Goal: Task Accomplishment & Management: Manage account settings

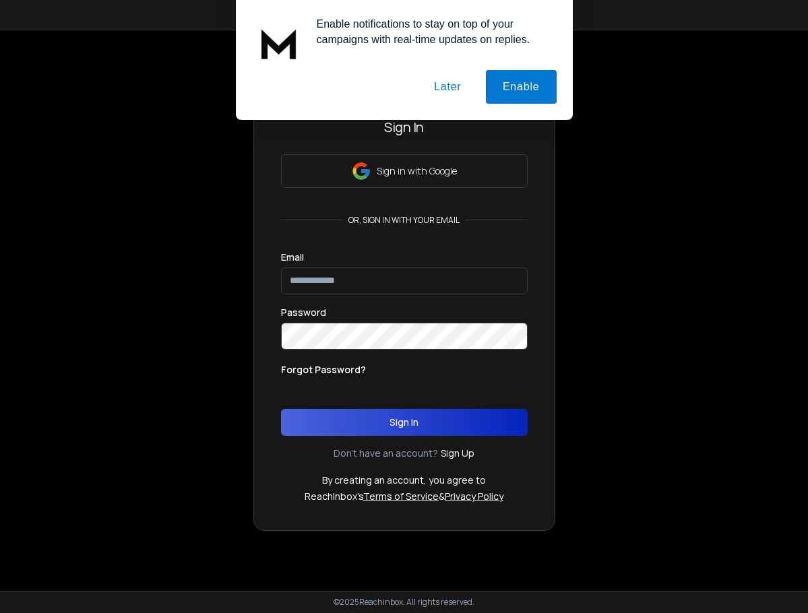
click at [354, 277] on input "email" at bounding box center [404, 281] width 247 height 27
type input "**********"
click at [281, 409] on button "Sign In" at bounding box center [404, 422] width 247 height 27
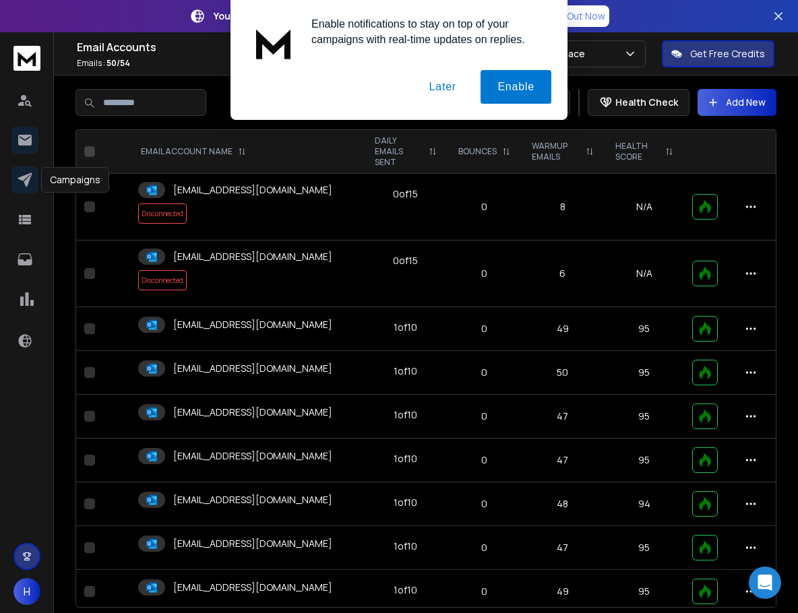
click at [27, 178] on icon at bounding box center [25, 180] width 16 height 16
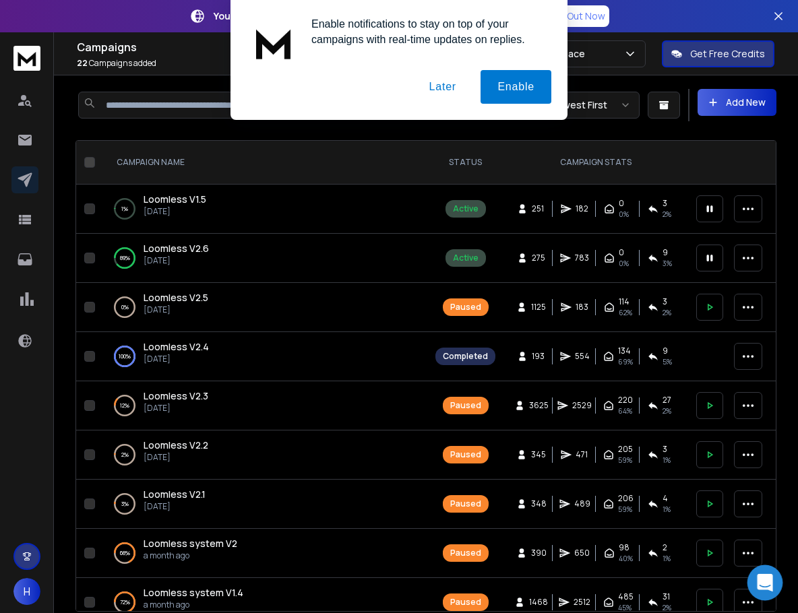
click at [759, 582] on icon "Open Intercom Messenger" at bounding box center [764, 583] width 15 height 18
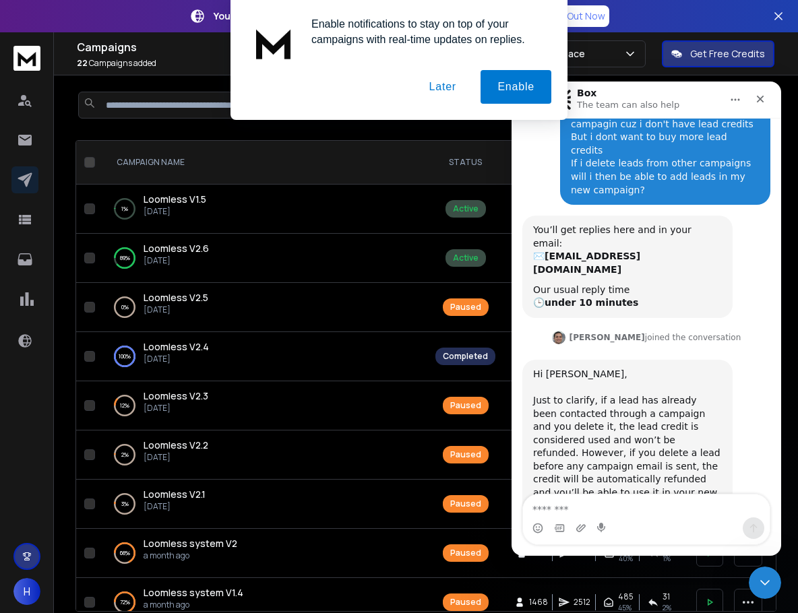
scroll to position [65, 0]
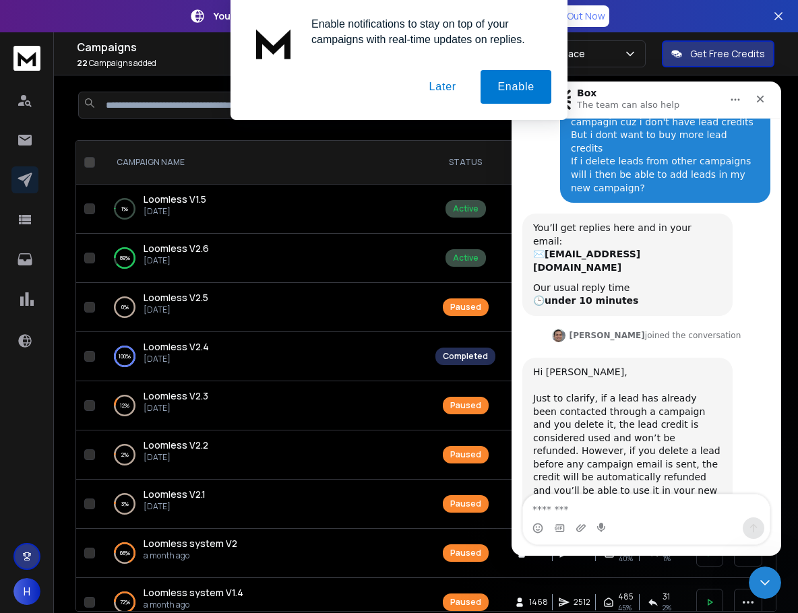
click at [759, 96] on div "Enable notifications to stay on top of your campaigns with real-time updates on…" at bounding box center [399, 60] width 798 height 120
click at [759, 98] on div "Enable notifications to stay on top of your campaigns with real-time updates on…" at bounding box center [399, 60] width 798 height 120
click at [762, 104] on div "Enable notifications to stay on top of your campaigns with real-time updates on…" at bounding box center [399, 60] width 798 height 120
click at [766, 588] on icon "Close Intercom Messenger" at bounding box center [763, 581] width 16 height 16
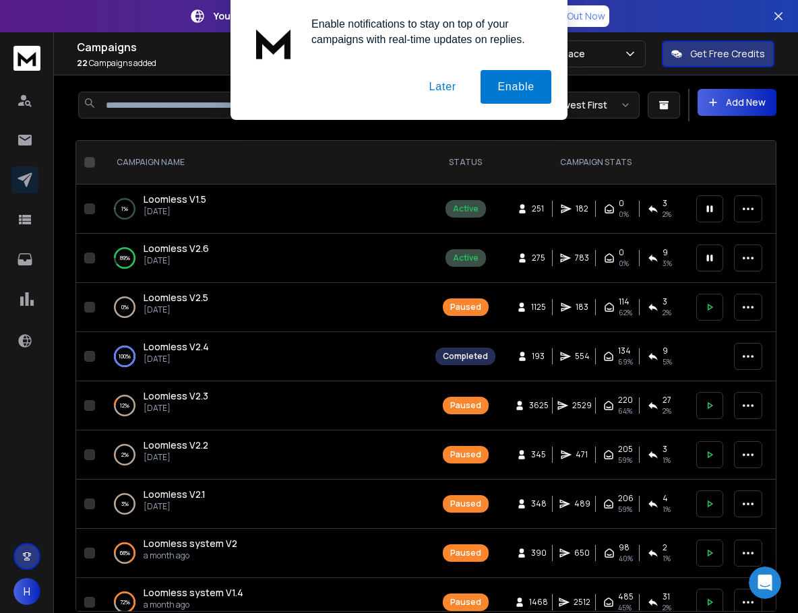
click at [212, 206] on div "1 % Loomless V1.5 3 days ago" at bounding box center [264, 209] width 300 height 32
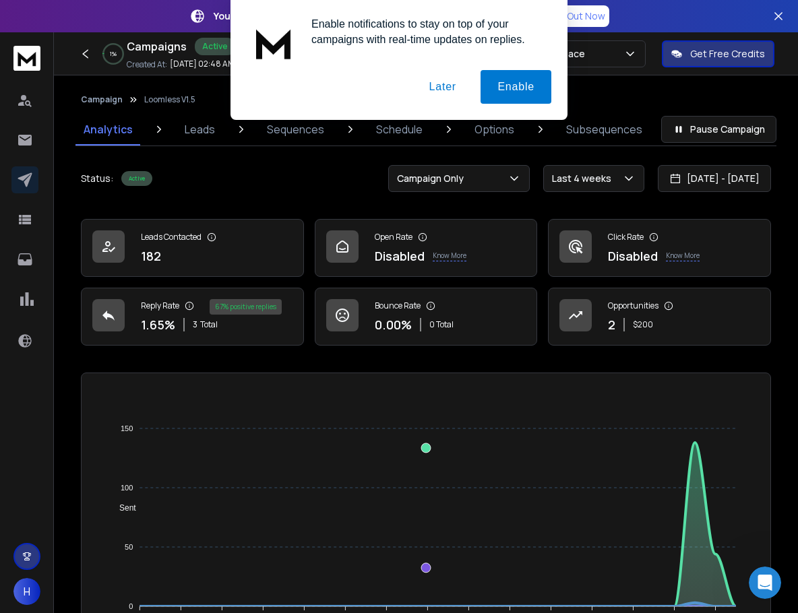
click at [451, 92] on button "Later" at bounding box center [442, 87] width 61 height 34
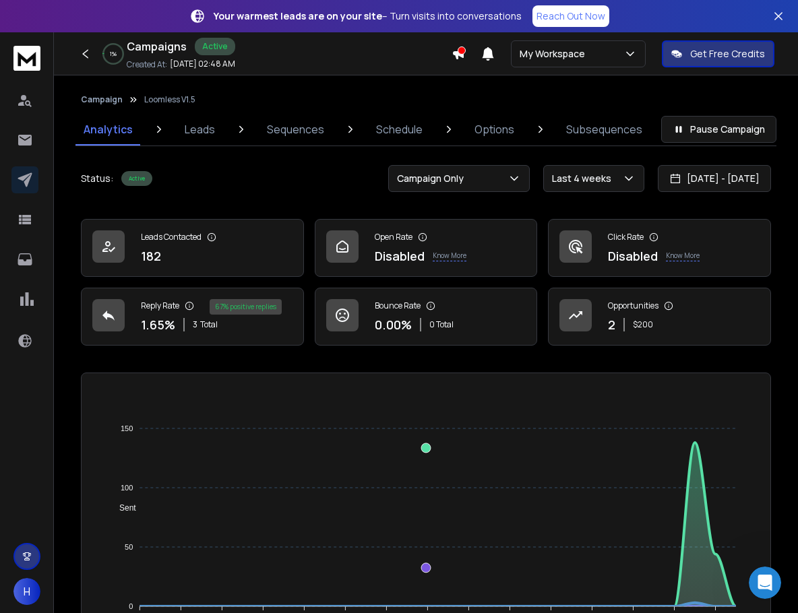
click at [102, 104] on button "Campaign" at bounding box center [102, 99] width 42 height 11
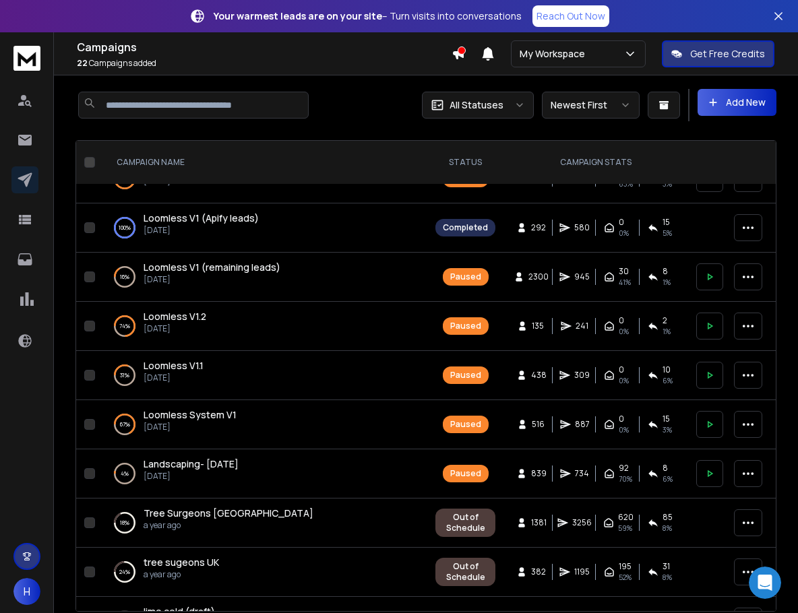
scroll to position [666, 0]
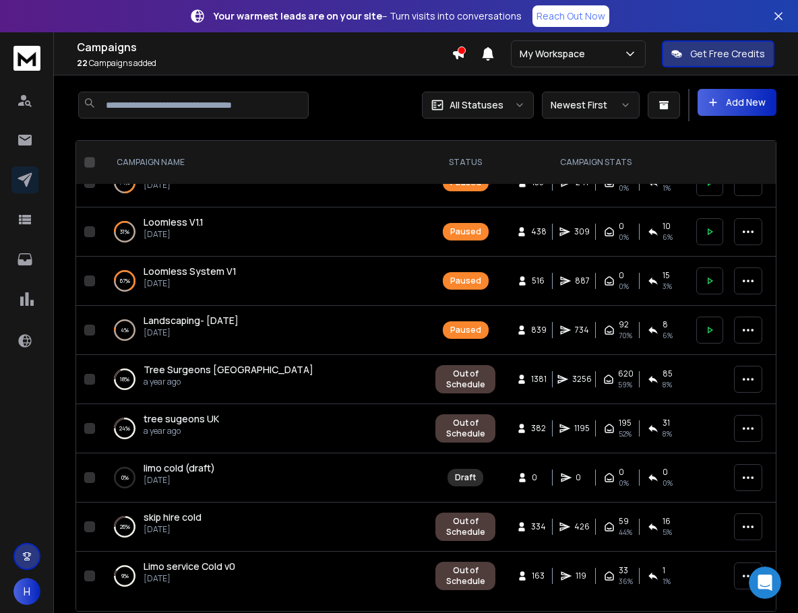
click at [179, 522] on span "skip hire cold" at bounding box center [173, 517] width 58 height 13
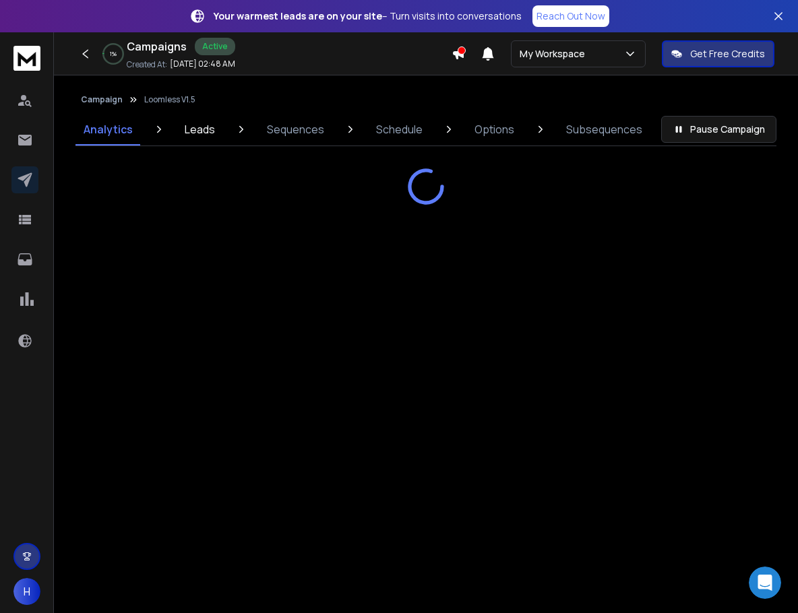
click at [199, 137] on p "Leads" at bounding box center [200, 129] width 30 height 16
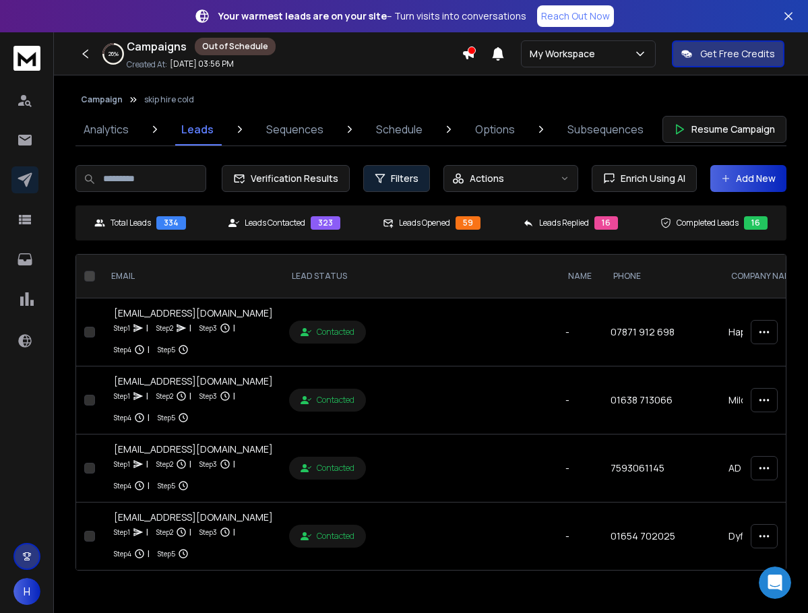
click at [414, 175] on span "Filters" at bounding box center [405, 178] width 28 height 13
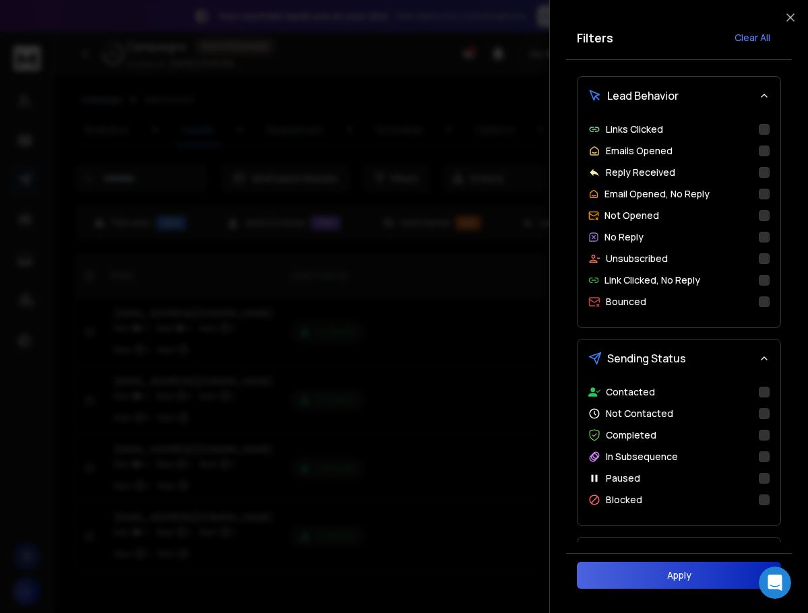
click at [634, 408] on p "Not Contacted" at bounding box center [639, 413] width 67 height 13
click at [759, 408] on button "Not Contacted" at bounding box center [764, 413] width 11 height 11
click at [661, 583] on button "Apply" at bounding box center [679, 575] width 204 height 27
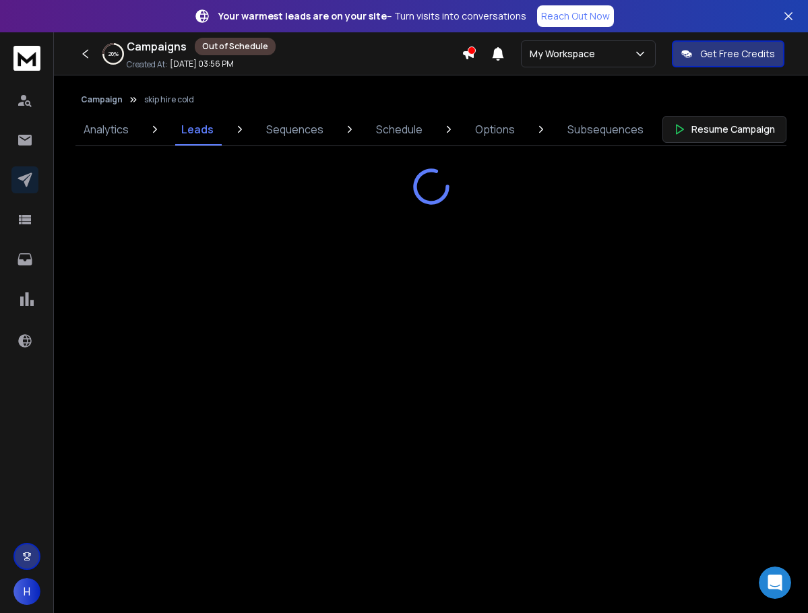
click at [661, 583] on div "Your warmest leads are on your site – Turn visits into conversations Reach Out …" at bounding box center [404, 306] width 808 height 613
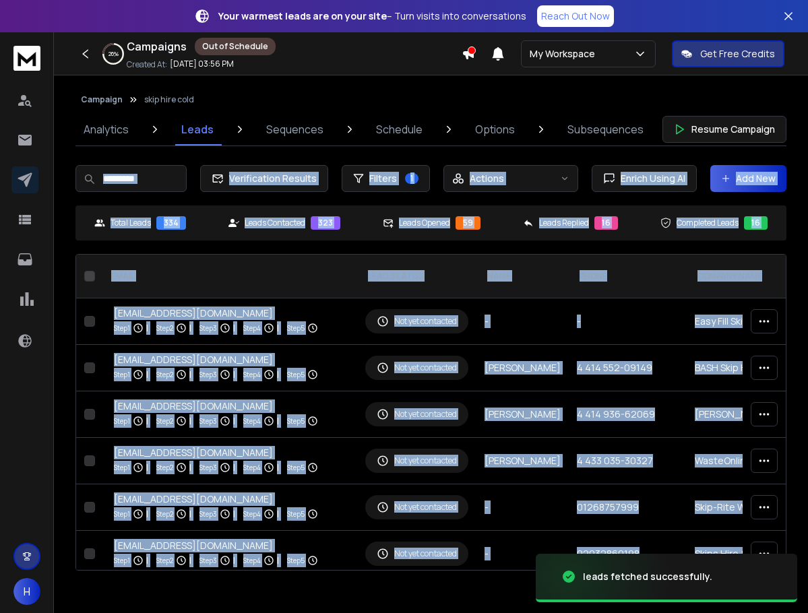
click at [357, 345] on td "Not yet contacted" at bounding box center [416, 322] width 119 height 46
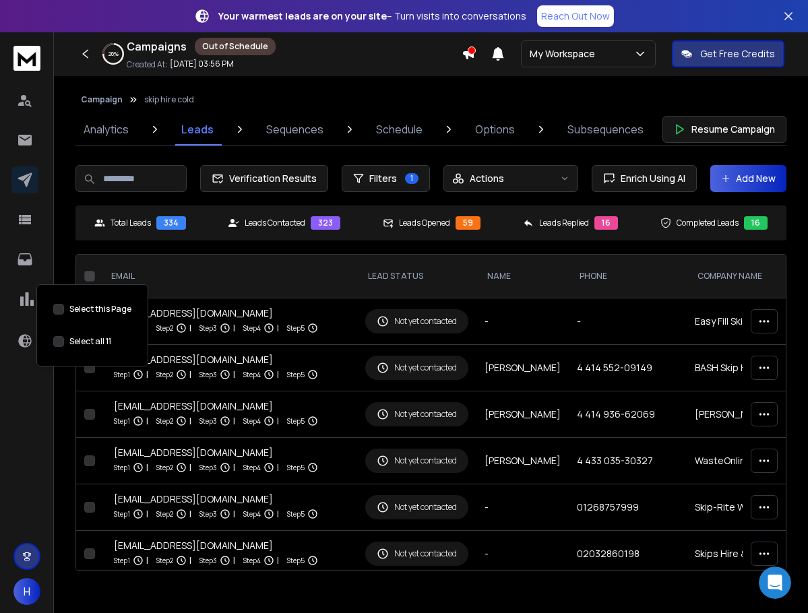
click at [77, 343] on label "Select all 11" at bounding box center [90, 341] width 42 height 11
click at [59, 341] on button "Select this Page" at bounding box center [58, 341] width 11 height 11
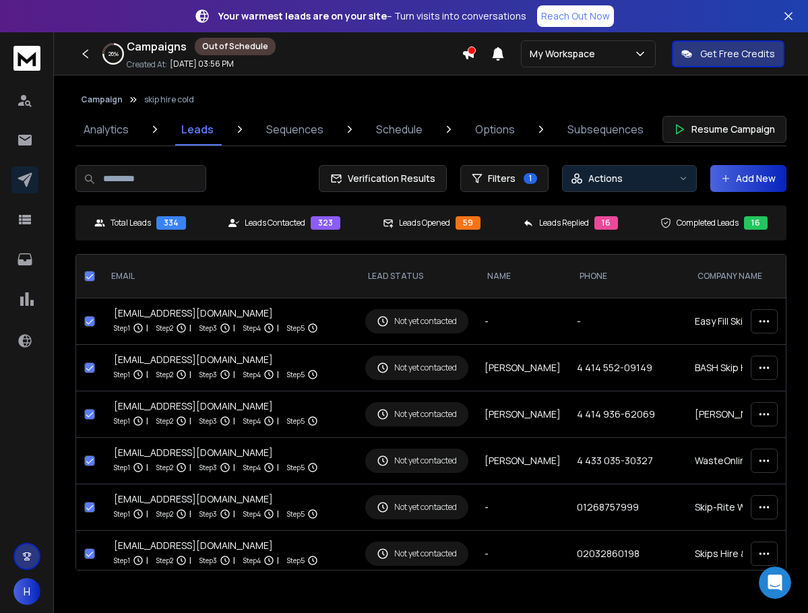
click at [685, 181] on icon "button" at bounding box center [683, 178] width 9 height 11
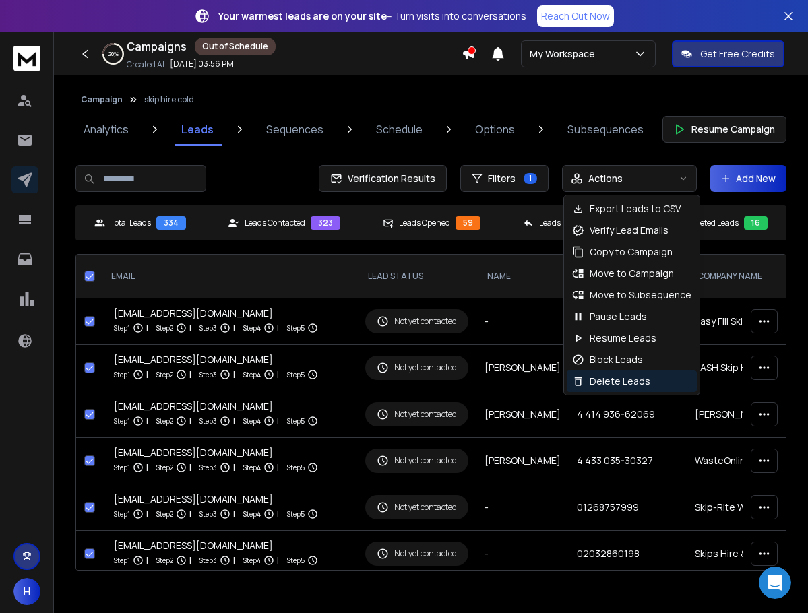
click at [632, 381] on p "Delete Leads" at bounding box center [620, 381] width 61 height 13
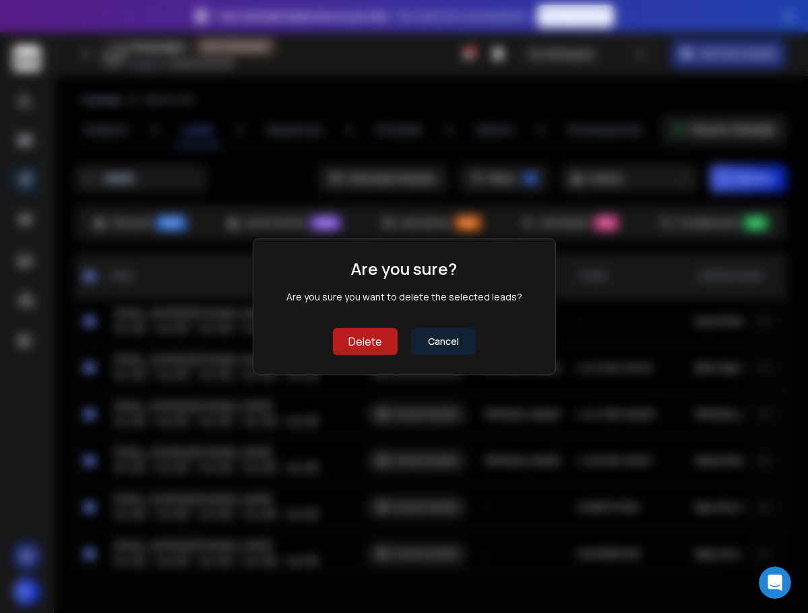
click at [360, 342] on button "Delete" at bounding box center [365, 341] width 65 height 27
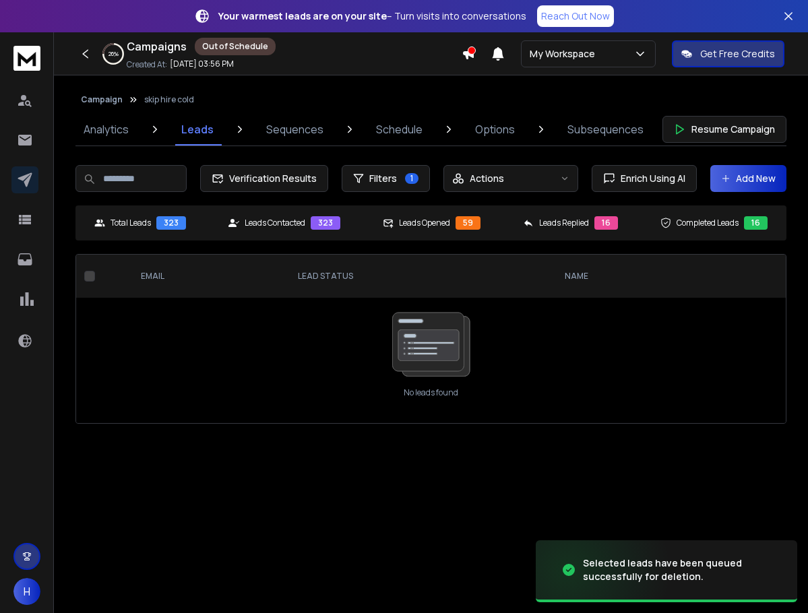
click at [94, 103] on button "Campaign" at bounding box center [102, 99] width 42 height 11
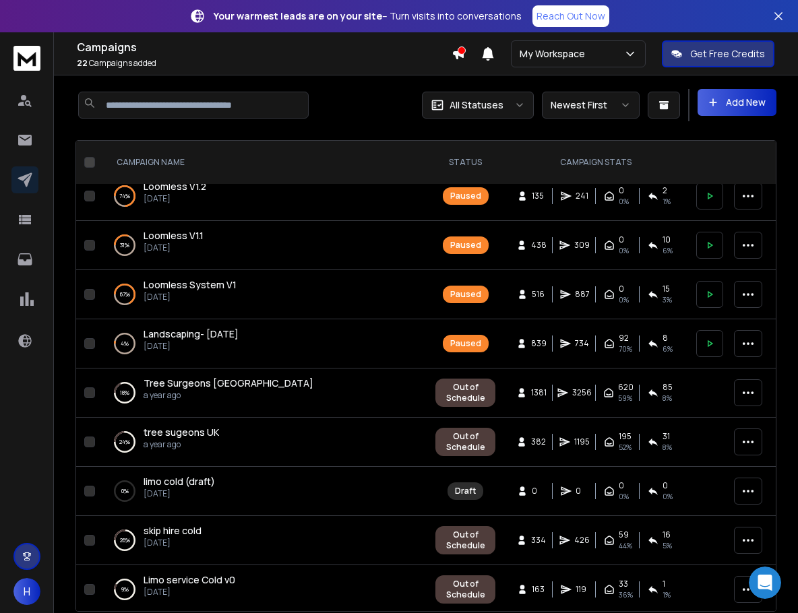
scroll to position [666, 0]
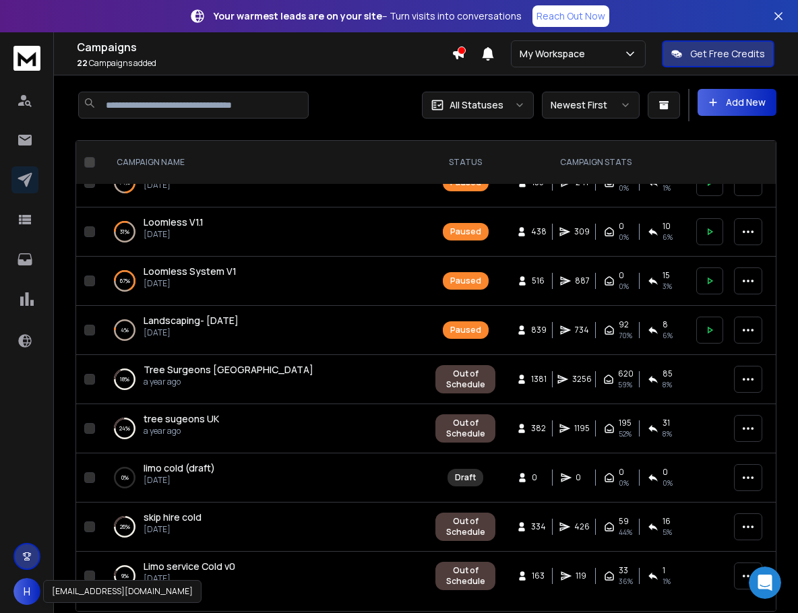
click at [25, 590] on span "H" at bounding box center [26, 591] width 27 height 27
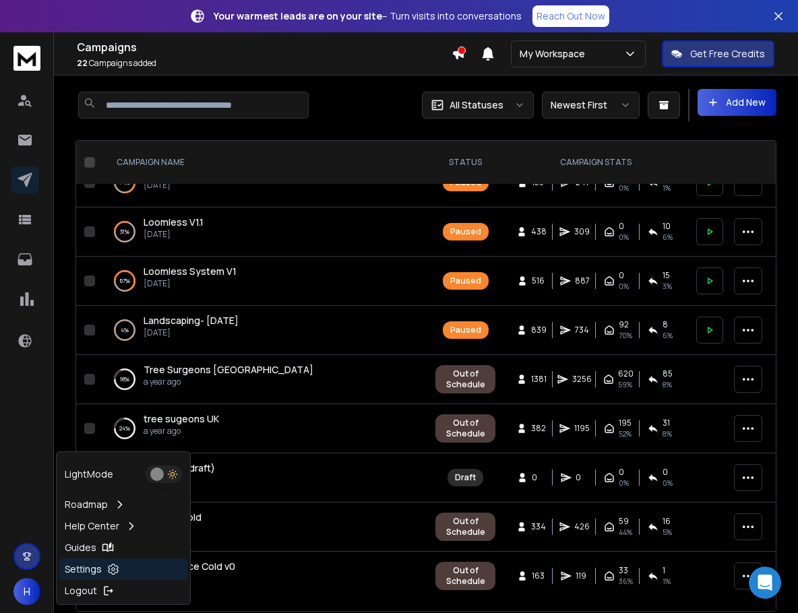
click at [91, 567] on p "Settings" at bounding box center [83, 569] width 37 height 13
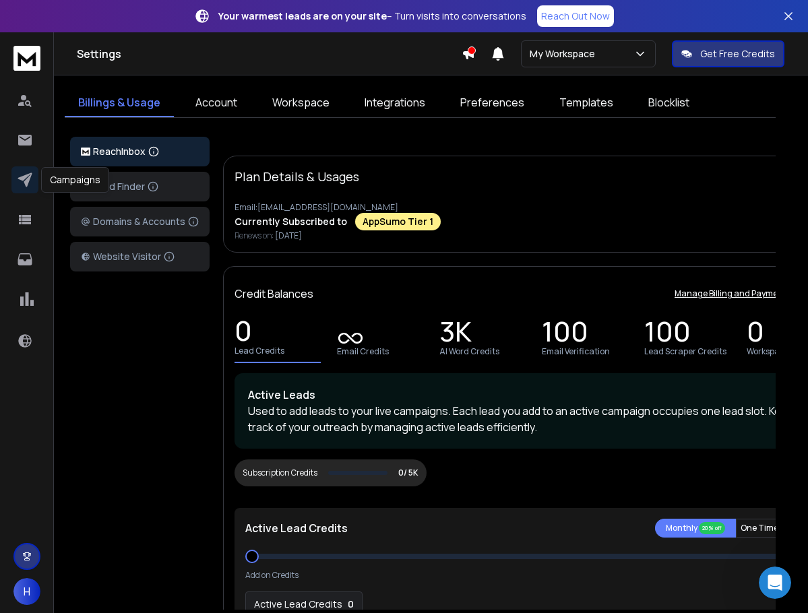
click at [31, 179] on icon at bounding box center [25, 180] width 16 height 16
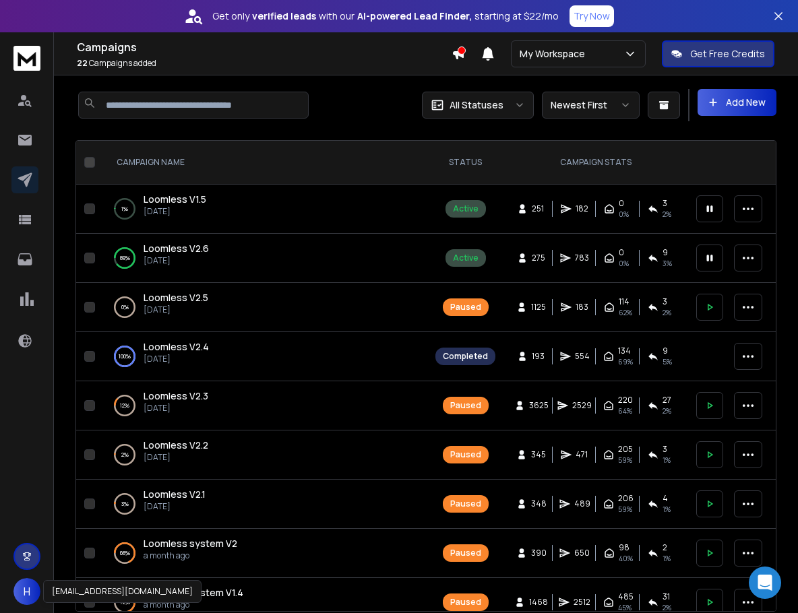
click at [28, 592] on span "H" at bounding box center [26, 591] width 27 height 27
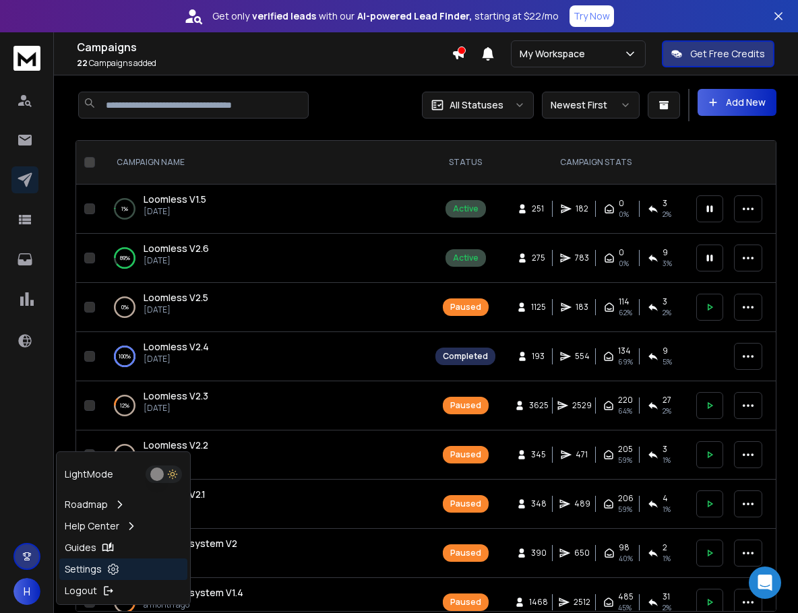
click at [120, 571] on div "Settings" at bounding box center [123, 570] width 128 height 22
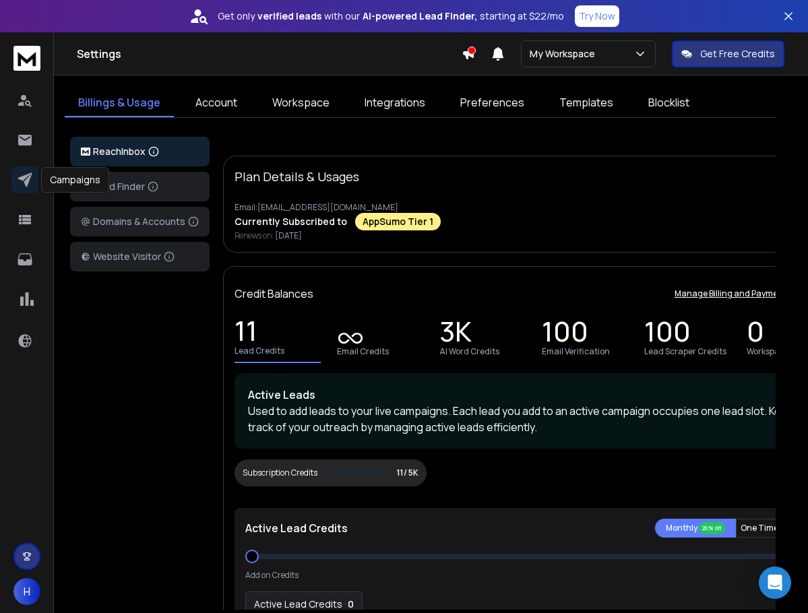
click at [26, 183] on icon at bounding box center [25, 180] width 14 height 14
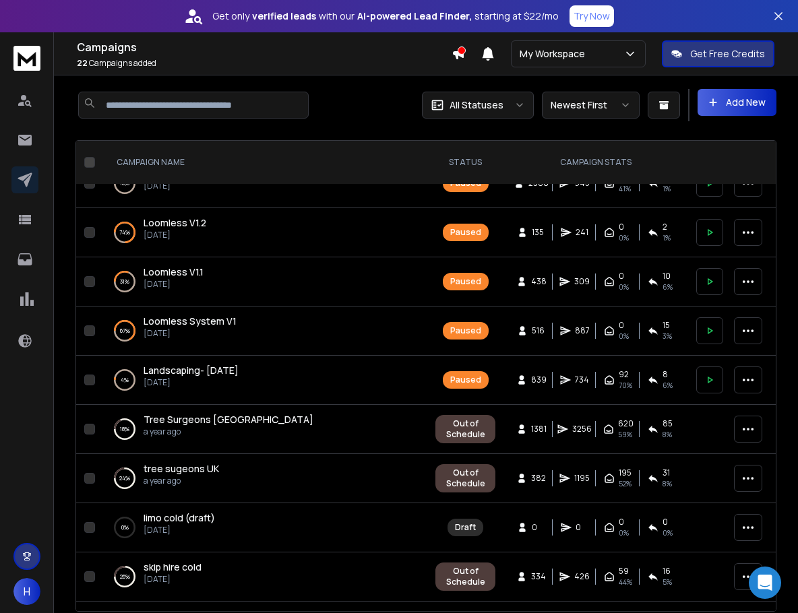
scroll to position [612, 0]
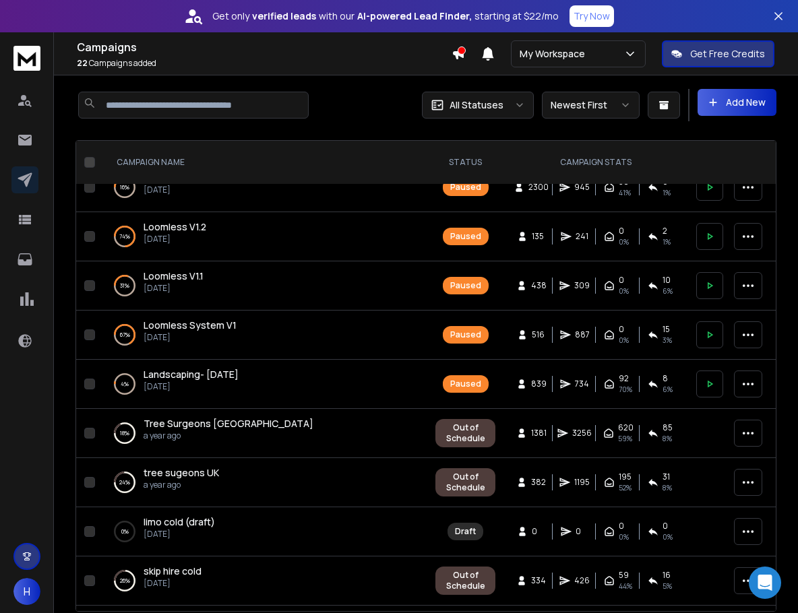
click at [212, 475] on span "tree sugeons UK" at bounding box center [181, 472] width 75 height 13
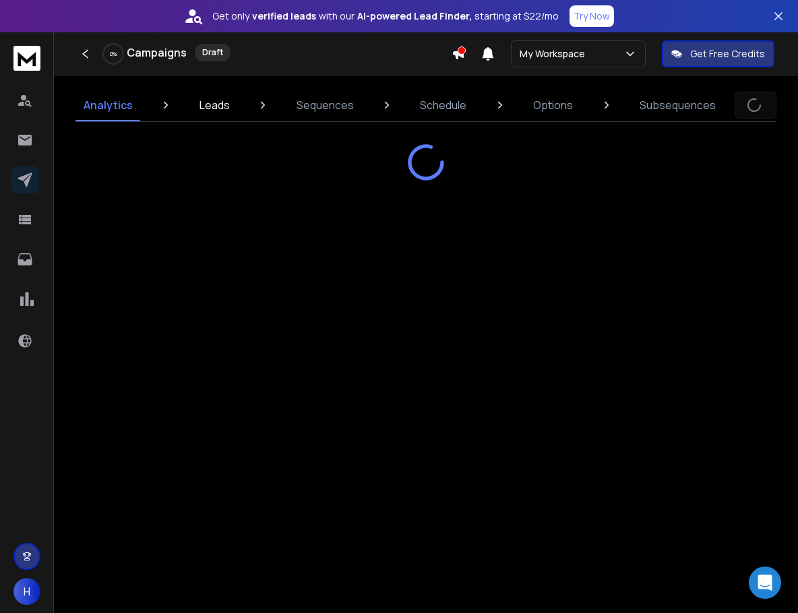
click at [216, 113] on link "Leads" at bounding box center [214, 105] width 46 height 32
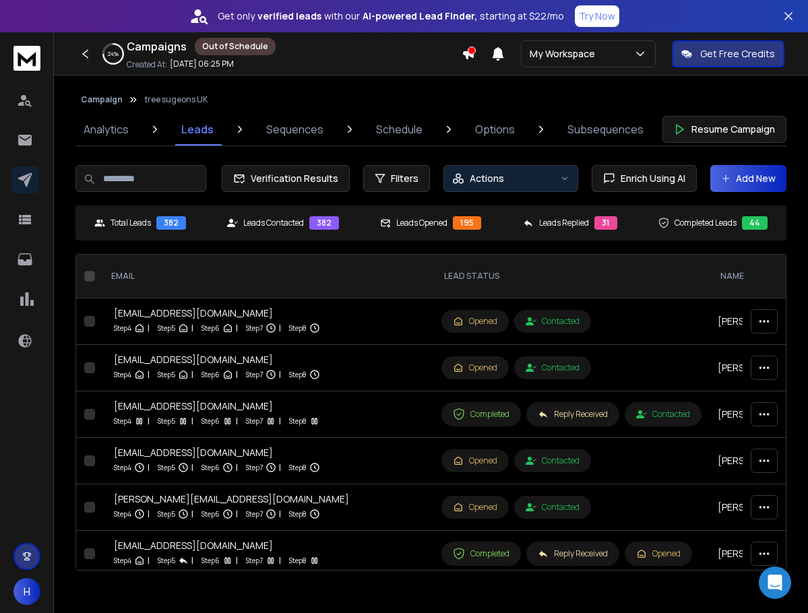
click at [513, 185] on div "Actions" at bounding box center [503, 178] width 102 height 13
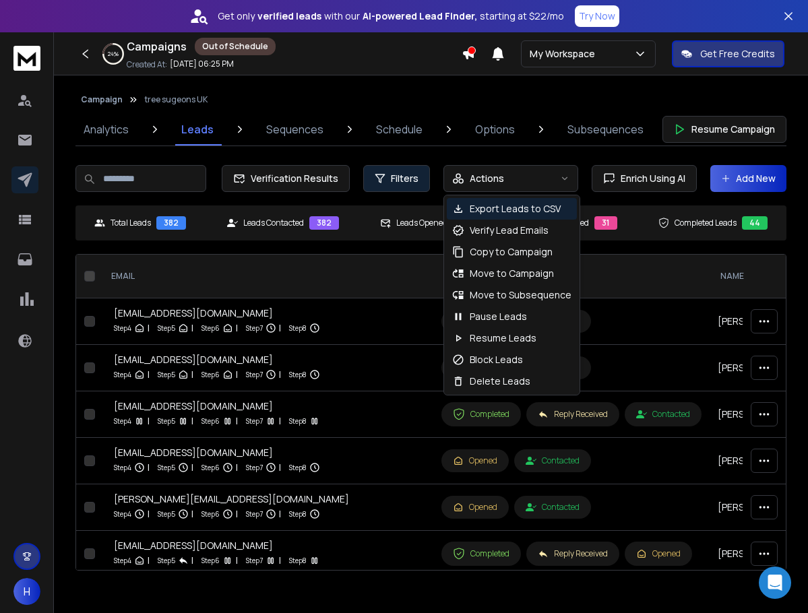
click at [390, 174] on button "Filters" at bounding box center [396, 178] width 67 height 27
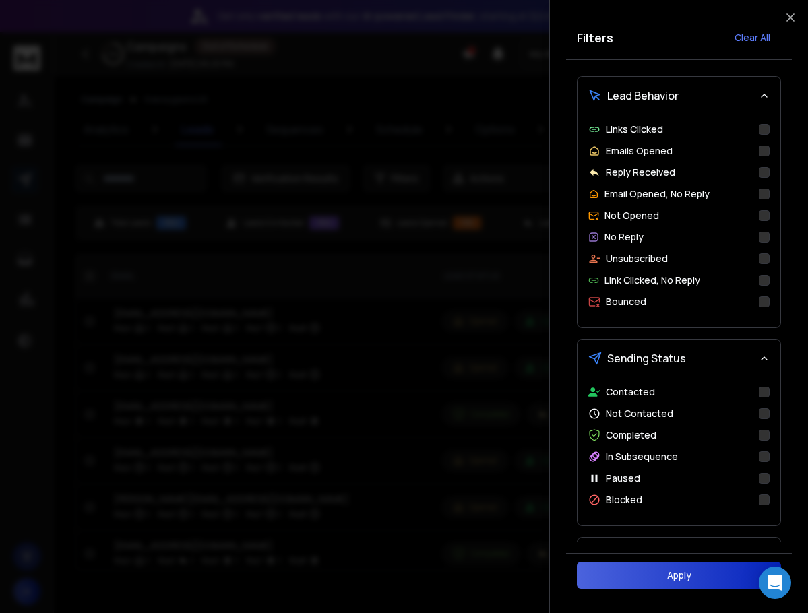
click at [624, 414] on p "Not Contacted" at bounding box center [639, 413] width 67 height 13
click at [759, 414] on button "Not Contacted" at bounding box center [764, 413] width 11 height 11
click at [619, 569] on button "Apply" at bounding box center [679, 575] width 204 height 27
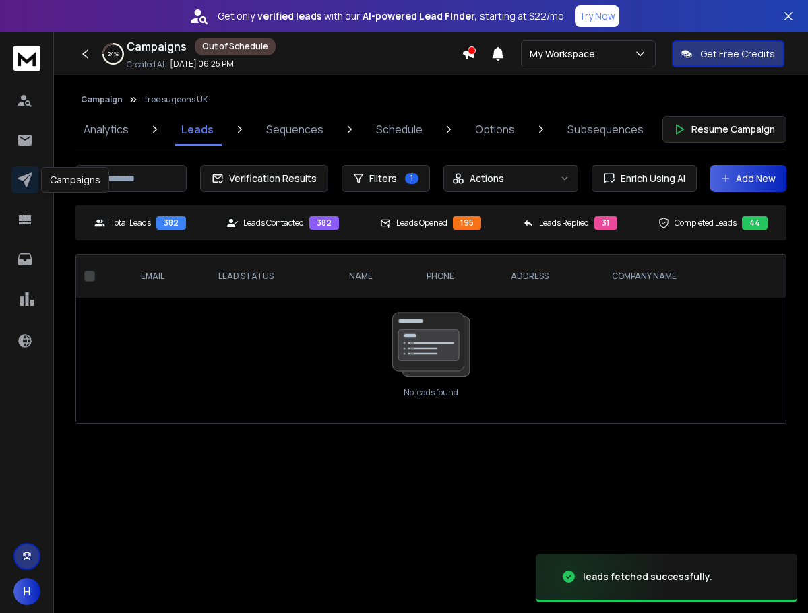
click at [22, 173] on icon at bounding box center [25, 180] width 16 height 16
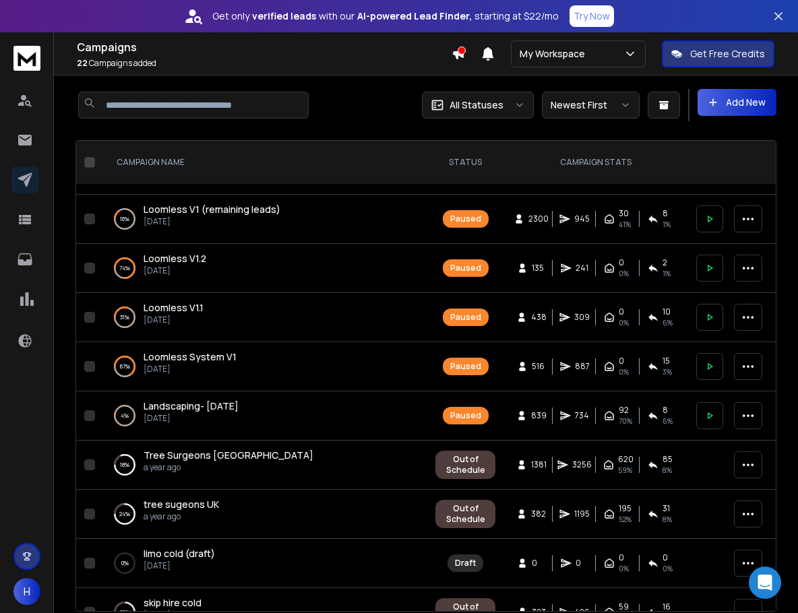
scroll to position [666, 0]
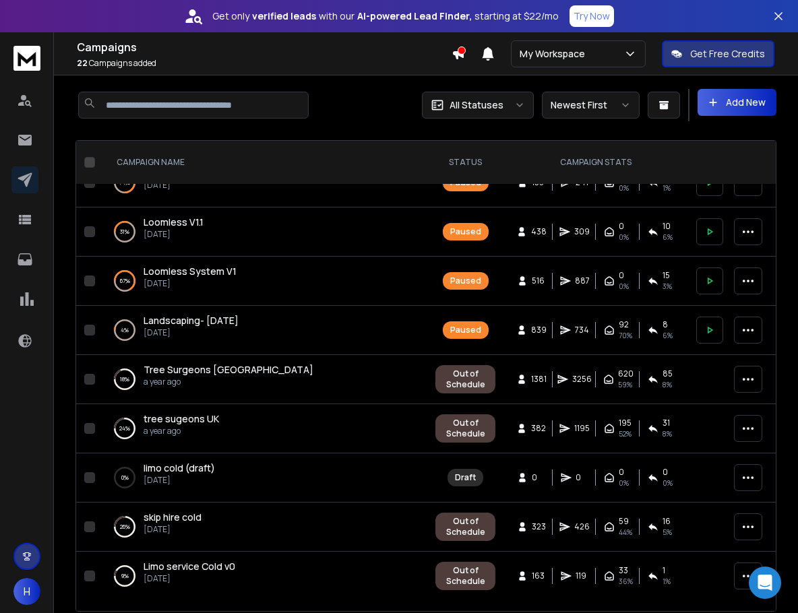
click at [177, 365] on span "Tree Surgeons [GEOGRAPHIC_DATA]" at bounding box center [229, 369] width 170 height 13
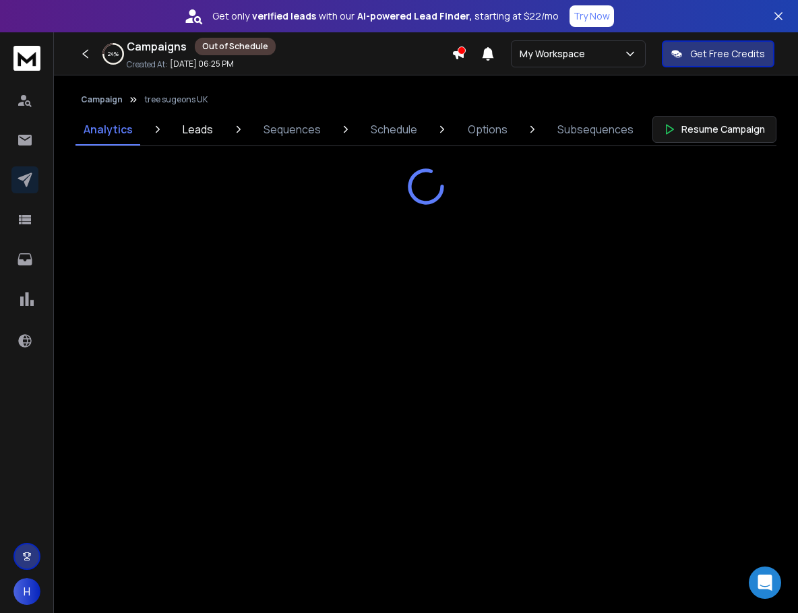
click at [202, 130] on p "Leads" at bounding box center [198, 129] width 30 height 16
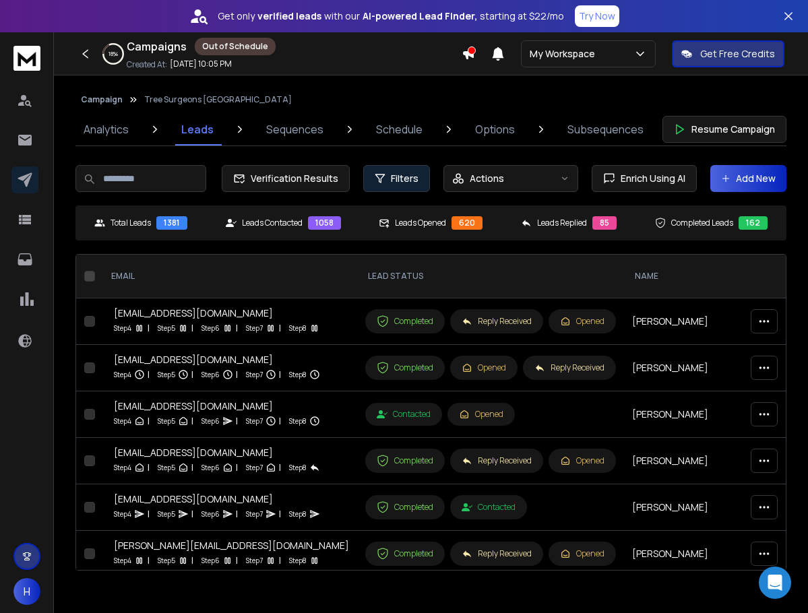
click at [420, 177] on button "Filters" at bounding box center [396, 178] width 67 height 27
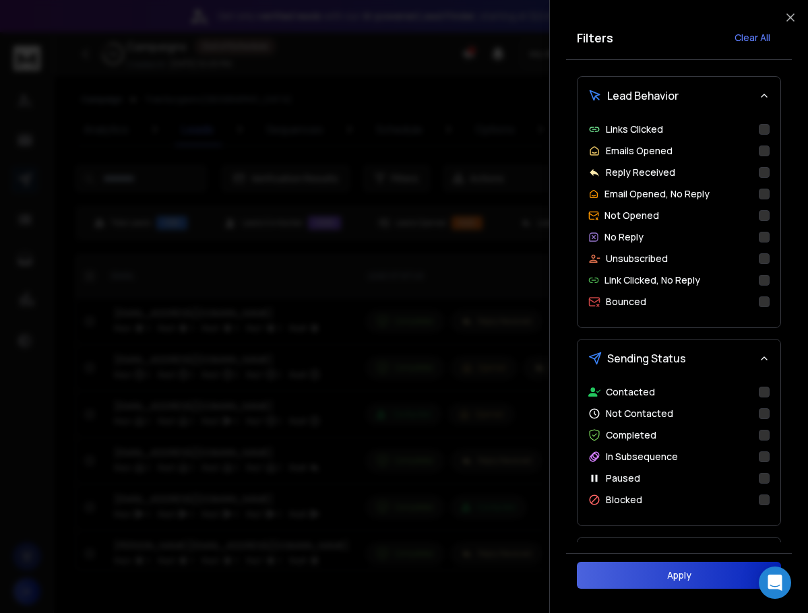
click at [629, 412] on p "Not Contacted" at bounding box center [639, 413] width 67 height 13
click at [759, 412] on button "Not Contacted" at bounding box center [764, 413] width 11 height 11
click at [663, 578] on button "Apply" at bounding box center [679, 575] width 204 height 27
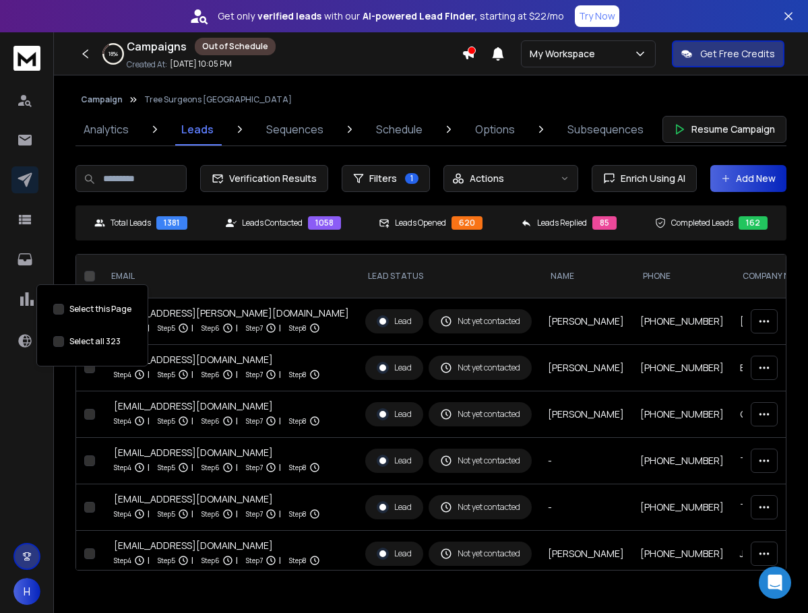
click at [64, 342] on div "Select all 323" at bounding box center [92, 341] width 78 height 11
click at [58, 342] on button "Select this Page" at bounding box center [58, 341] width 11 height 11
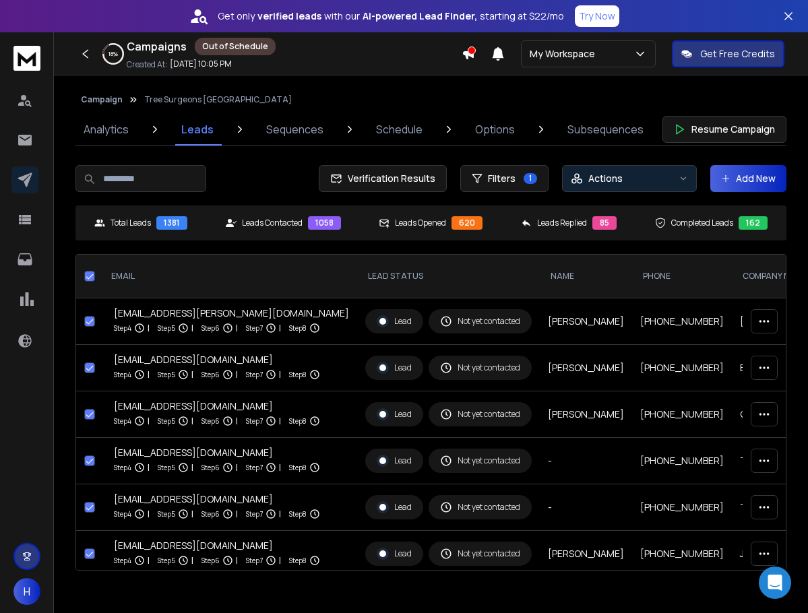
click at [596, 173] on p "Actions" at bounding box center [605, 178] width 34 height 13
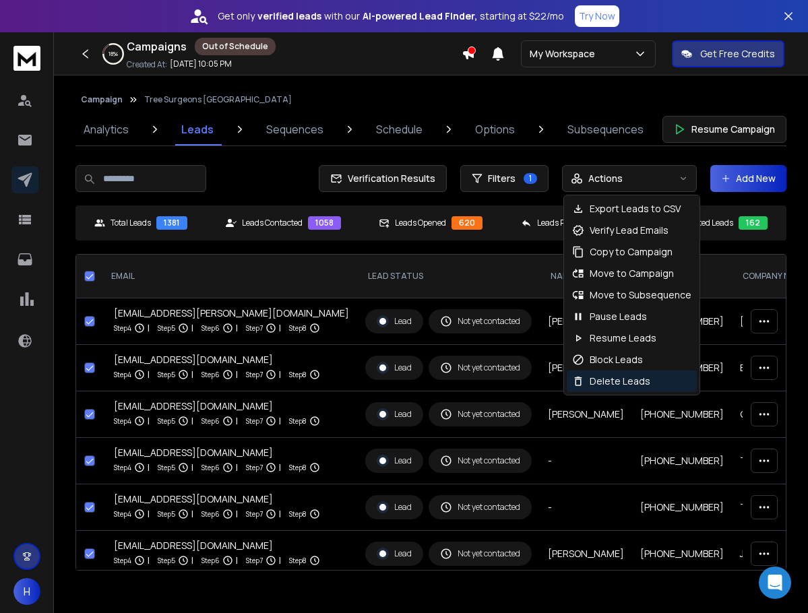
click at [609, 381] on p "Delete Leads" at bounding box center [620, 381] width 61 height 13
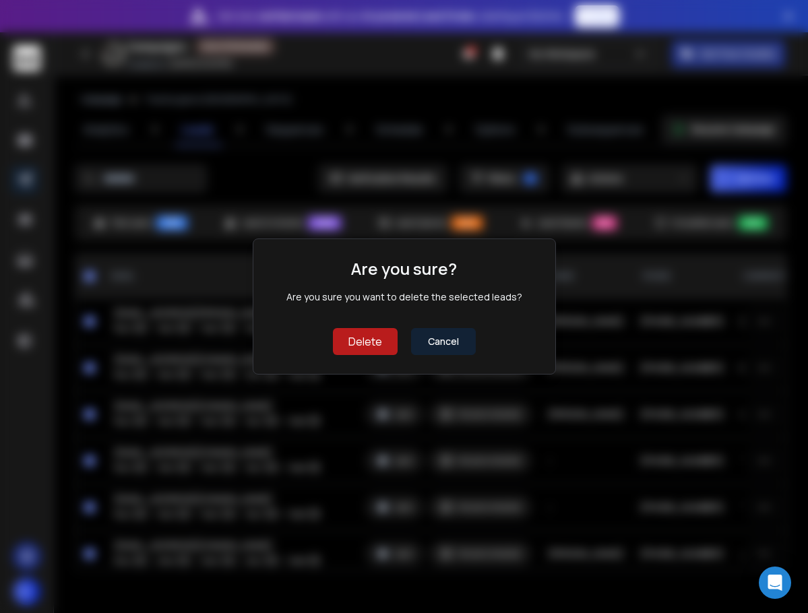
click at [365, 339] on button "Delete" at bounding box center [365, 341] width 65 height 27
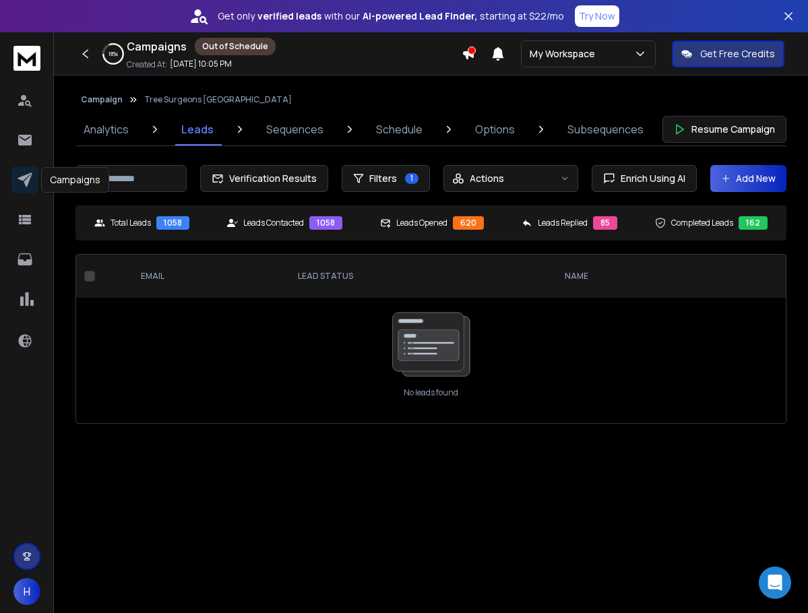
click at [21, 182] on icon at bounding box center [25, 180] width 16 height 16
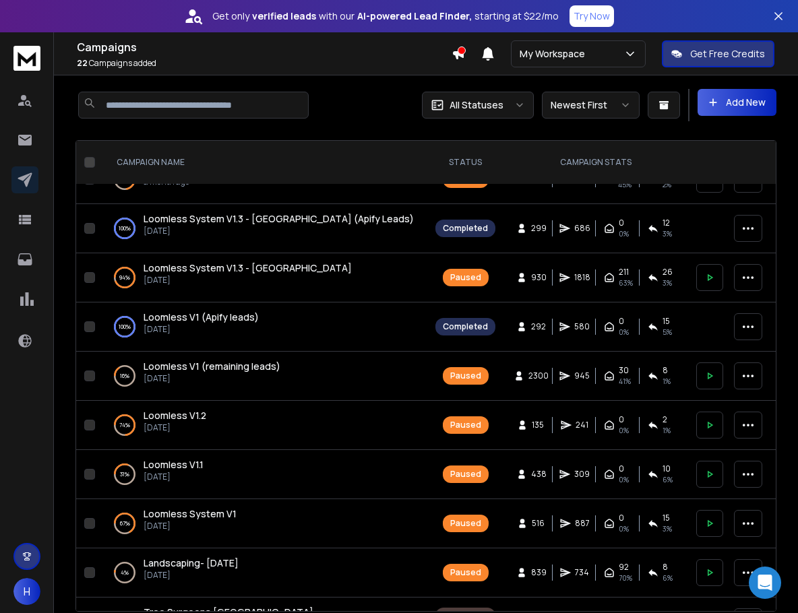
scroll to position [666, 0]
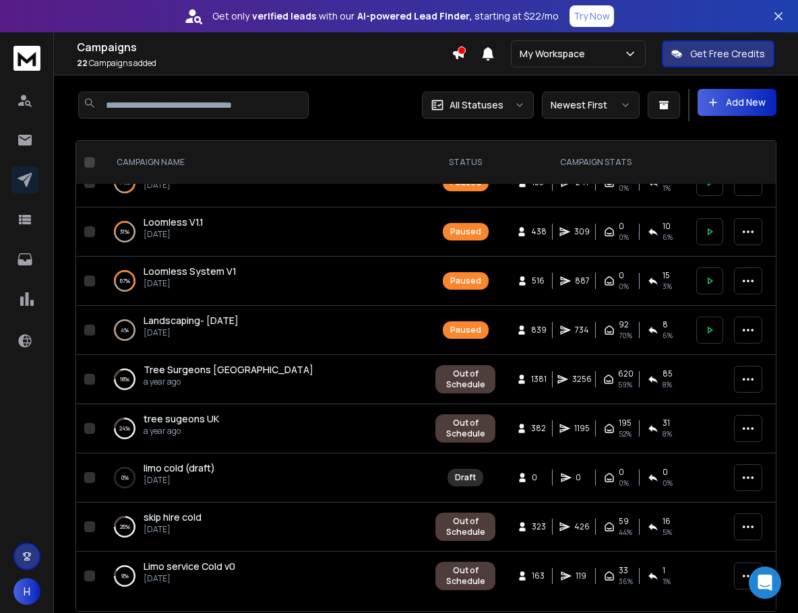
click at [208, 321] on span "Landscaping- [DATE]" at bounding box center [191, 320] width 95 height 13
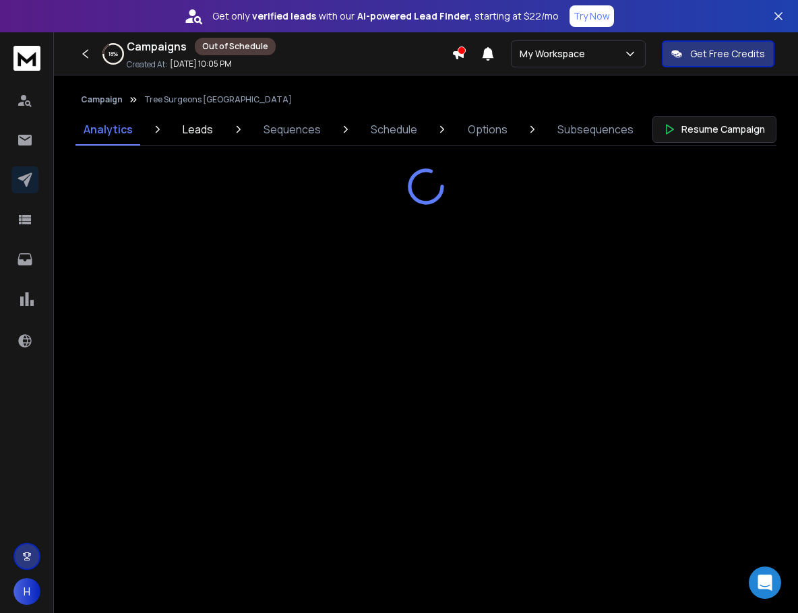
click at [209, 128] on p "Leads" at bounding box center [198, 129] width 30 height 16
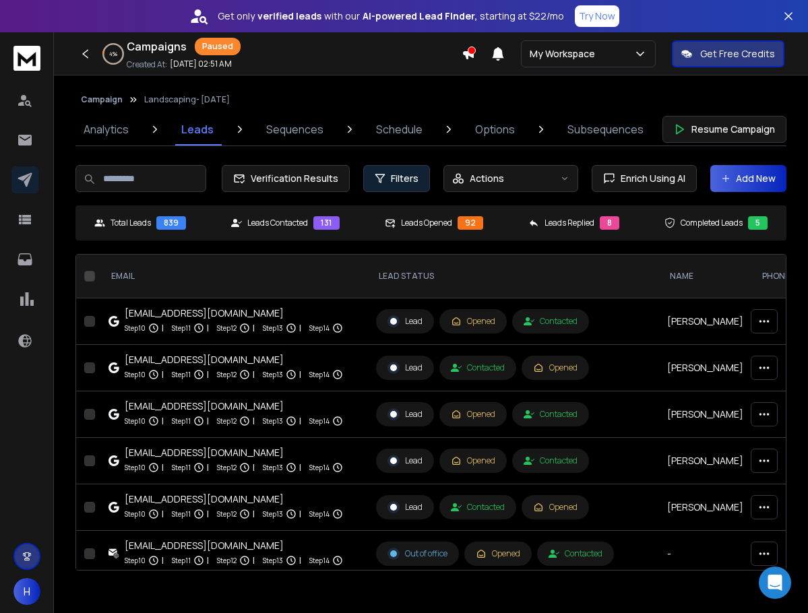
click at [385, 183] on icon "button" at bounding box center [380, 178] width 11 height 11
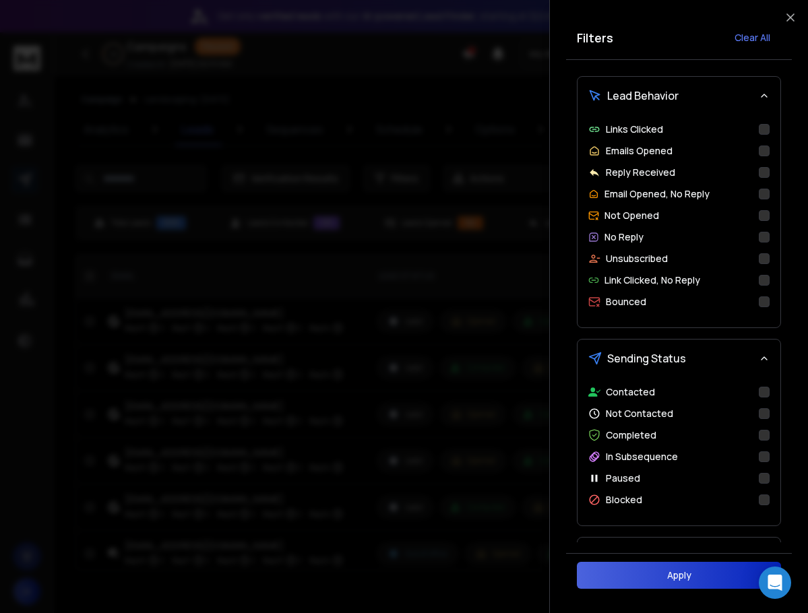
click at [659, 414] on p "Not Contacted" at bounding box center [639, 413] width 67 height 13
click at [759, 414] on button "Not Contacted" at bounding box center [764, 413] width 11 height 11
click at [640, 569] on button "Apply" at bounding box center [679, 575] width 204 height 27
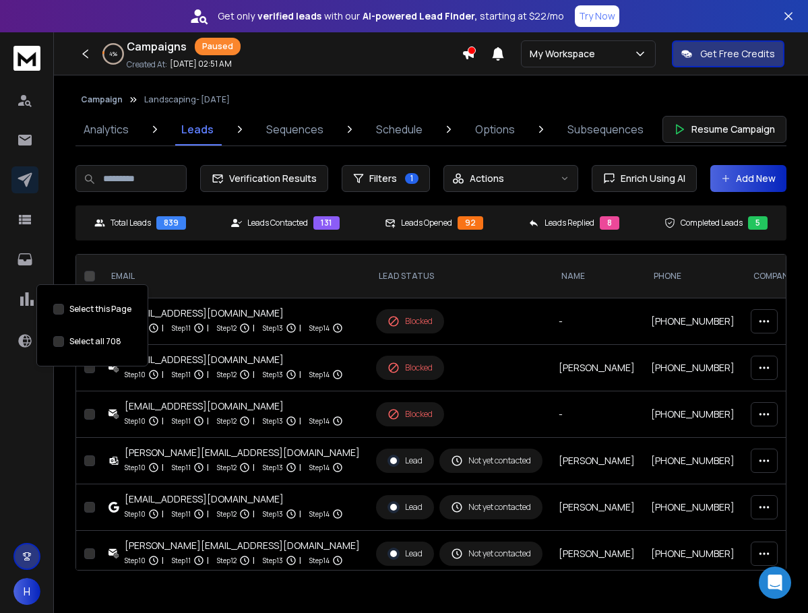
click at [57, 343] on button "Select this Page" at bounding box center [58, 341] width 11 height 11
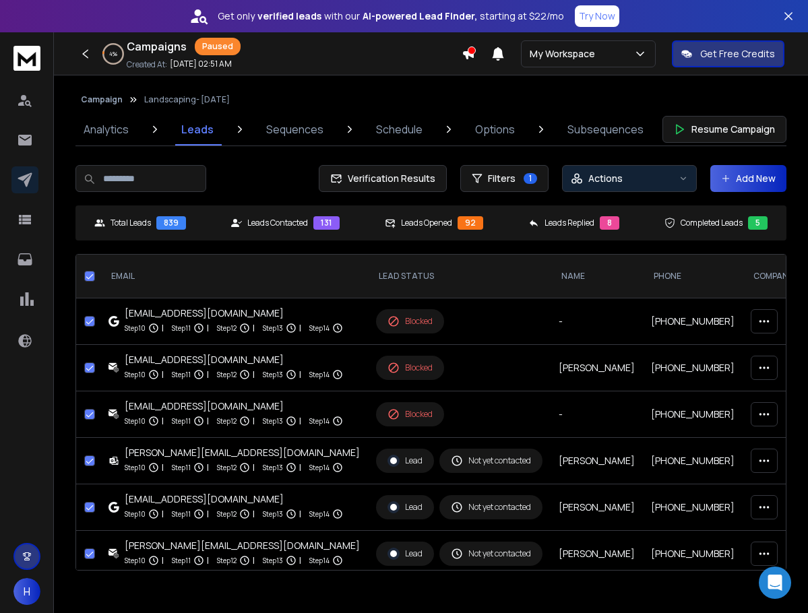
click at [681, 180] on icon "button" at bounding box center [683, 178] width 9 height 11
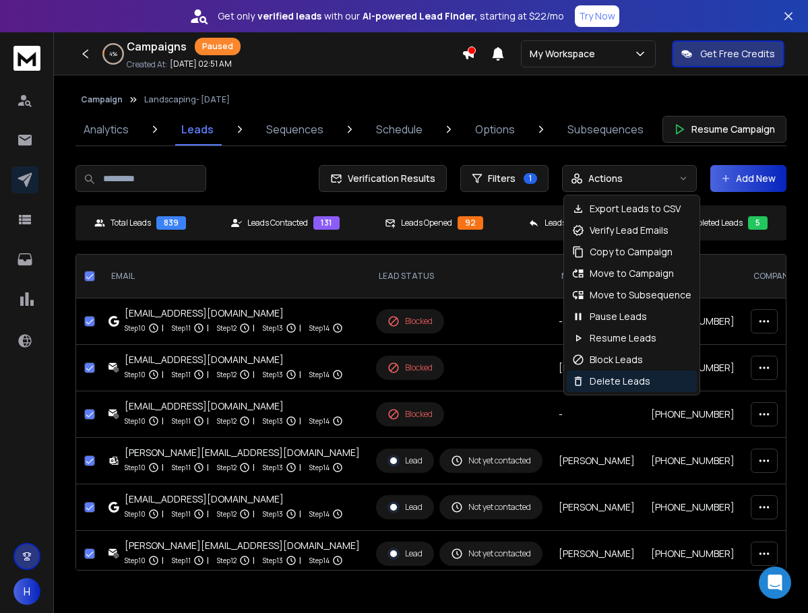
click at [611, 387] on p "Delete Leads" at bounding box center [620, 381] width 61 height 13
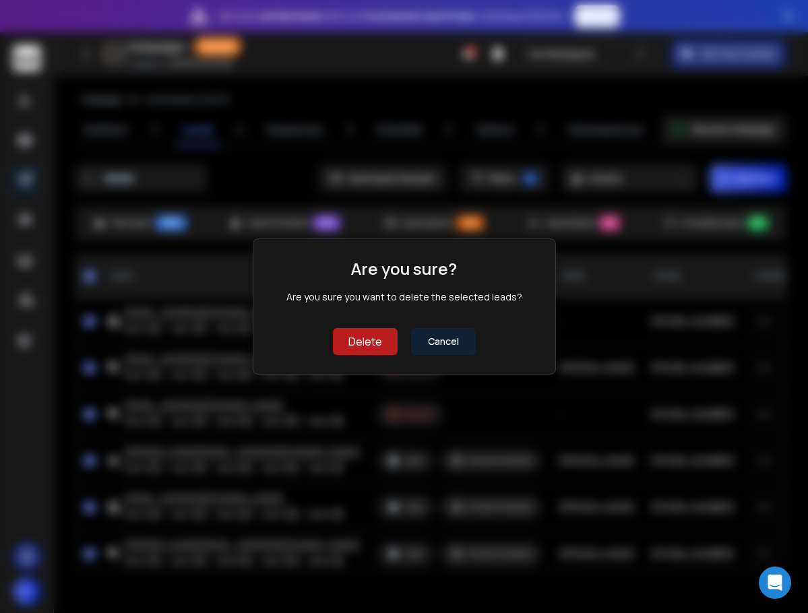
click at [386, 342] on button "Delete" at bounding box center [365, 341] width 65 height 27
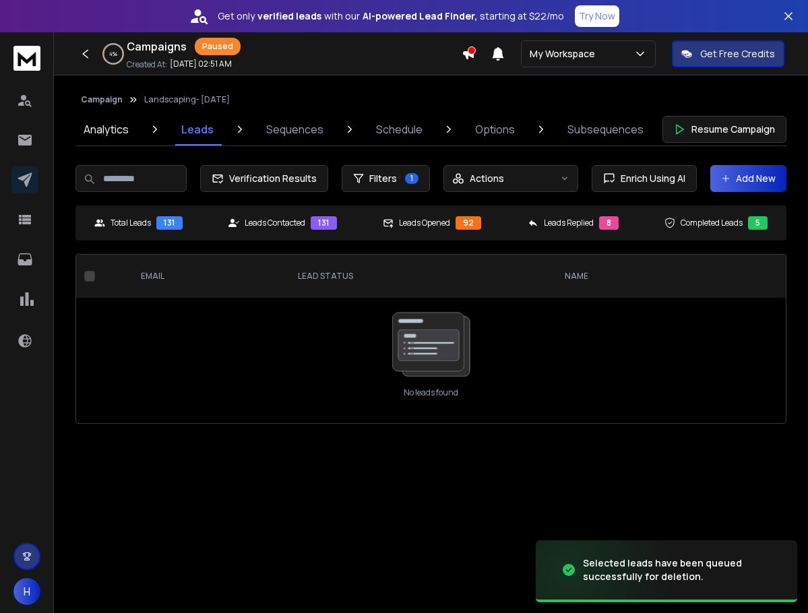
click at [116, 135] on p "Analytics" at bounding box center [106, 129] width 45 height 16
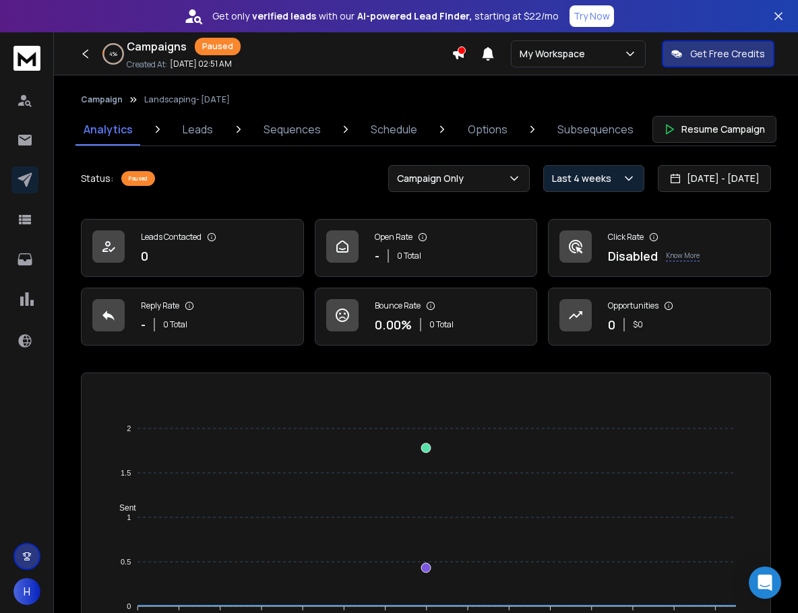
click at [602, 176] on button "Last 4 weeks" at bounding box center [593, 178] width 101 height 27
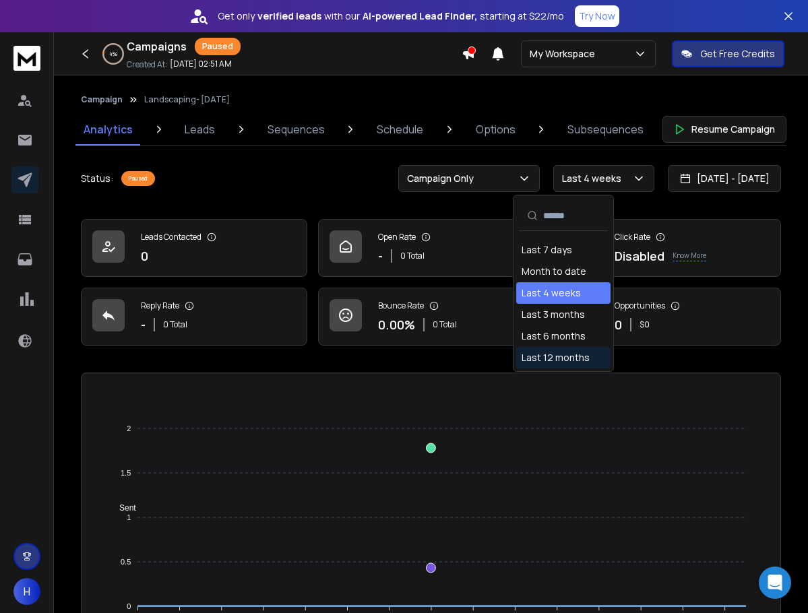
click at [563, 355] on div "Last 12 months" at bounding box center [556, 357] width 68 height 13
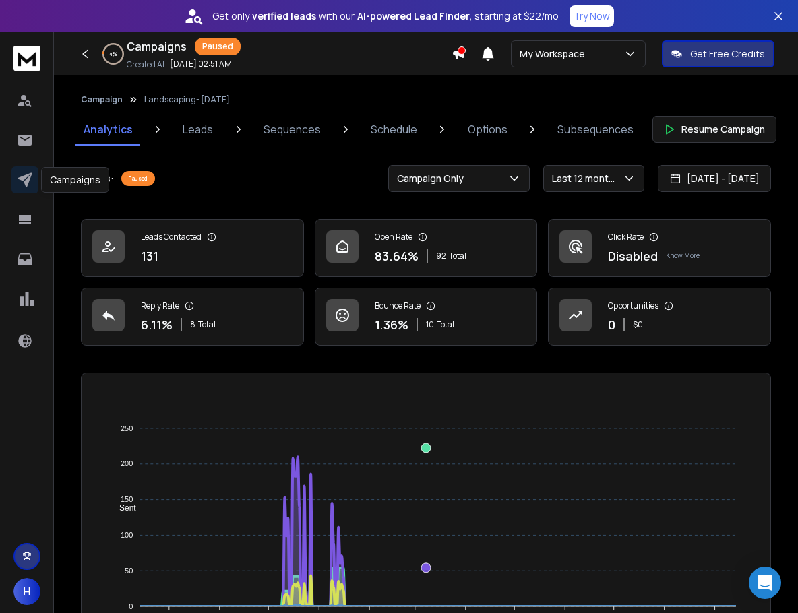
click at [26, 183] on icon at bounding box center [25, 180] width 14 height 14
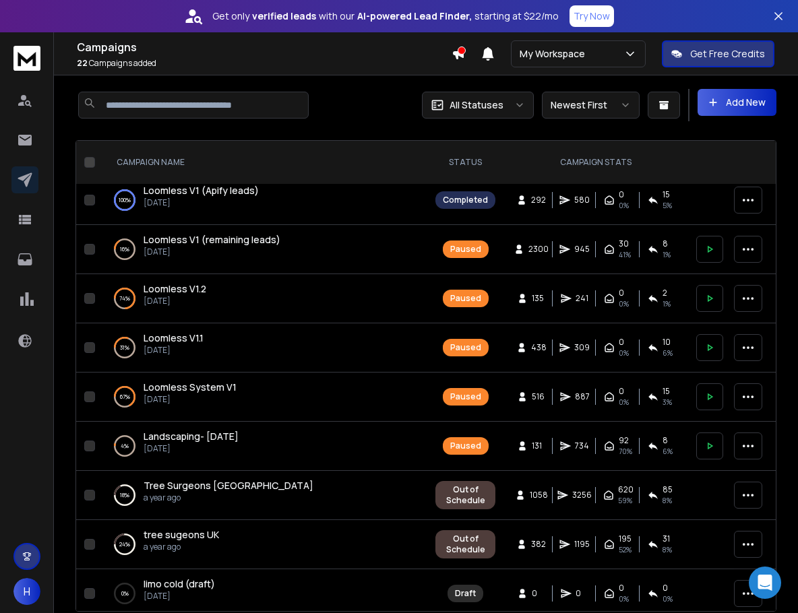
scroll to position [540, 0]
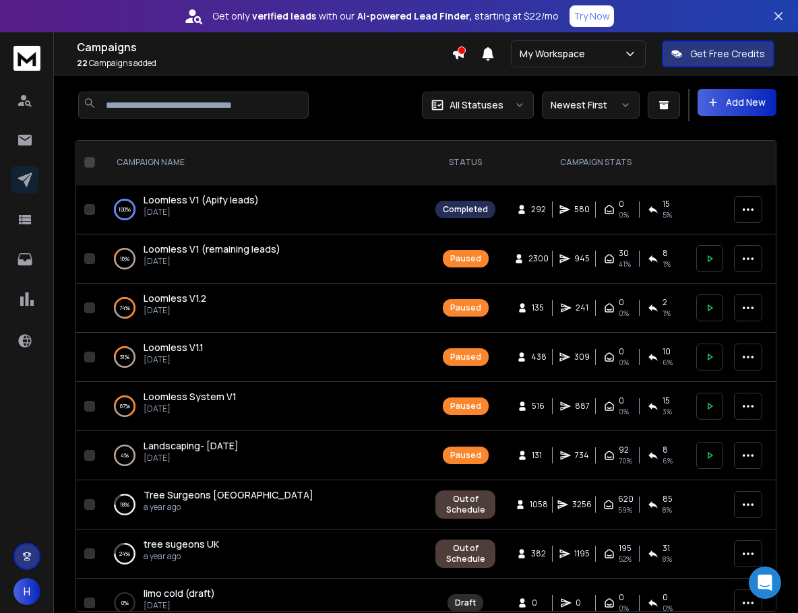
click at [211, 394] on span "Loomless System V1" at bounding box center [190, 396] width 93 height 13
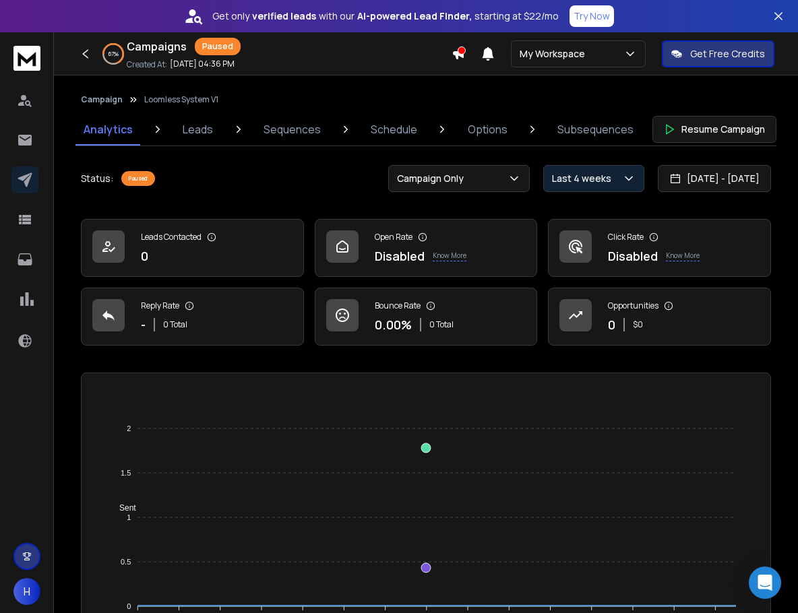
click at [622, 185] on icon "button" at bounding box center [628, 178] width 13 height 13
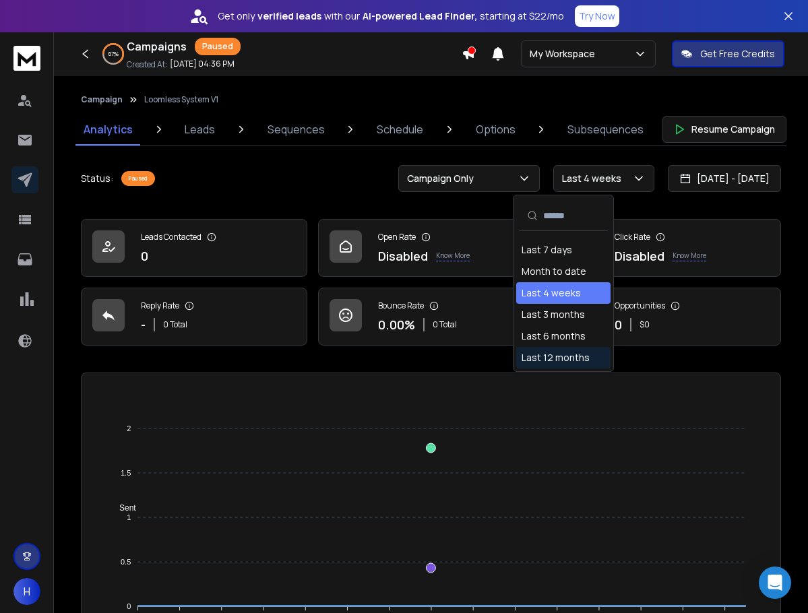
click at [544, 358] on div "Last 12 months" at bounding box center [556, 357] width 68 height 13
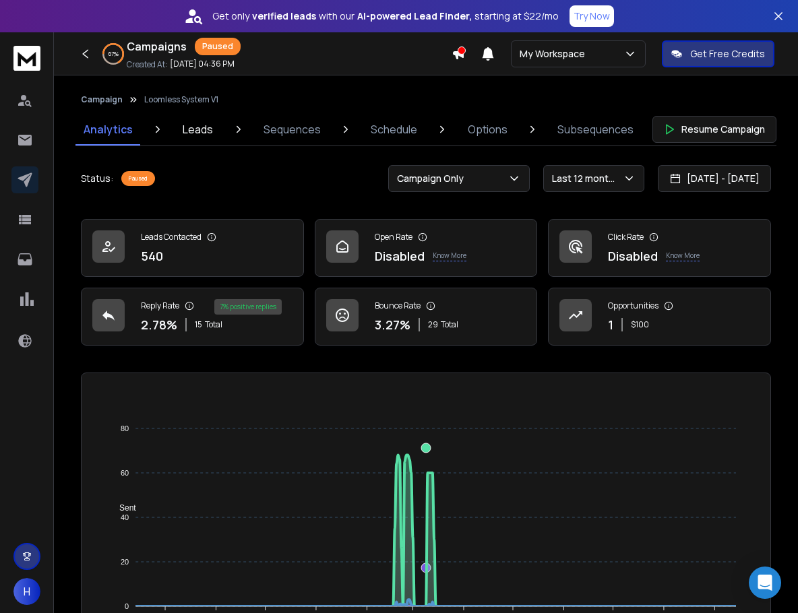
click at [206, 128] on p "Leads" at bounding box center [198, 129] width 30 height 16
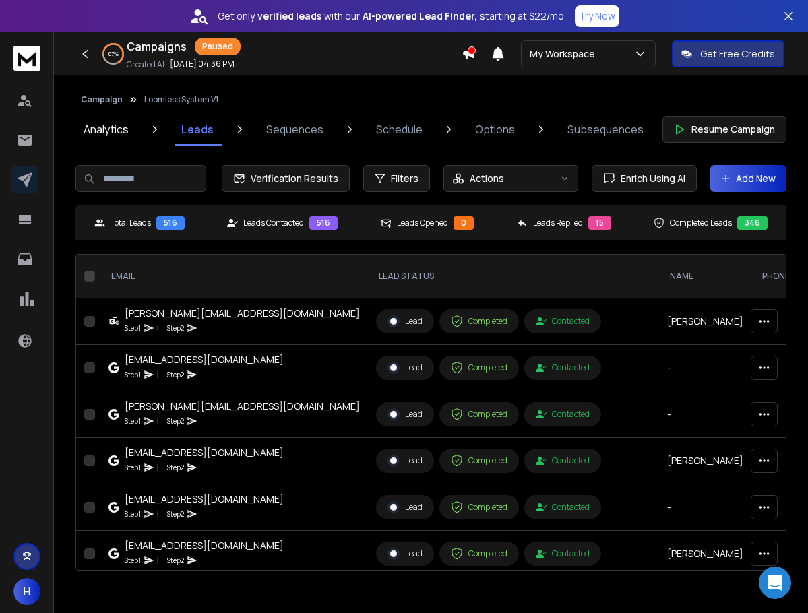
click at [123, 126] on p "Analytics" at bounding box center [106, 129] width 45 height 16
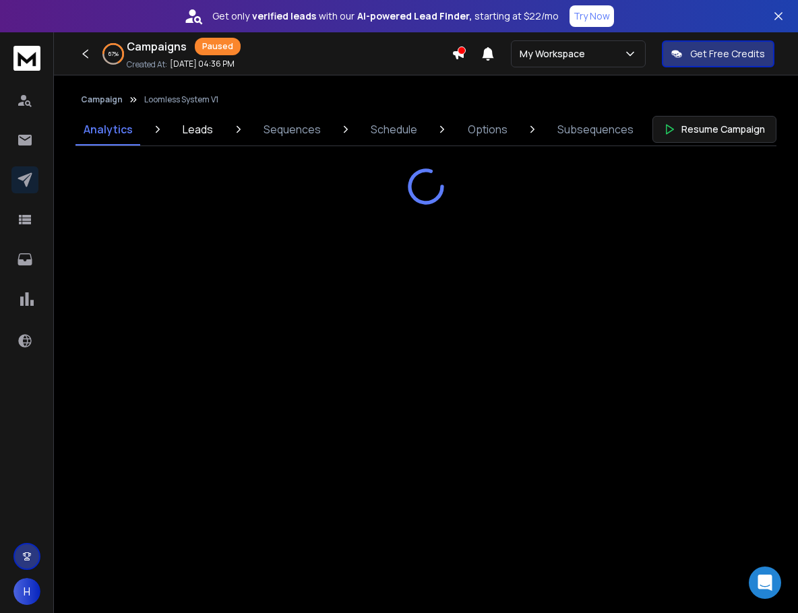
click at [197, 134] on p "Leads" at bounding box center [198, 129] width 30 height 16
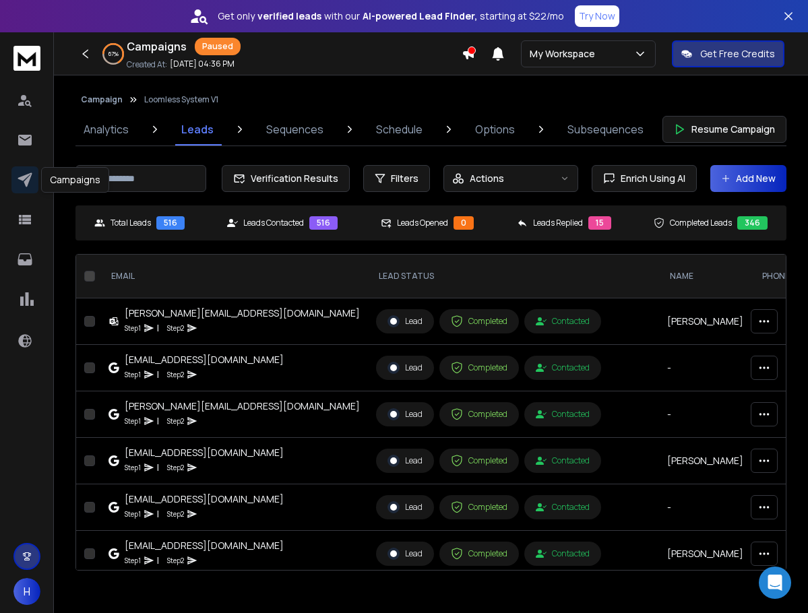
click at [20, 177] on icon at bounding box center [25, 180] width 16 height 16
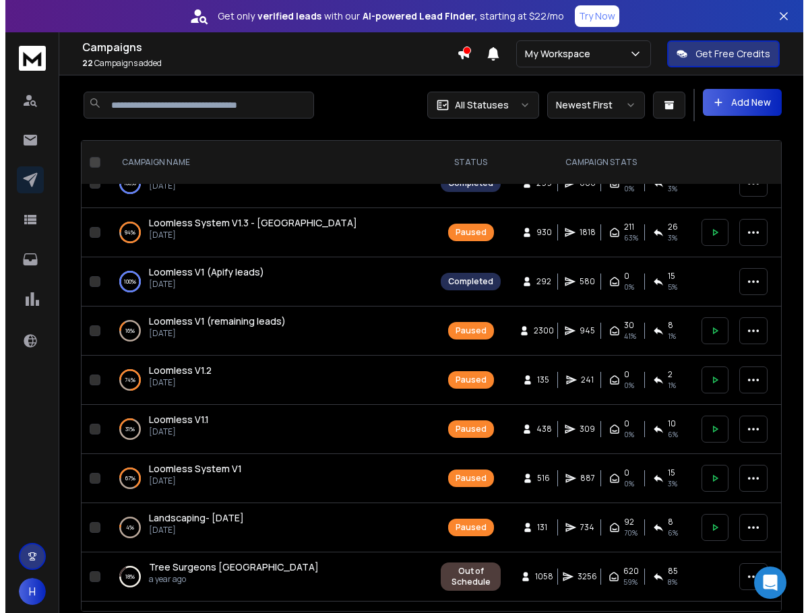
scroll to position [468, 0]
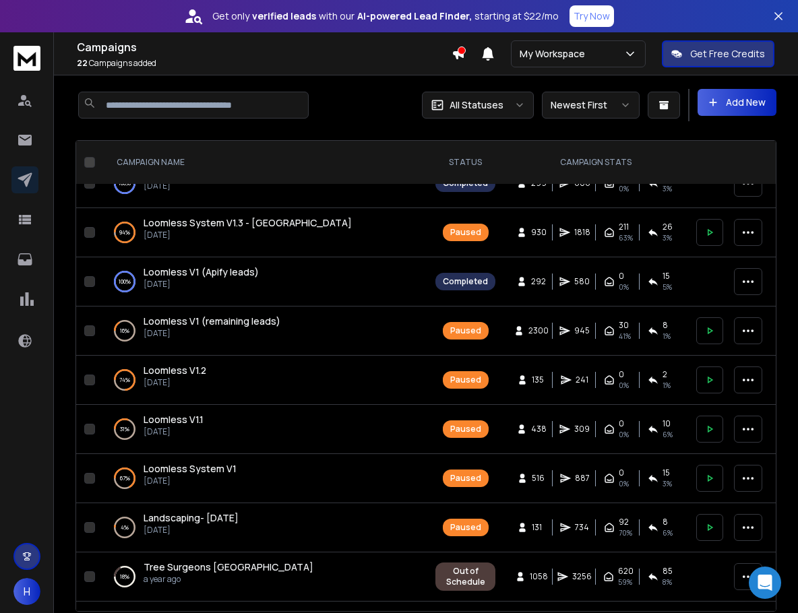
click at [168, 419] on span "Loomless V1.1" at bounding box center [174, 419] width 60 height 13
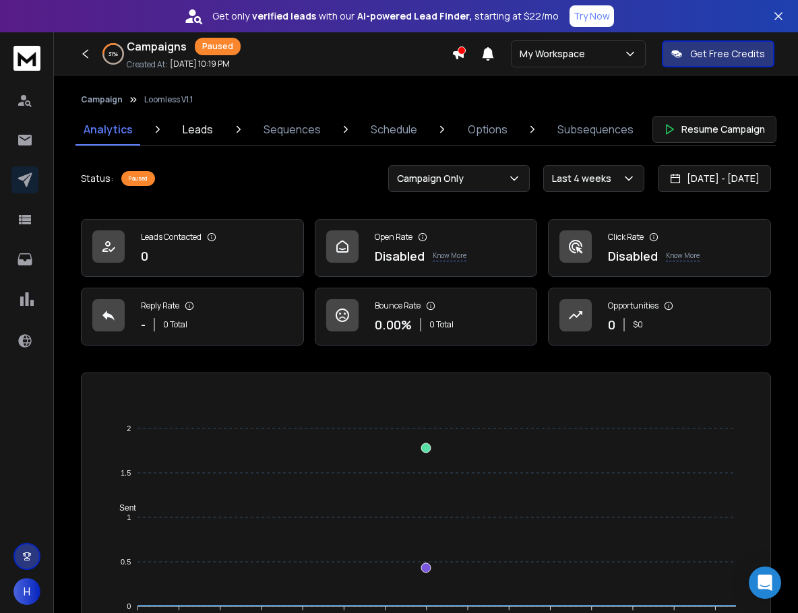
click at [189, 133] on p "Leads" at bounding box center [198, 129] width 30 height 16
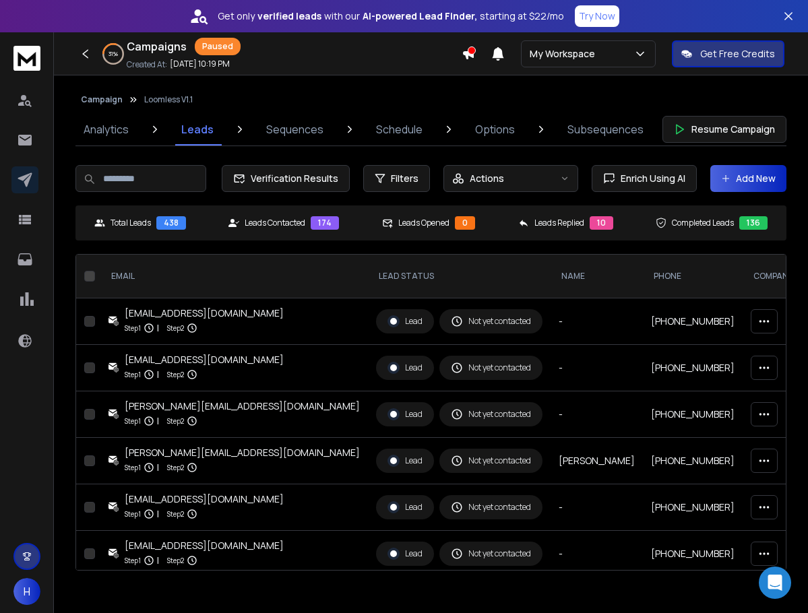
scroll to position [0, 100]
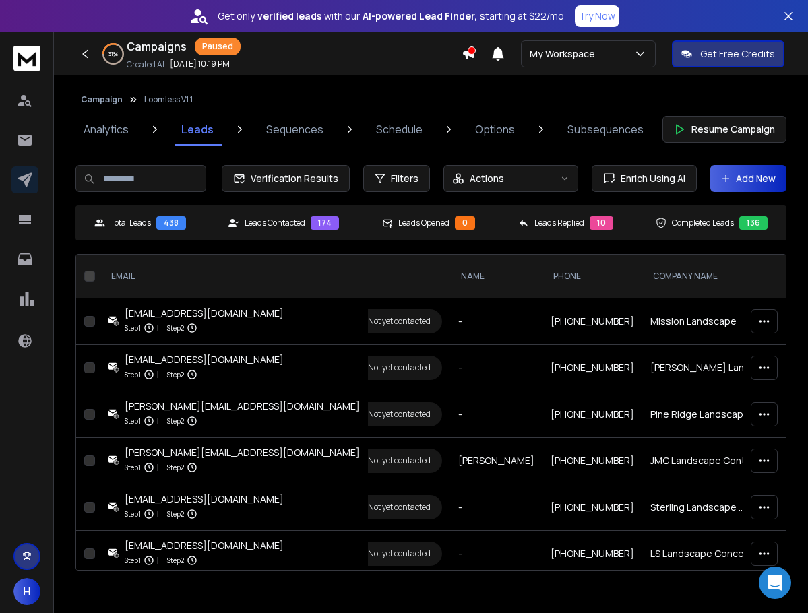
click at [675, 378] on td "Morales Landscaping" at bounding box center [701, 368] width 118 height 46
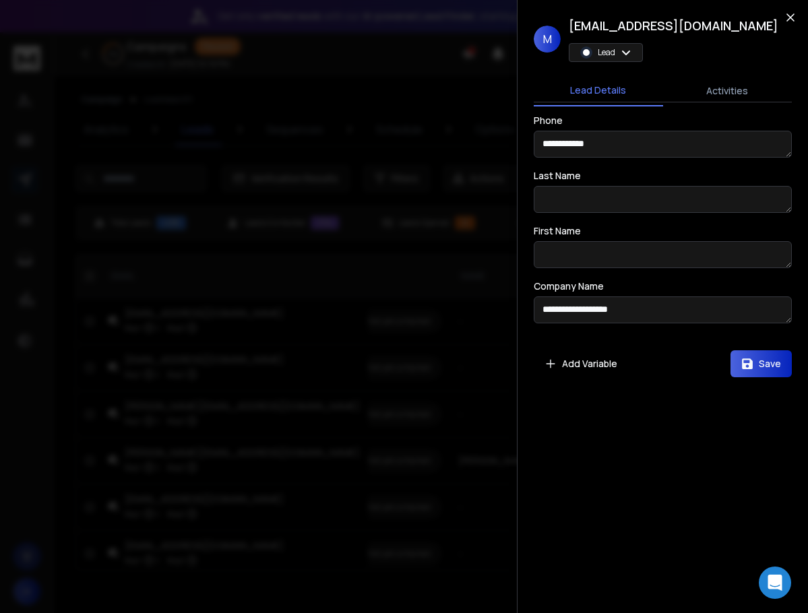
click at [788, 14] on icon "button" at bounding box center [790, 17] width 13 height 13
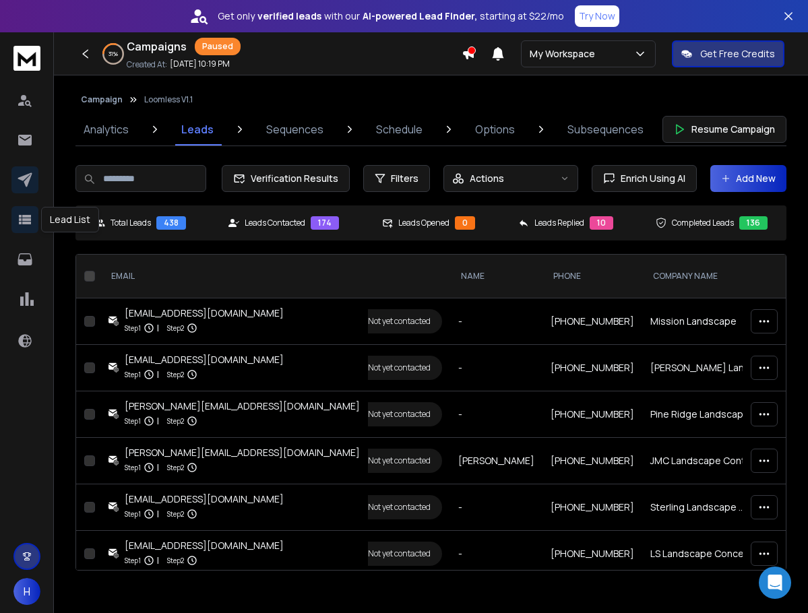
click at [28, 226] on icon at bounding box center [25, 220] width 16 height 16
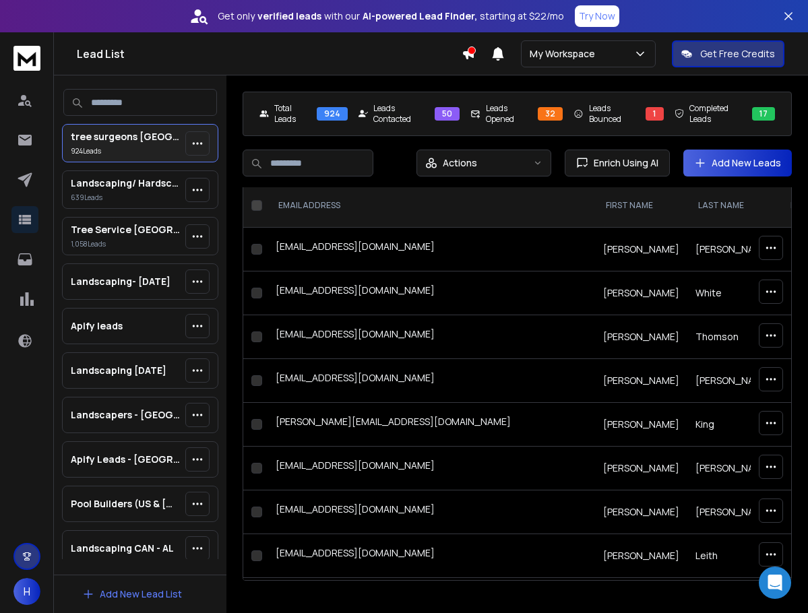
click at [132, 374] on p "Landscaping 04/04/25" at bounding box center [119, 370] width 96 height 13
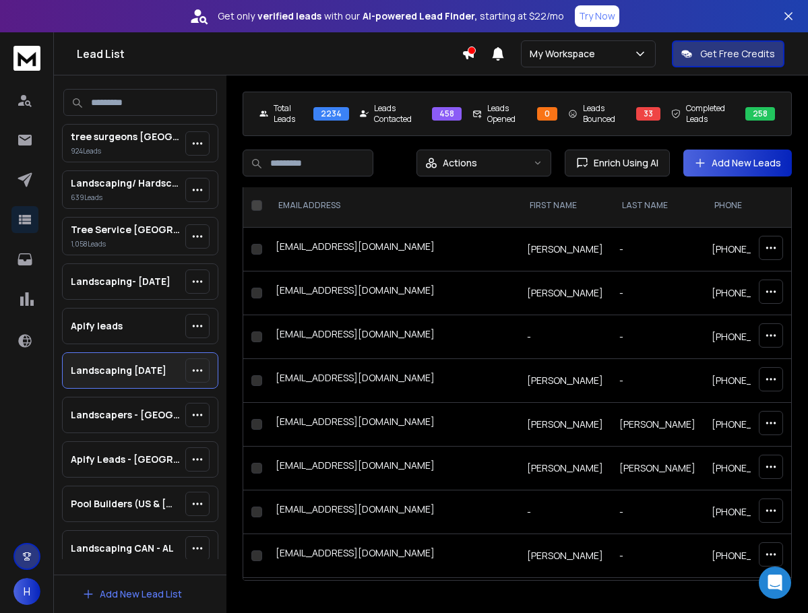
click at [340, 157] on input at bounding box center [308, 163] width 131 height 27
type input "**"
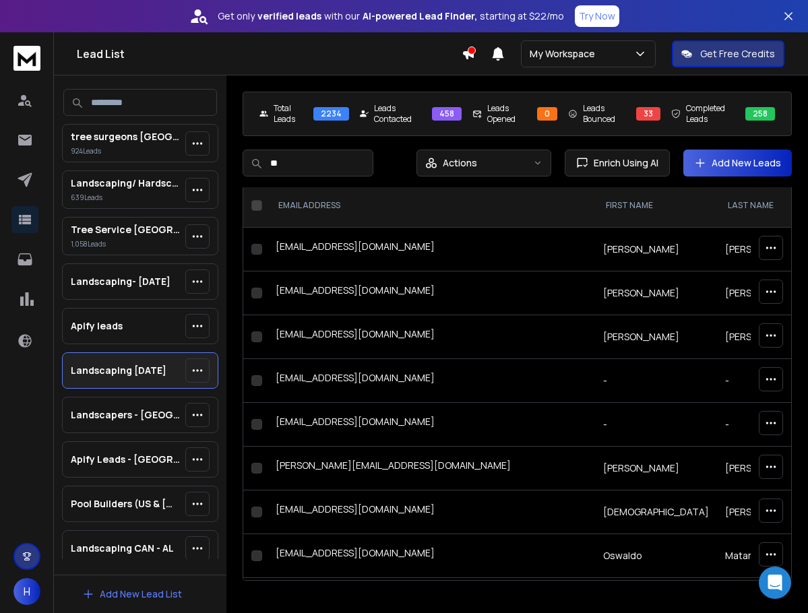
click at [340, 157] on input "**" at bounding box center [308, 163] width 131 height 27
type input "****"
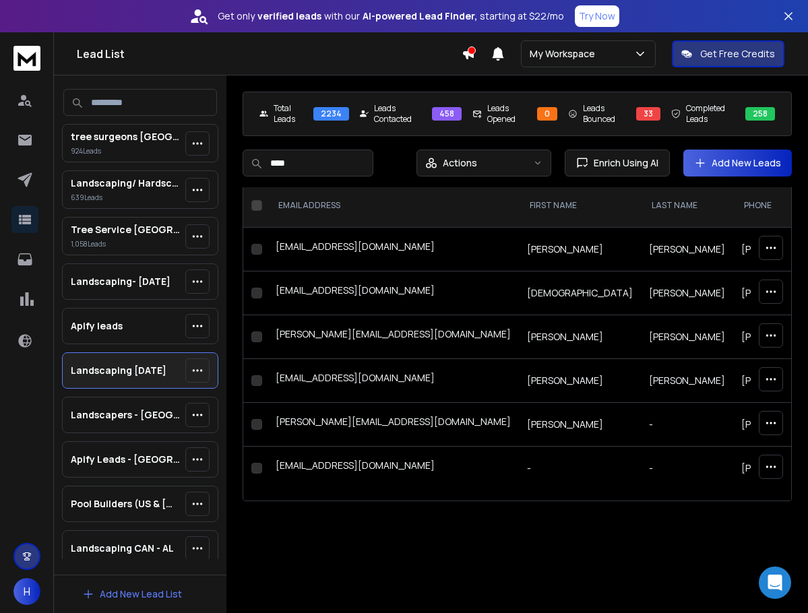
click at [112, 284] on p "Landscaping- 19/12/24" at bounding box center [121, 281] width 100 height 13
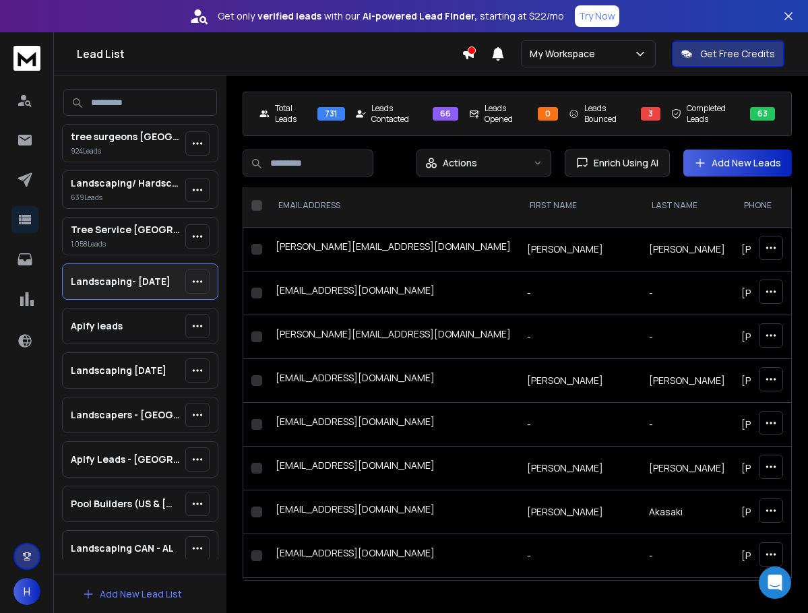
click at [328, 162] on input at bounding box center [308, 163] width 131 height 27
type input "**"
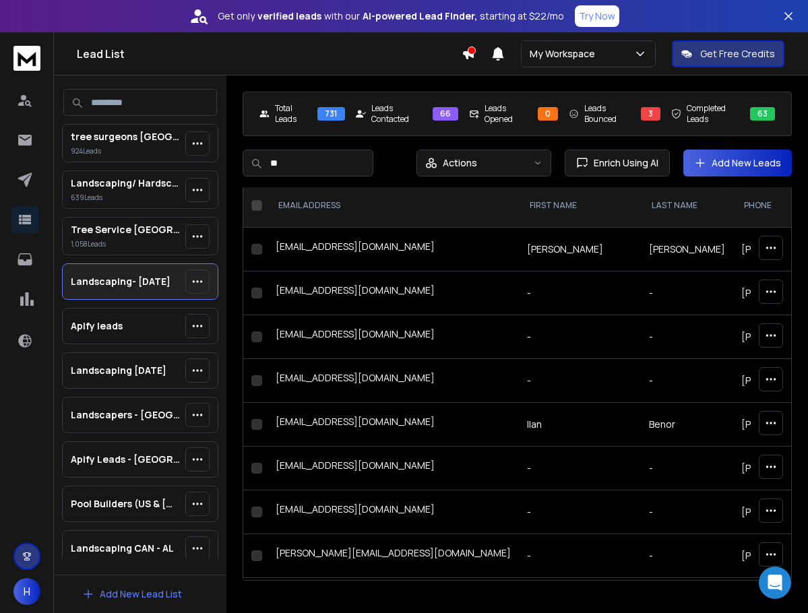
click at [328, 162] on input "**" at bounding box center [308, 163] width 131 height 27
type input "****"
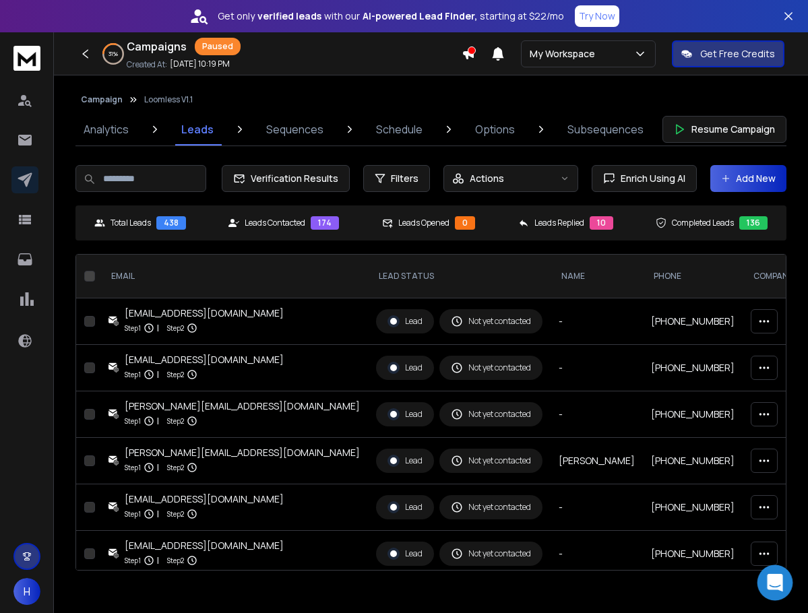
click at [778, 592] on div "Open Intercom Messenger" at bounding box center [775, 583] width 36 height 36
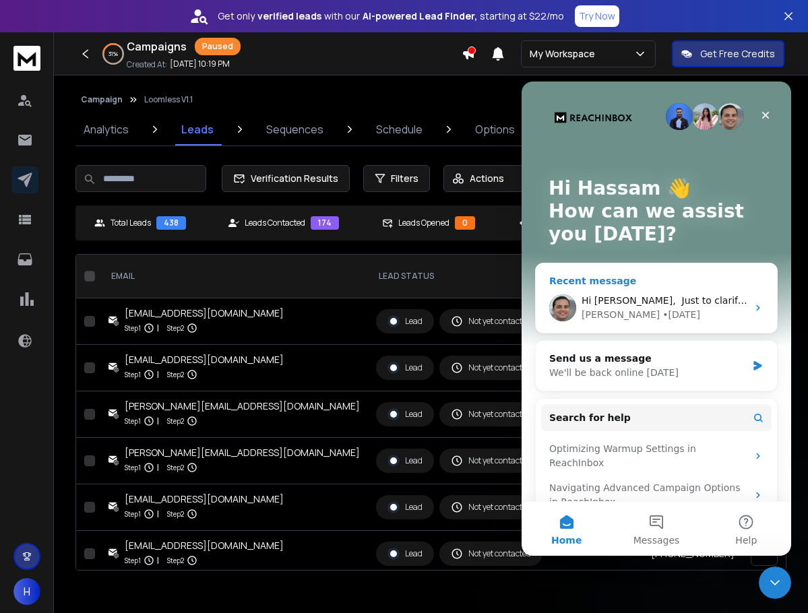
click at [679, 309] on div "Raj • 1d ago" at bounding box center [665, 315] width 166 height 14
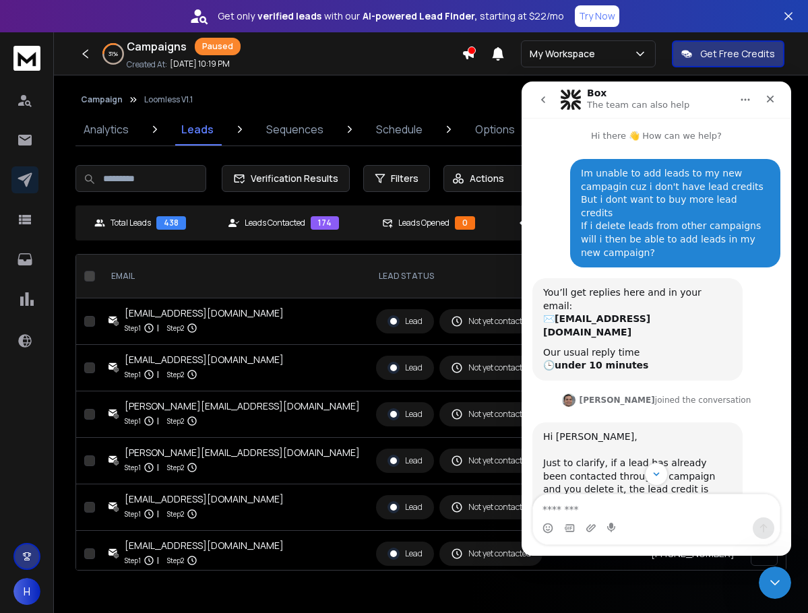
scroll to position [65, 0]
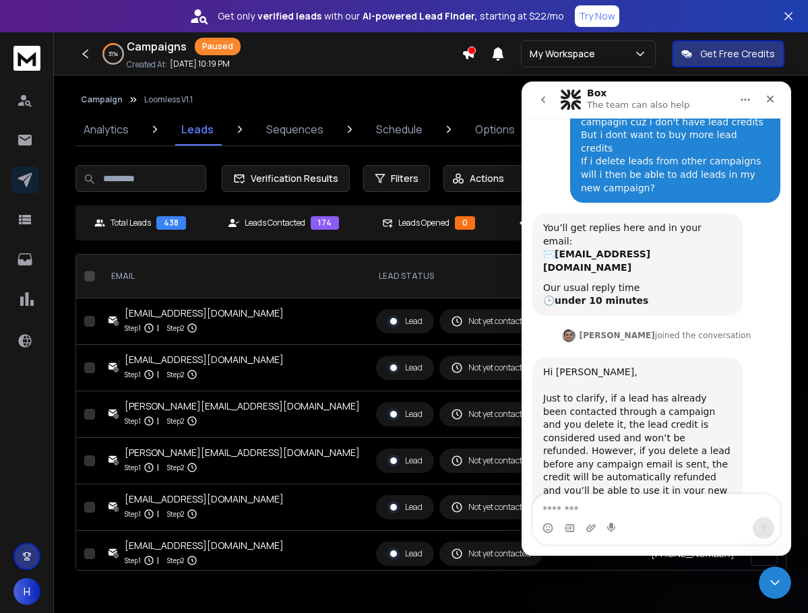
click at [625, 503] on textarea "Message…" at bounding box center [656, 506] width 247 height 23
click at [773, 100] on icon "Close" at bounding box center [770, 99] width 11 height 11
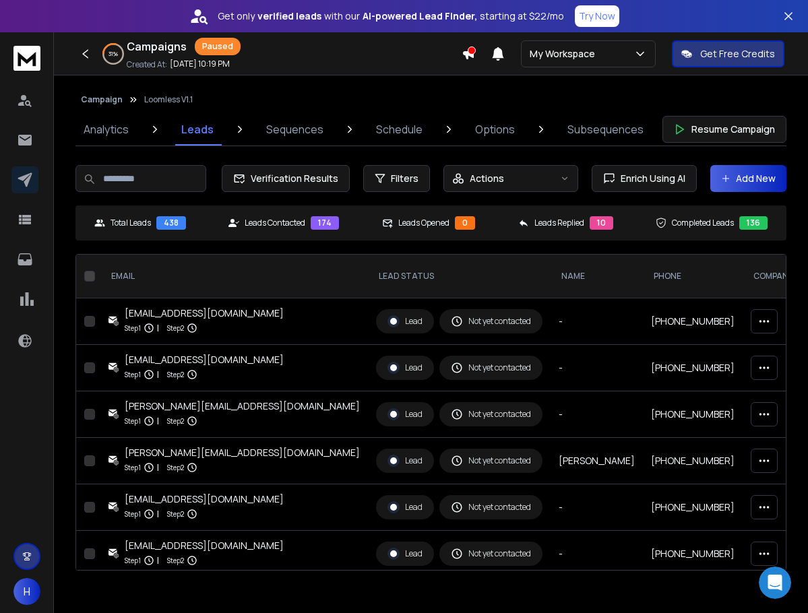
click at [93, 96] on button "Campaign" at bounding box center [102, 99] width 42 height 11
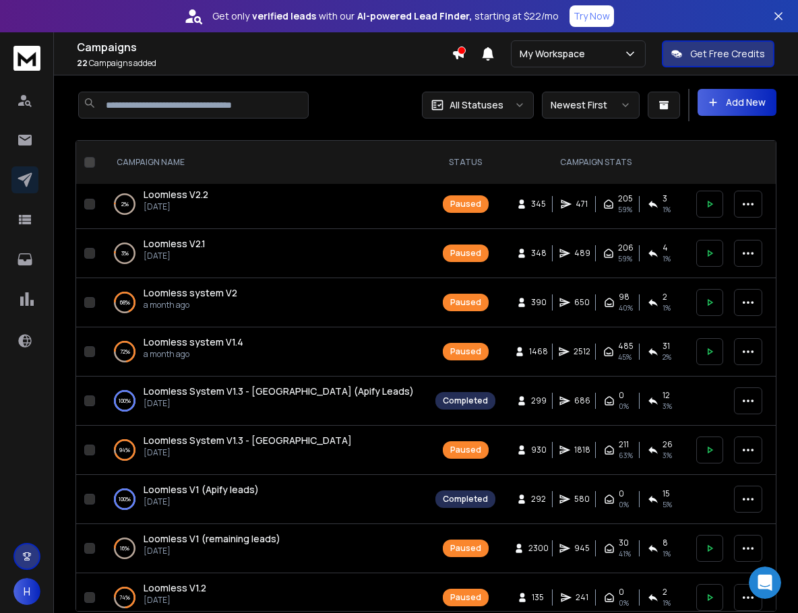
scroll to position [250, 0]
click at [222, 346] on span "Loomless system V1.4" at bounding box center [194, 342] width 100 height 13
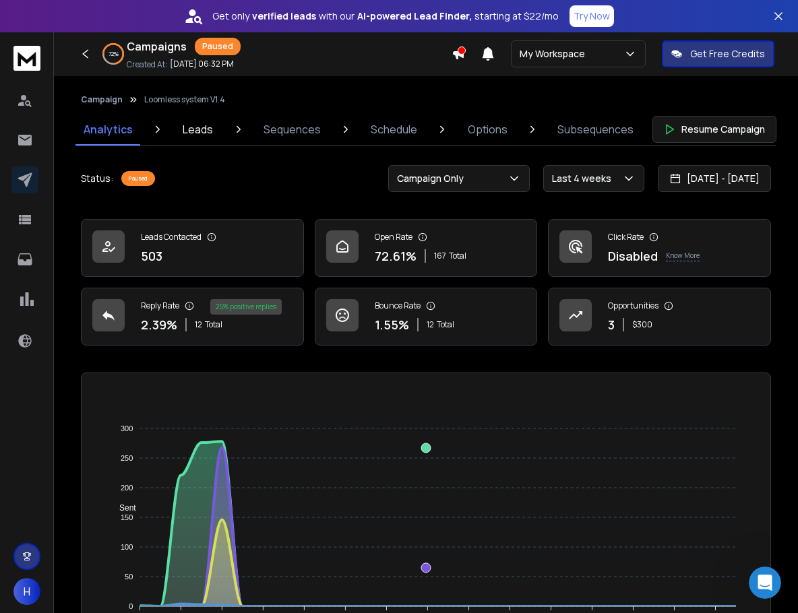
click at [204, 125] on p "Leads" at bounding box center [198, 129] width 30 height 16
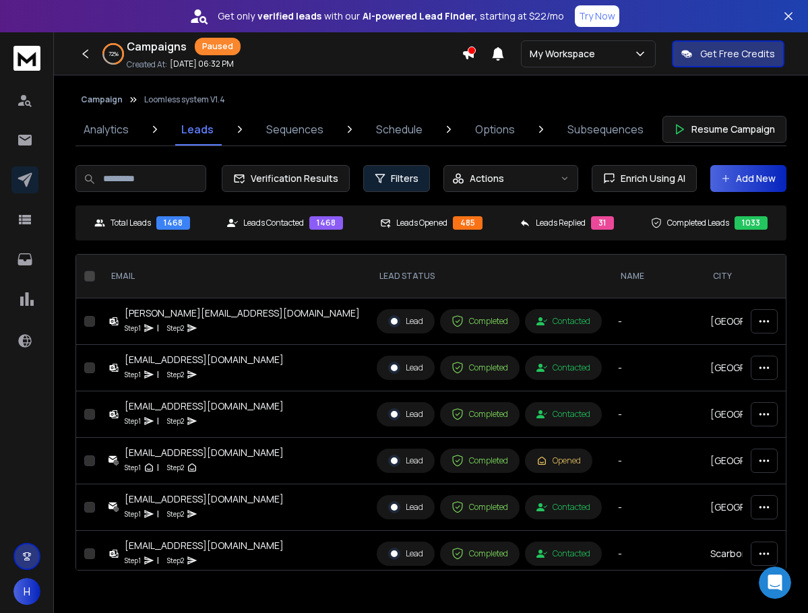
click at [396, 183] on span "Filters" at bounding box center [405, 178] width 28 height 13
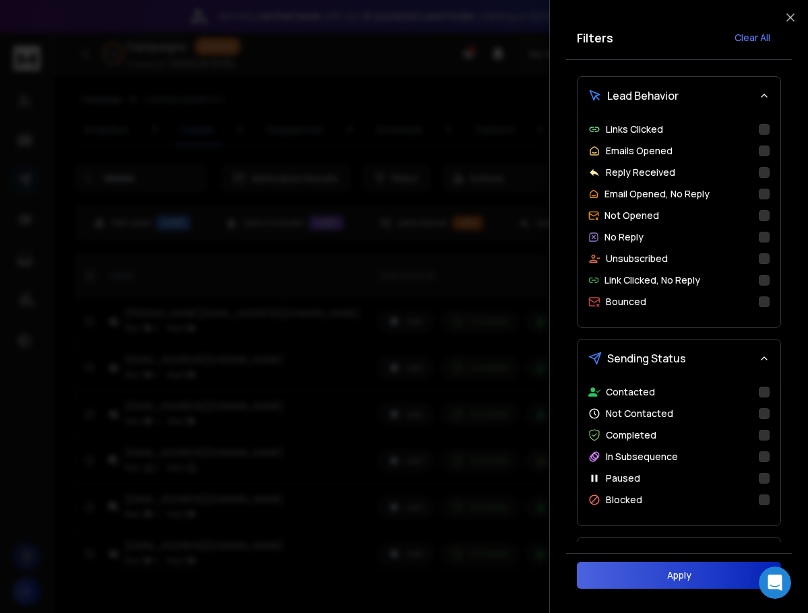
click at [634, 408] on p "Not Contacted" at bounding box center [639, 413] width 67 height 13
click at [759, 408] on button "Not Contacted" at bounding box center [764, 413] width 11 height 11
click at [654, 580] on button "Apply" at bounding box center [679, 575] width 204 height 27
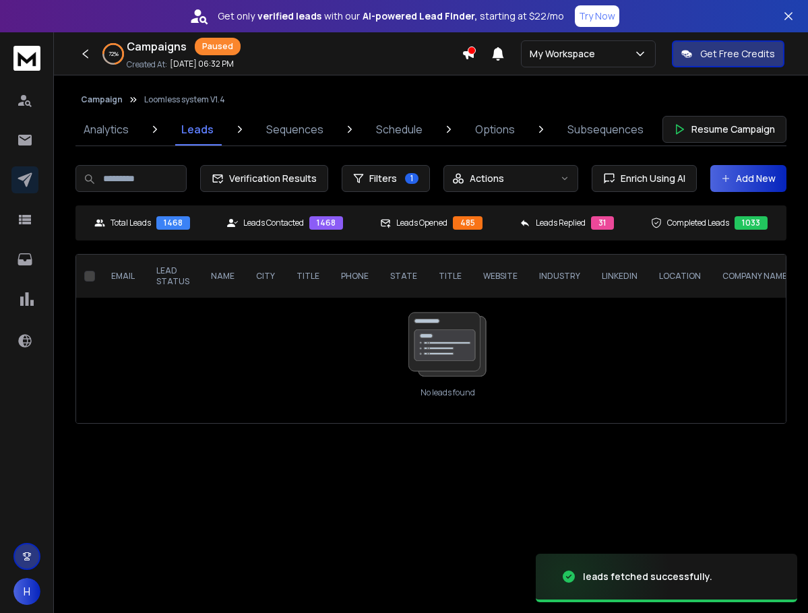
click at [103, 100] on button "Campaign" at bounding box center [102, 99] width 42 height 11
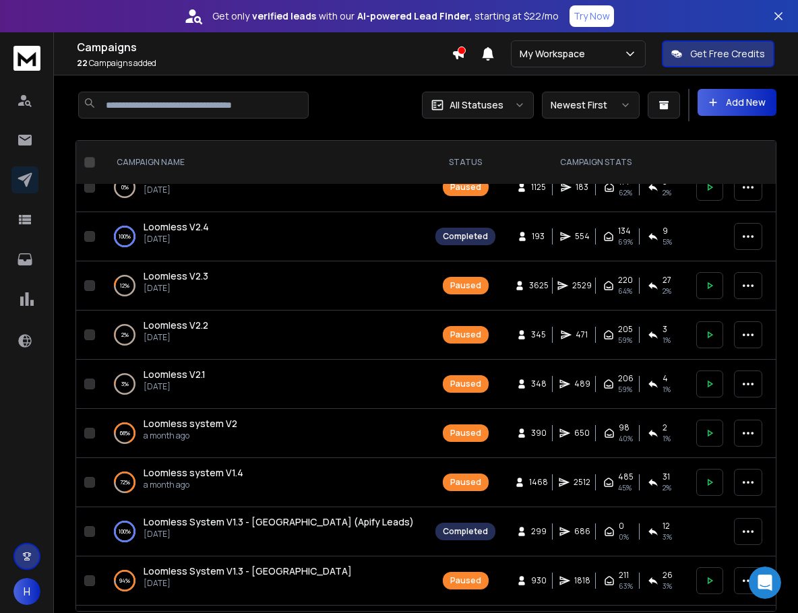
scroll to position [119, 0]
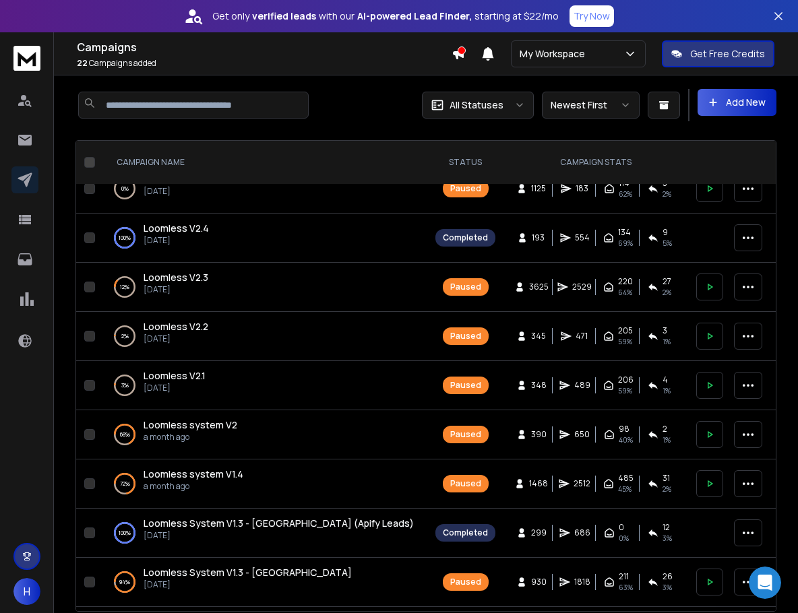
click at [170, 380] on span "Loomless V2.1" at bounding box center [175, 375] width 62 height 13
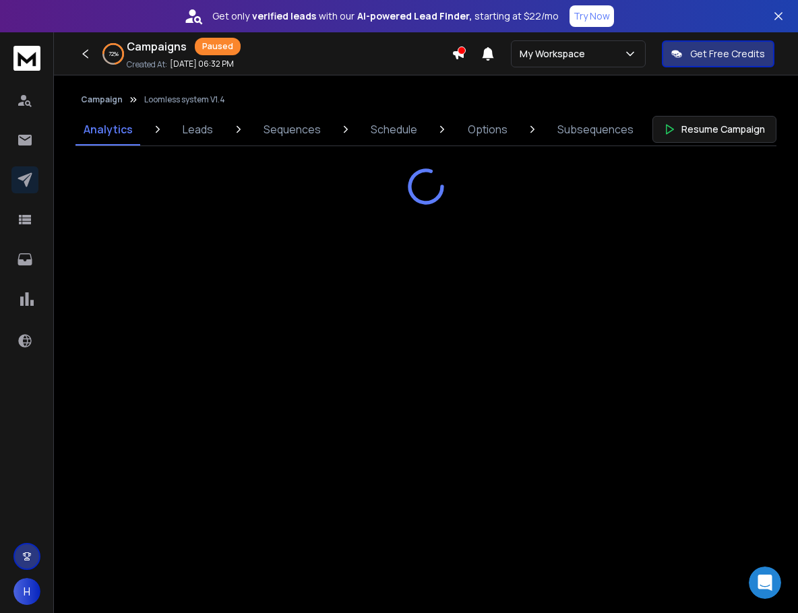
click at [104, 101] on button "Campaign" at bounding box center [102, 99] width 42 height 11
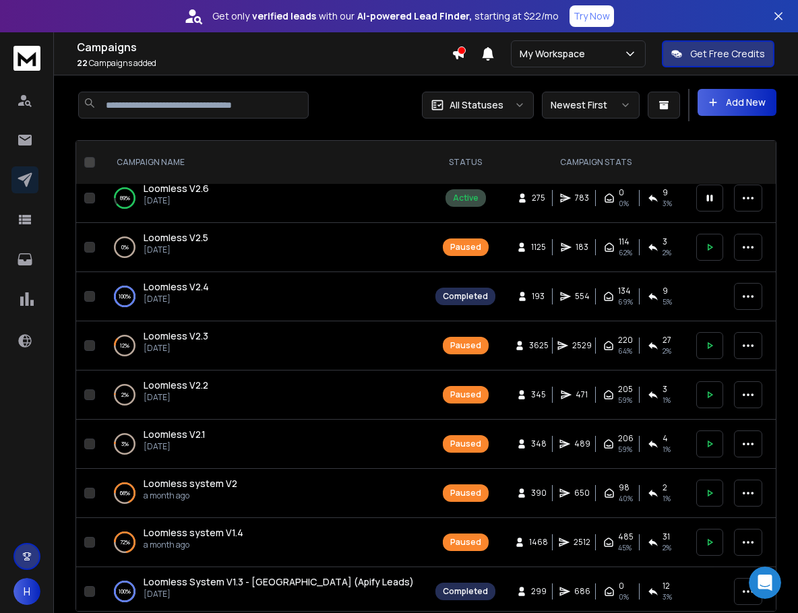
scroll to position [61, 0]
click at [173, 381] on span "Loomless V2.2" at bounding box center [176, 384] width 65 height 13
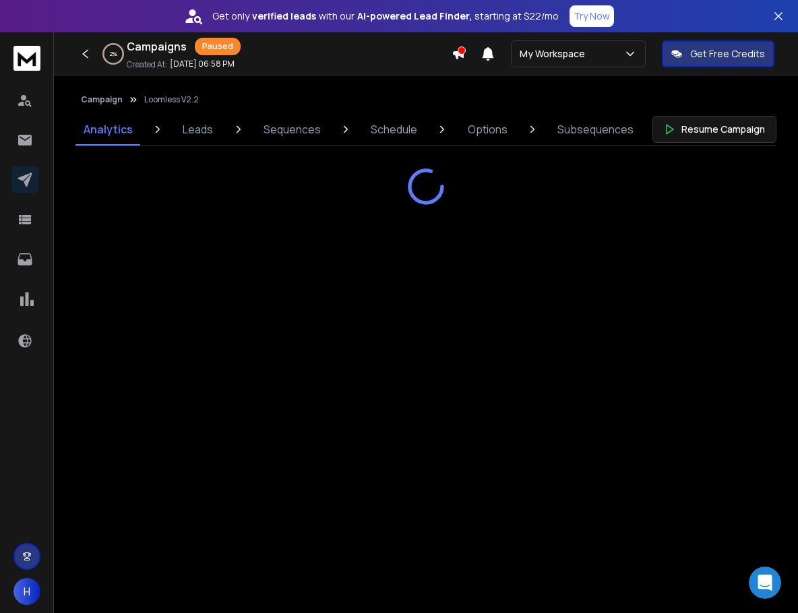
click at [104, 97] on button "Campaign" at bounding box center [102, 99] width 42 height 11
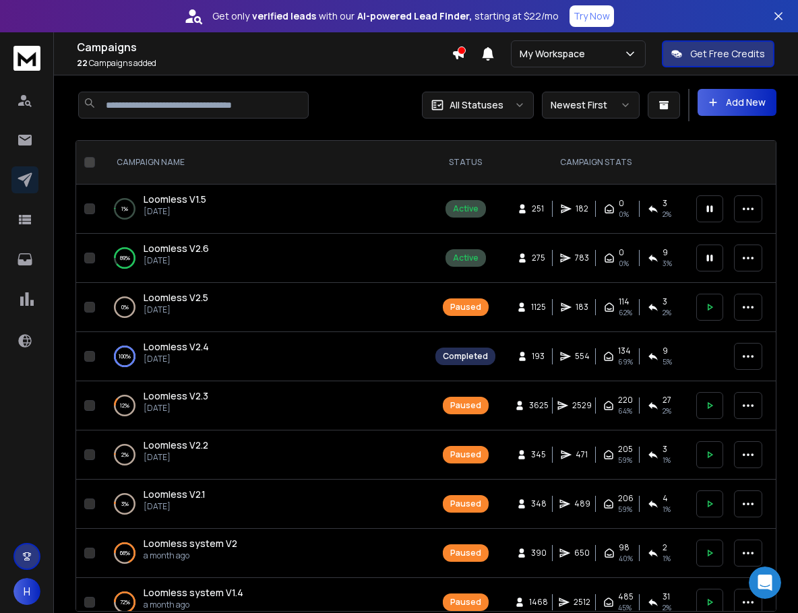
click at [193, 399] on span "Loomless V2.3" at bounding box center [176, 396] width 65 height 13
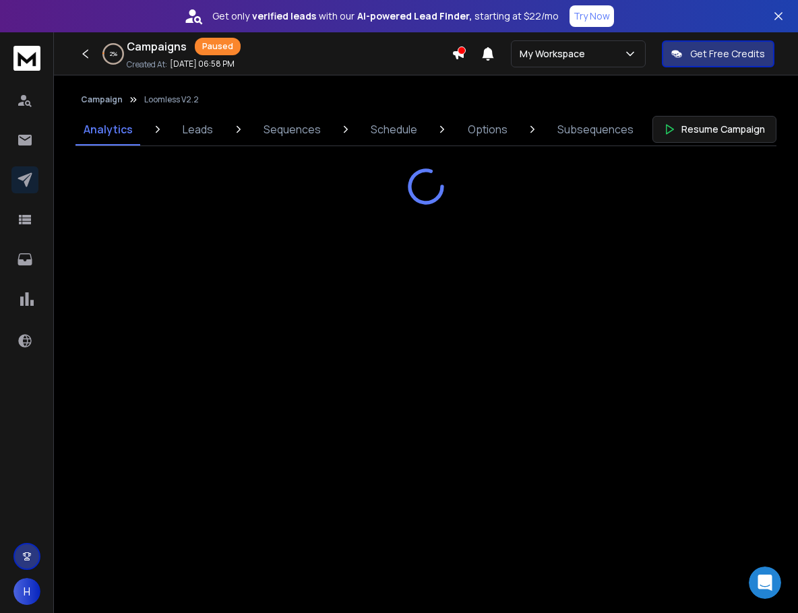
click at [103, 105] on div "Campaign Loomless V2.2" at bounding box center [425, 100] width 701 height 22
click at [103, 103] on button "Campaign" at bounding box center [102, 99] width 42 height 11
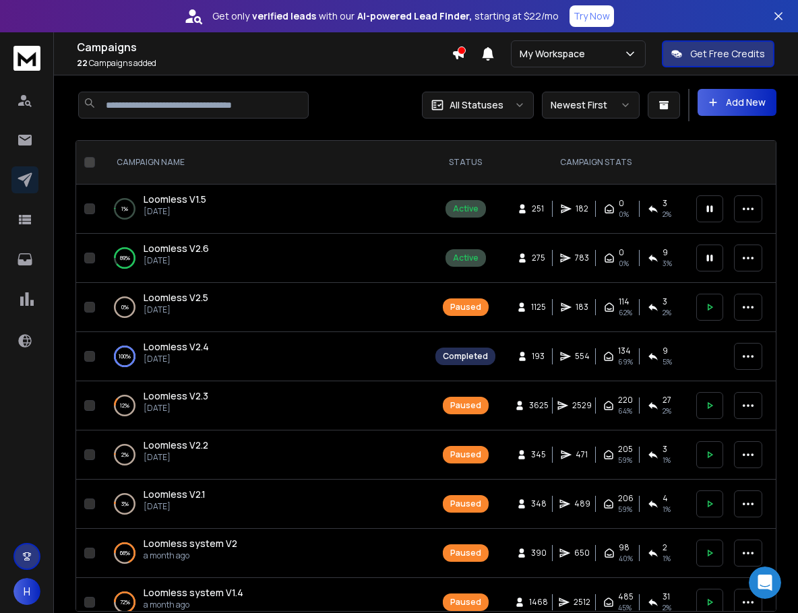
click at [188, 301] on span "Loomless V2.5" at bounding box center [176, 297] width 65 height 13
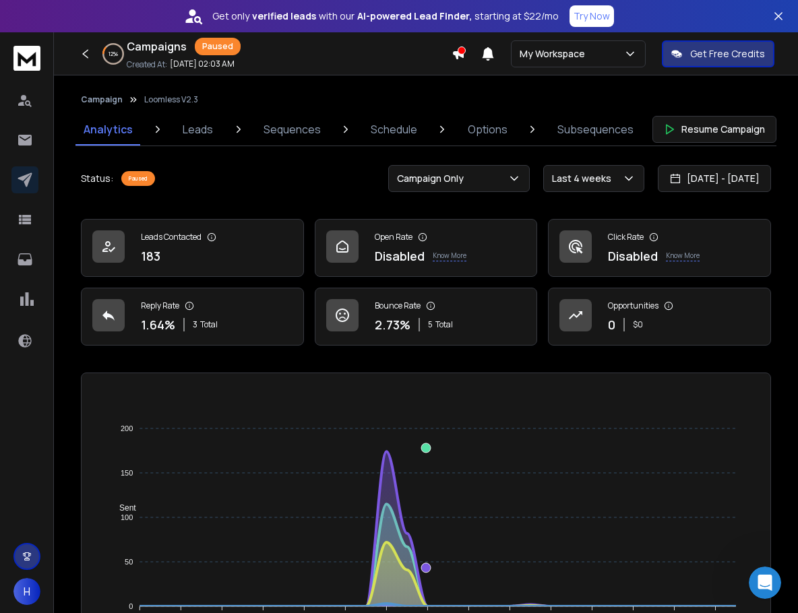
click at [100, 96] on button "Campaign" at bounding box center [102, 99] width 42 height 11
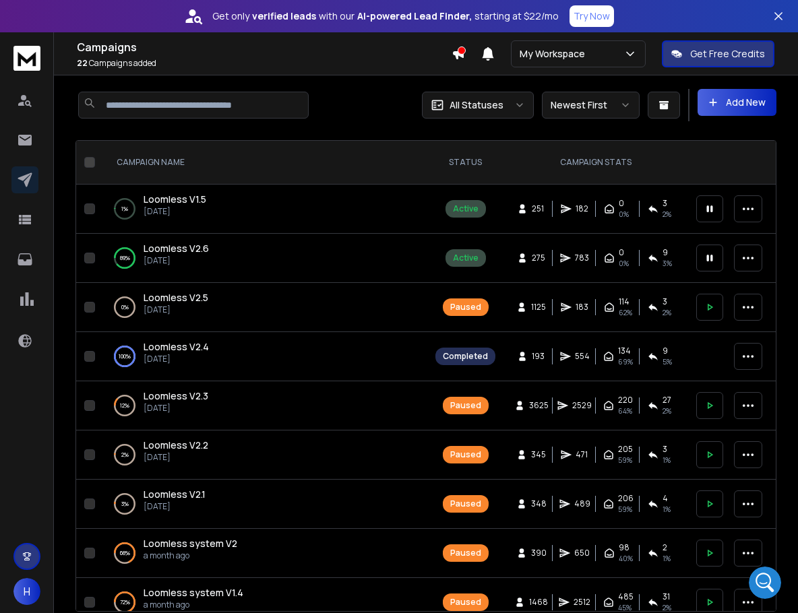
scroll to position [141, 0]
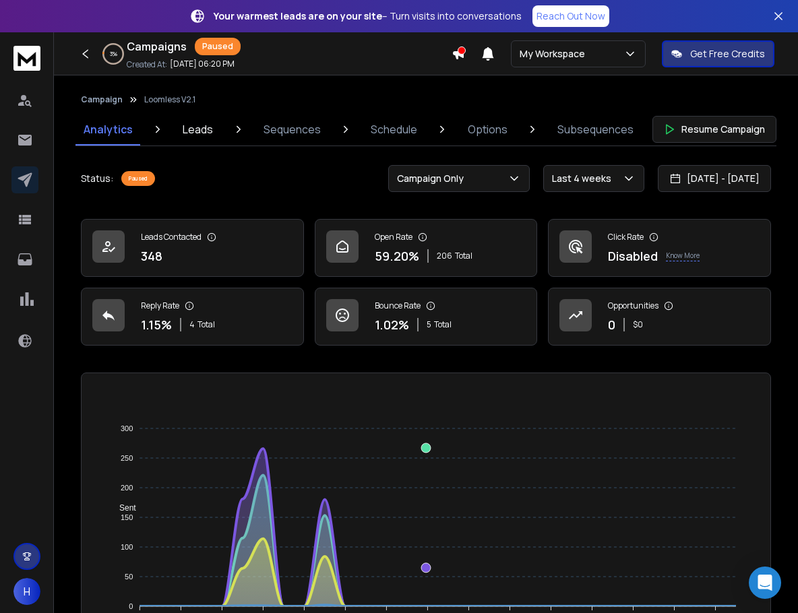
click at [198, 131] on p "Leads" at bounding box center [198, 129] width 30 height 16
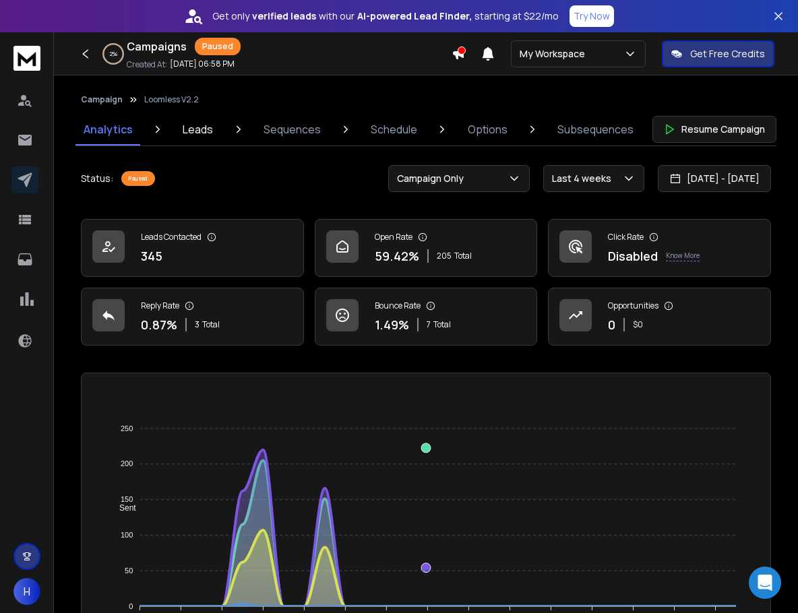
click at [208, 128] on p "Leads" at bounding box center [198, 129] width 30 height 16
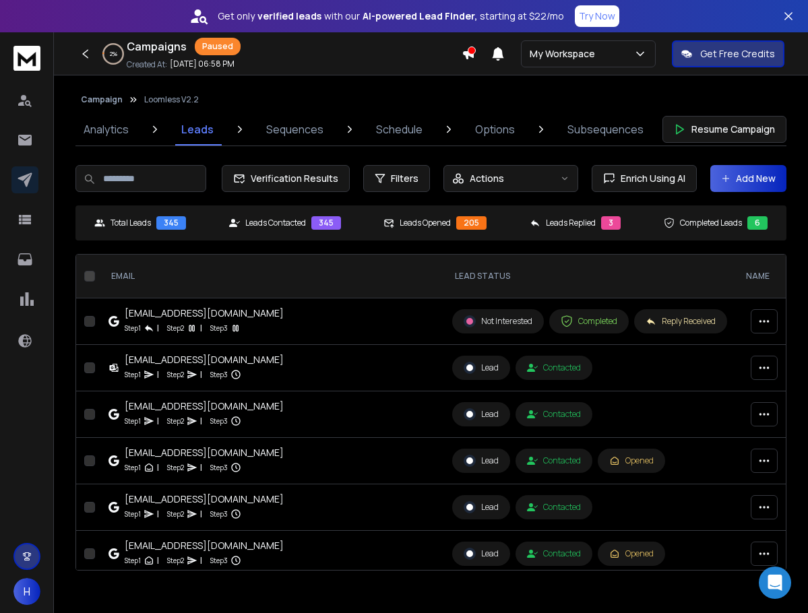
click at [330, 231] on div "Total Leads 345 Leads Contacted 345 Leads Opened 205 Leads Replied 3 Completed …" at bounding box center [430, 223] width 711 height 35
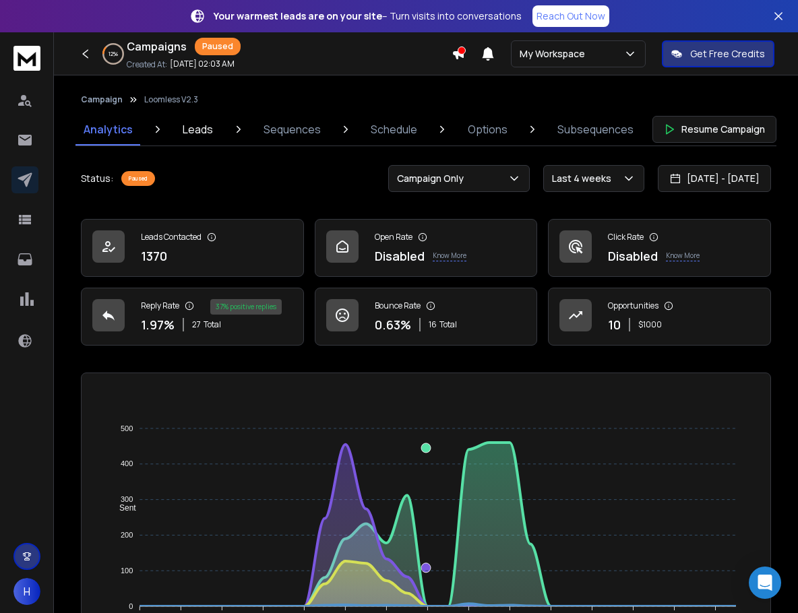
click at [204, 133] on p "Leads" at bounding box center [198, 129] width 30 height 16
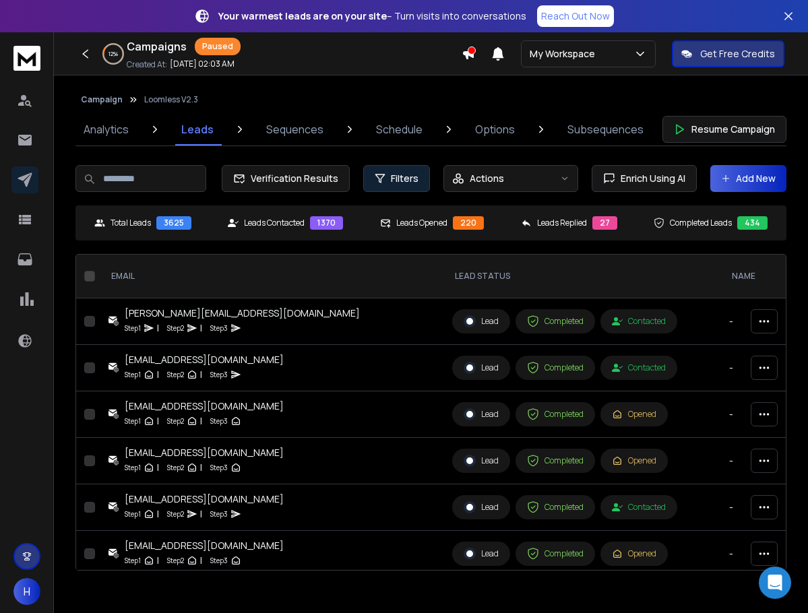
click at [397, 177] on span "Filters" at bounding box center [405, 178] width 28 height 13
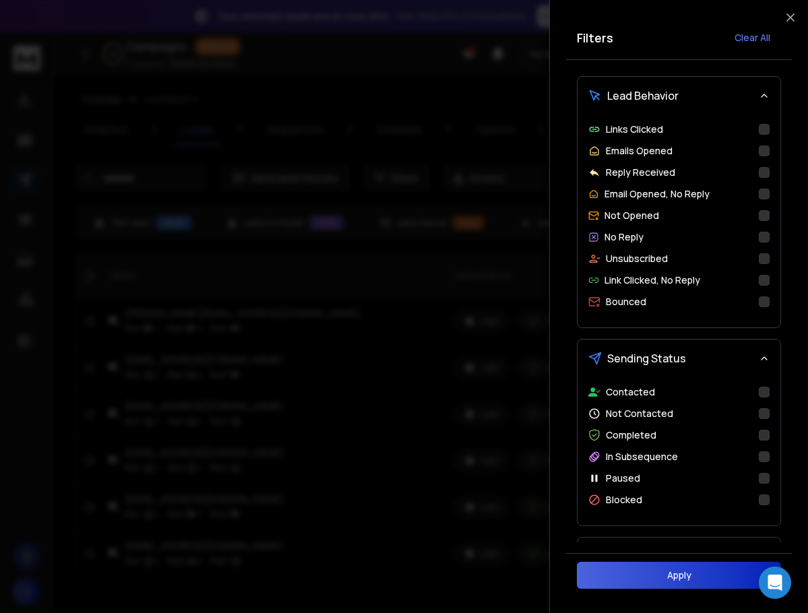
click at [658, 415] on p "Not Contacted" at bounding box center [639, 413] width 67 height 13
click at [759, 415] on button "Not Contacted" at bounding box center [764, 413] width 11 height 11
click at [662, 573] on button "Apply" at bounding box center [679, 575] width 204 height 27
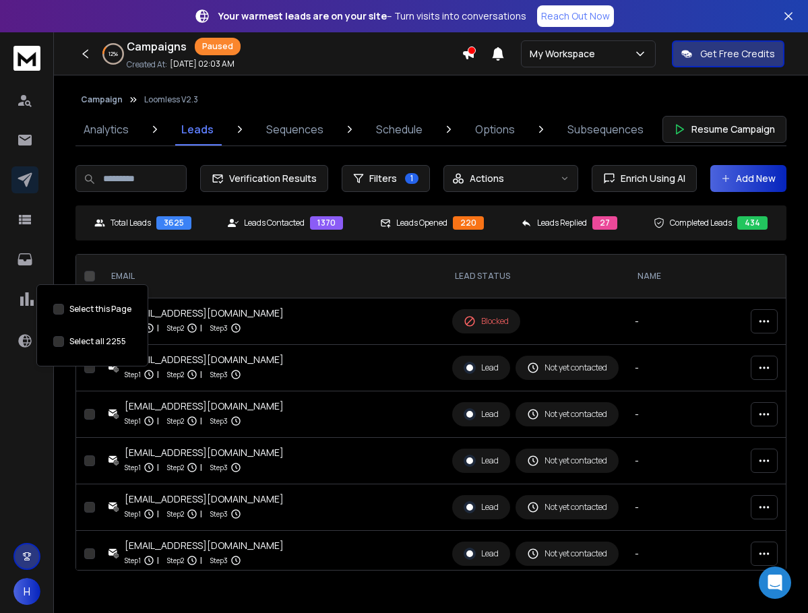
click at [60, 340] on button "Select this Page" at bounding box center [58, 341] width 11 height 11
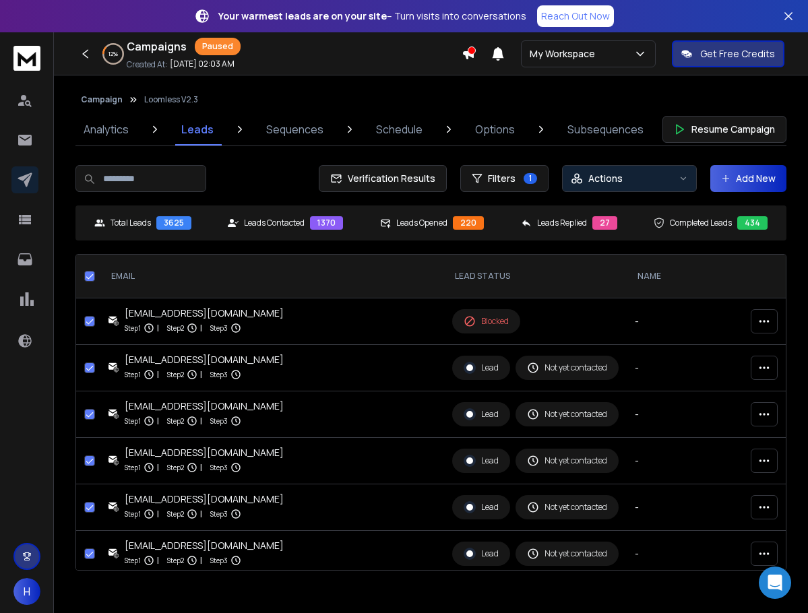
click at [622, 179] on p "Actions" at bounding box center [605, 178] width 34 height 13
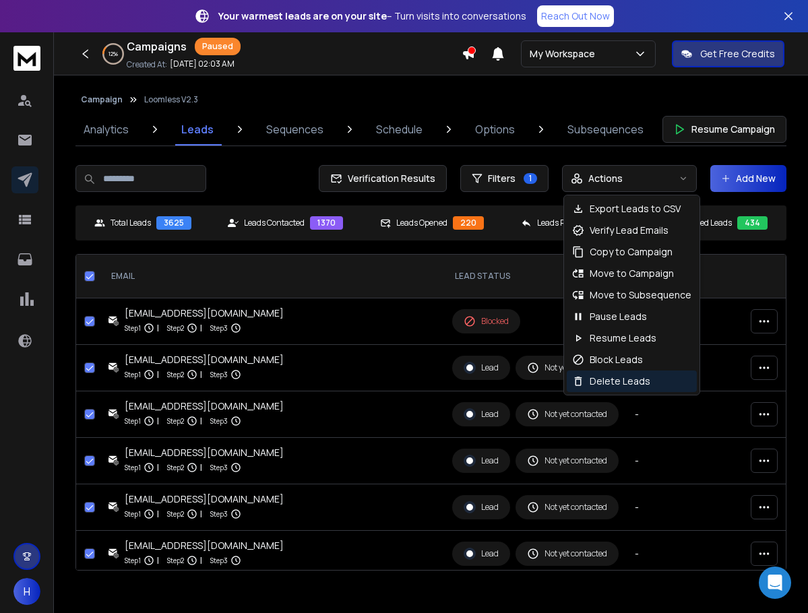
click at [612, 380] on p "Delete Leads" at bounding box center [620, 381] width 61 height 13
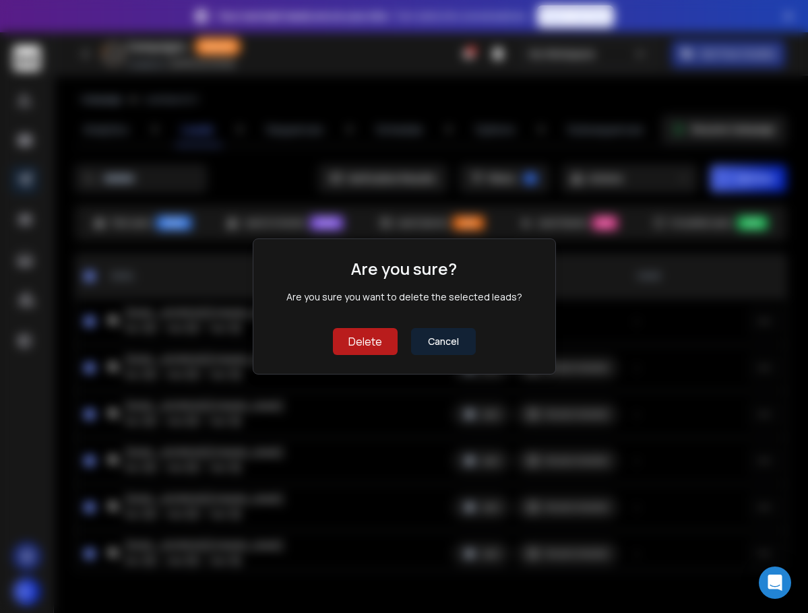
click at [360, 349] on button "Delete" at bounding box center [365, 341] width 65 height 27
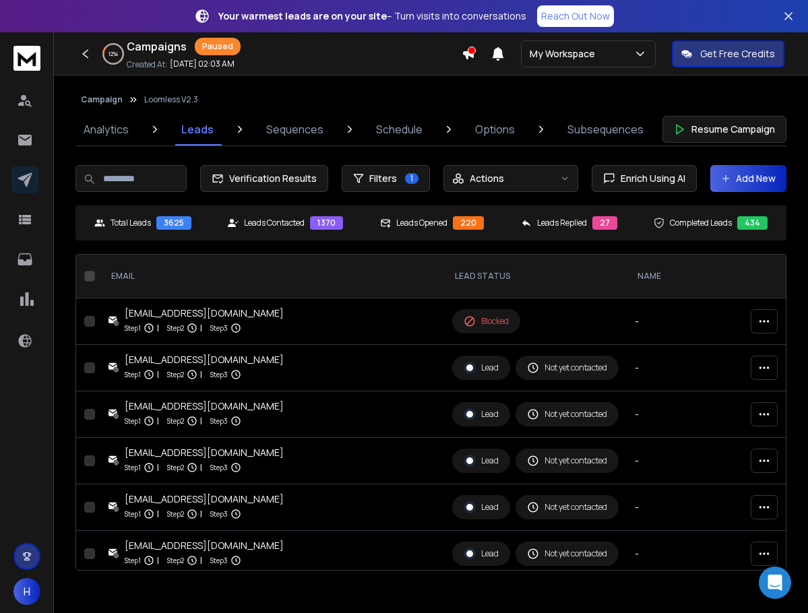
click at [92, 102] on button "Campaign" at bounding box center [102, 99] width 42 height 11
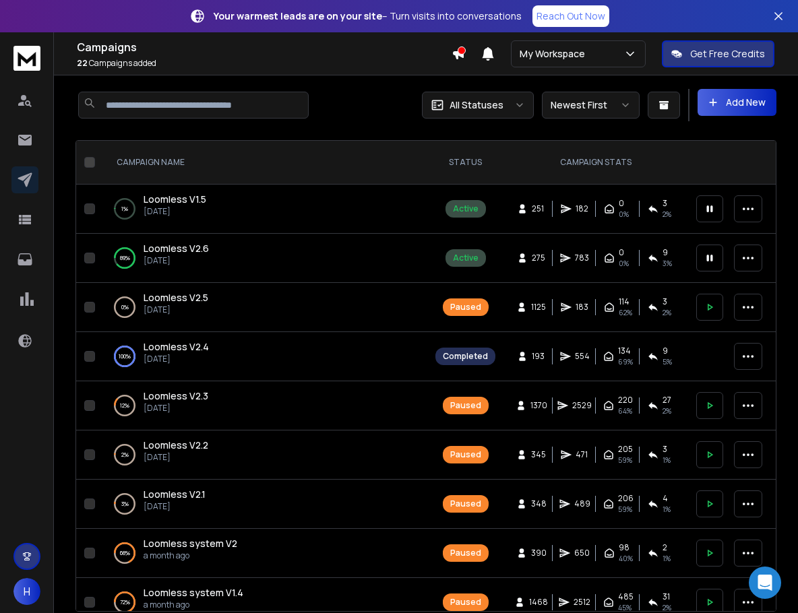
click at [183, 305] on p "[DATE]" at bounding box center [176, 310] width 65 height 11
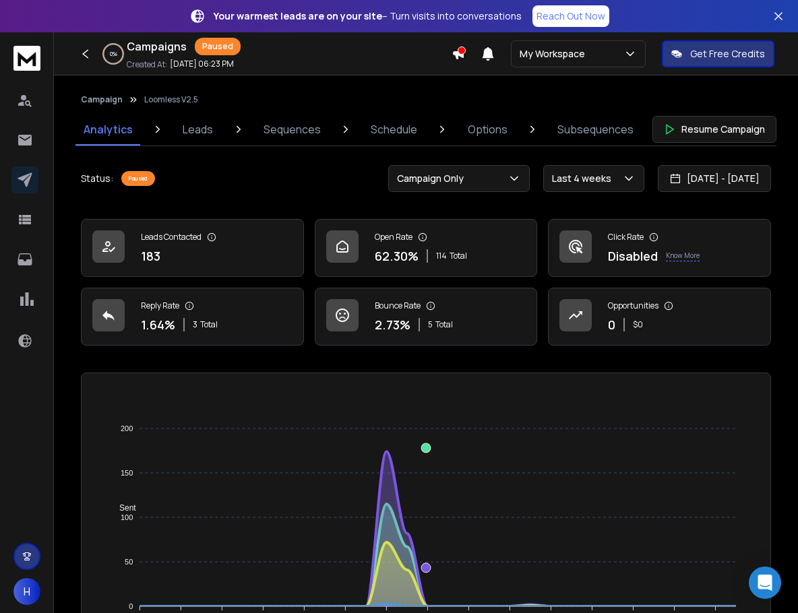
click at [232, 313] on link "Reply Rate 1.64 % 3 Total" at bounding box center [192, 317] width 223 height 58
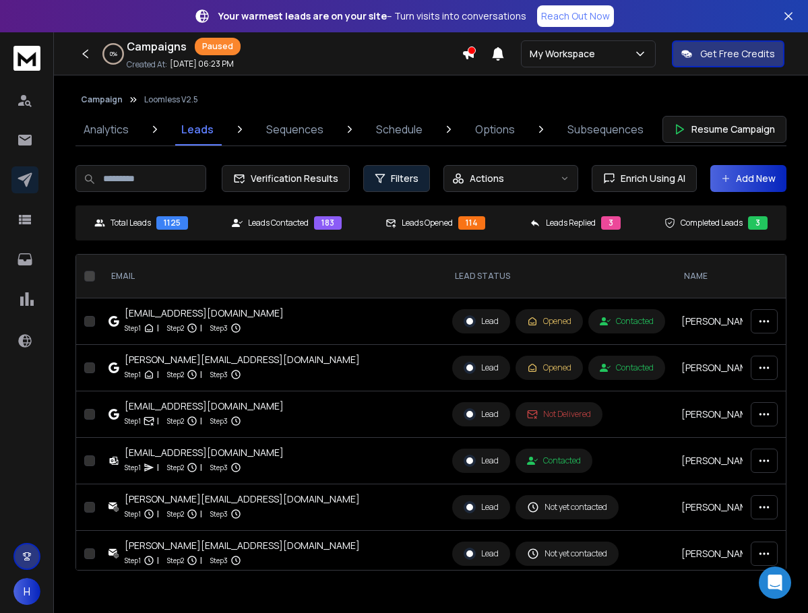
click at [383, 183] on icon "button" at bounding box center [380, 178] width 11 height 11
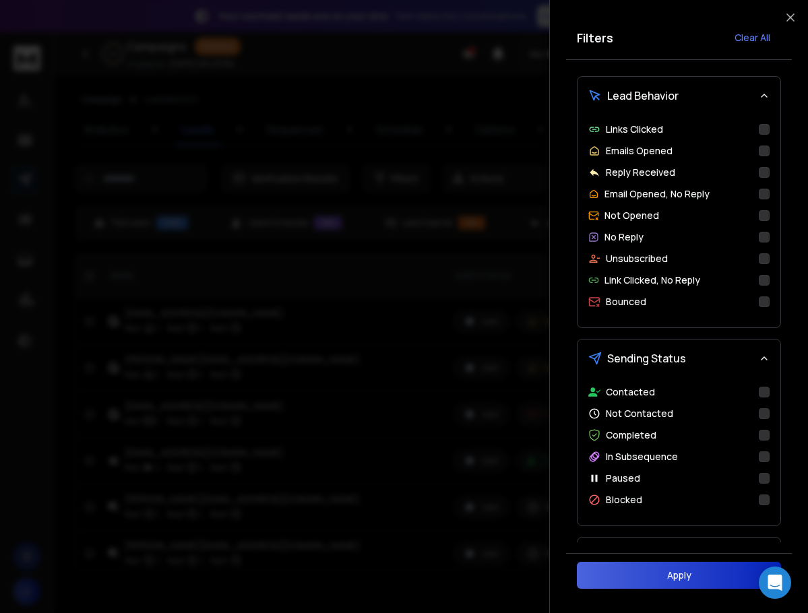
click at [629, 177] on p "Reply Received" at bounding box center [640, 172] width 69 height 13
click at [759, 177] on button "Reply Received" at bounding box center [764, 172] width 11 height 11
click at [641, 588] on button "Apply" at bounding box center [679, 575] width 204 height 27
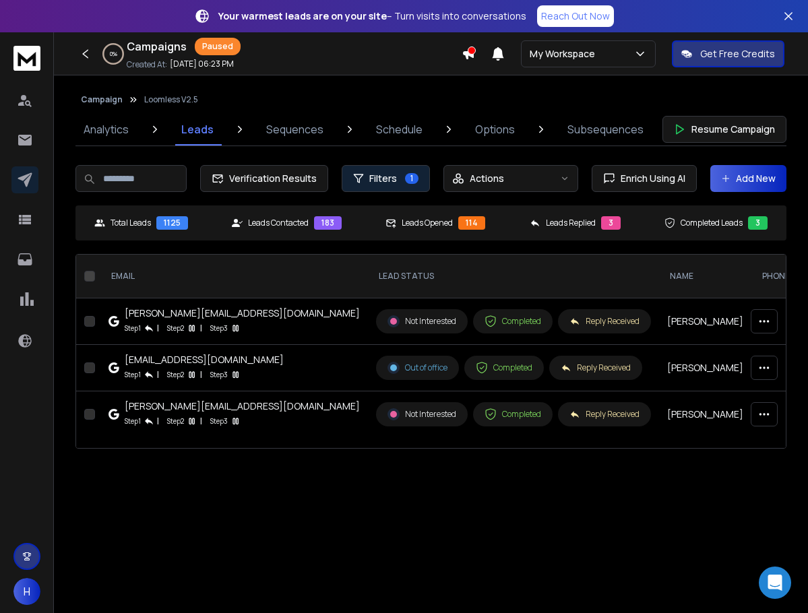
click at [370, 180] on span "Filters" at bounding box center [383, 178] width 28 height 13
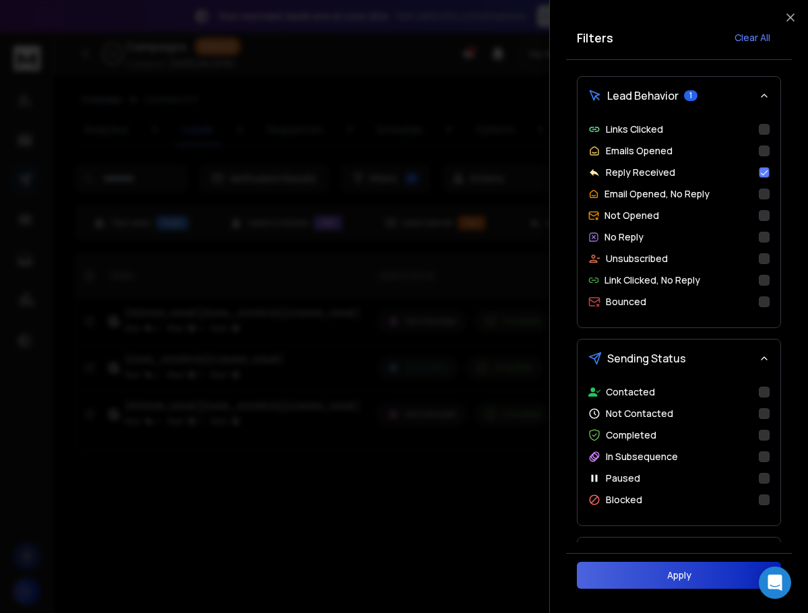
click at [635, 415] on p "Not Contacted" at bounding box center [639, 413] width 67 height 13
click at [759, 415] on button "Not Contacted" at bounding box center [764, 413] width 11 height 11
click at [749, 177] on div "Reply Received" at bounding box center [678, 172] width 181 height 13
click at [759, 176] on button "Reply Received" at bounding box center [764, 172] width 11 height 11
click at [689, 576] on button "Apply" at bounding box center [679, 575] width 204 height 27
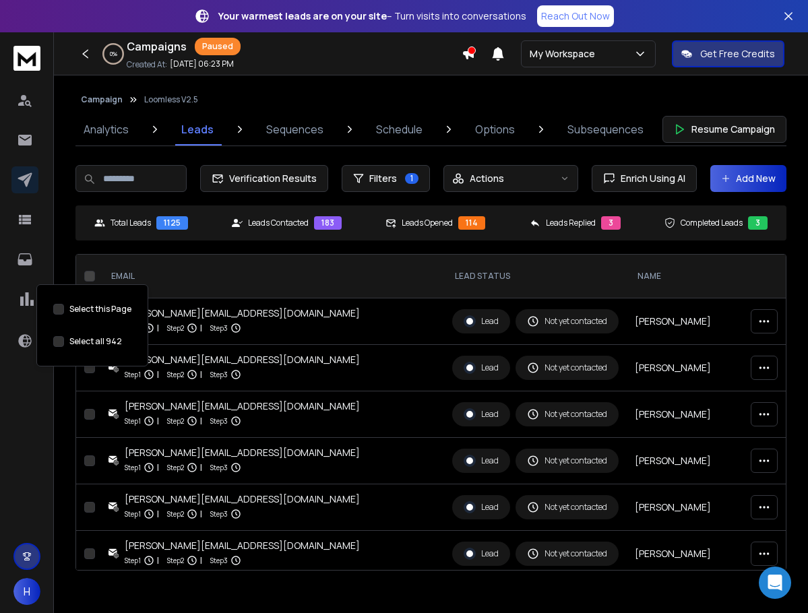
click at [60, 344] on button "Select this Page" at bounding box center [58, 341] width 11 height 11
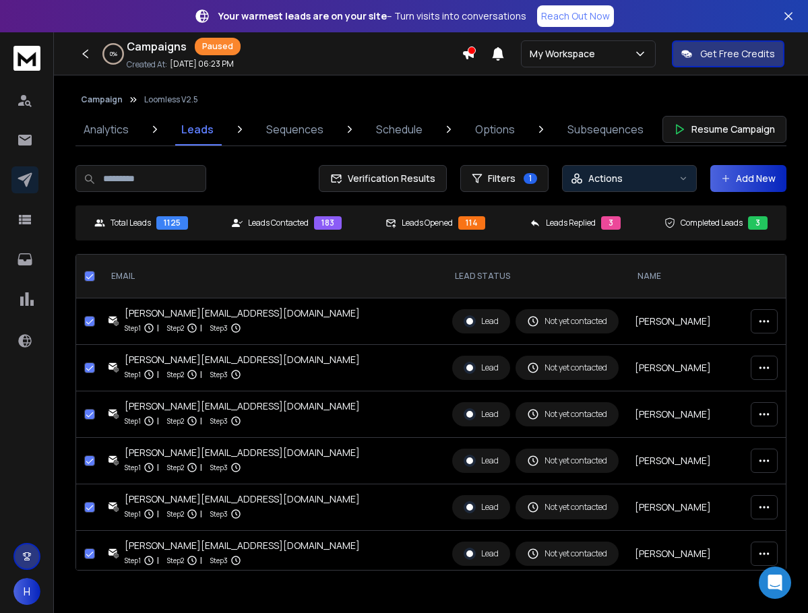
click at [682, 179] on icon "button" at bounding box center [683, 178] width 9 height 11
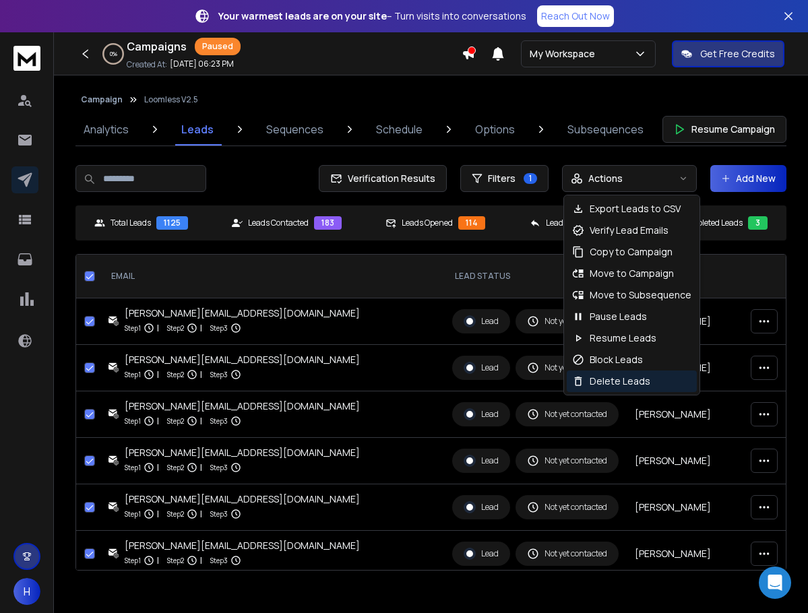
click at [617, 377] on p "Delete Leads" at bounding box center [620, 381] width 61 height 13
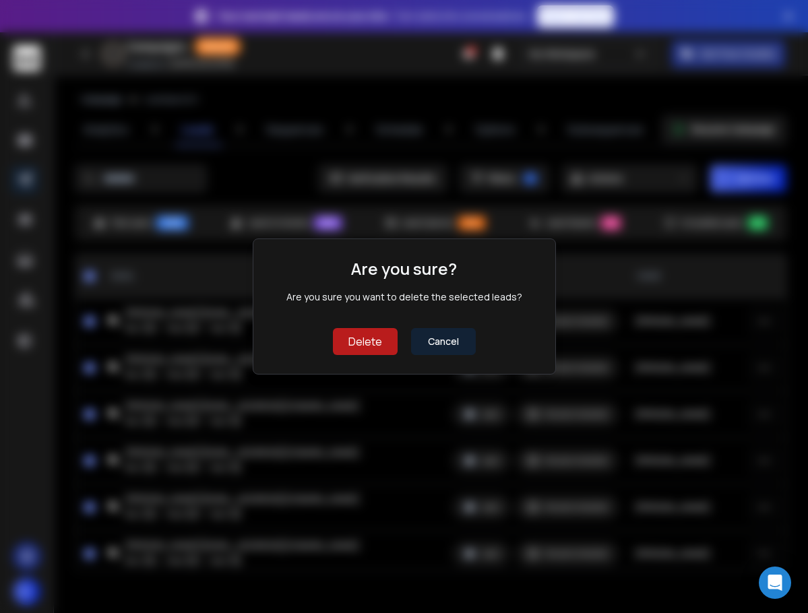
click at [358, 347] on button "Delete" at bounding box center [365, 341] width 65 height 27
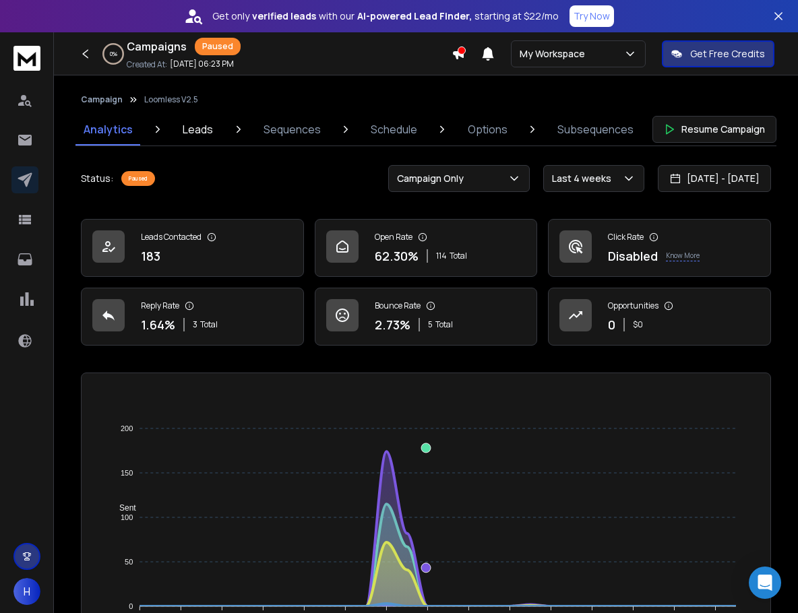
click at [204, 128] on p "Leads" at bounding box center [198, 129] width 30 height 16
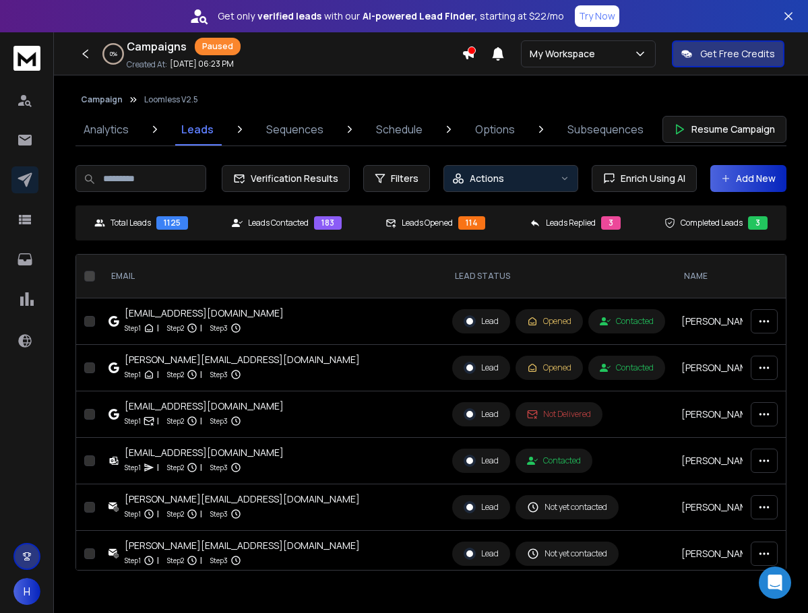
click at [498, 177] on p "Actions" at bounding box center [487, 178] width 34 height 13
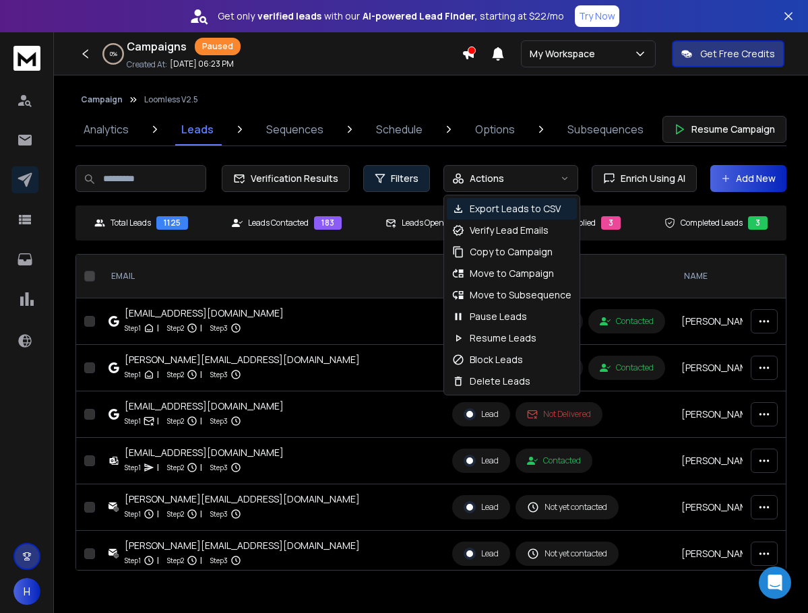
click at [408, 175] on span "Filters" at bounding box center [405, 178] width 28 height 13
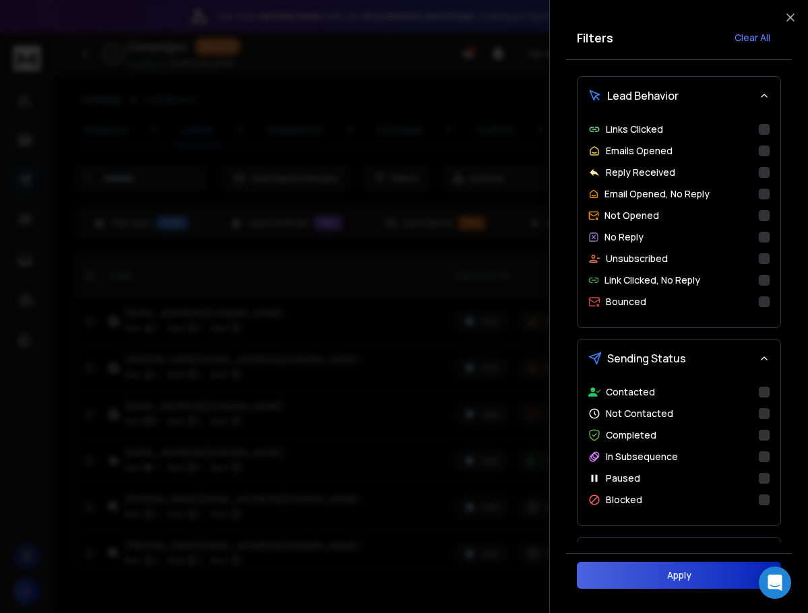
click at [652, 411] on p "Not Contacted" at bounding box center [639, 413] width 67 height 13
click at [759, 411] on button "Not Contacted" at bounding box center [764, 413] width 11 height 11
click at [666, 575] on button "Apply" at bounding box center [679, 575] width 204 height 27
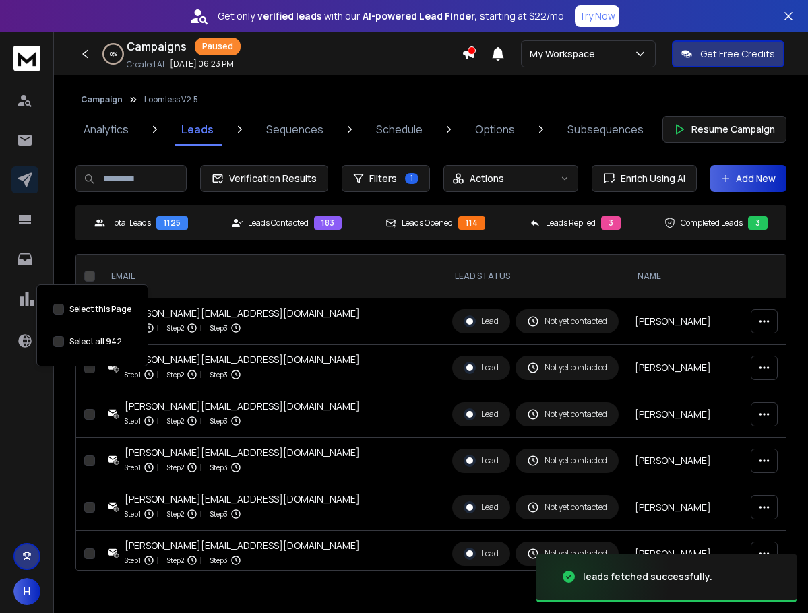
click at [63, 342] on button "Select this Page" at bounding box center [58, 341] width 11 height 11
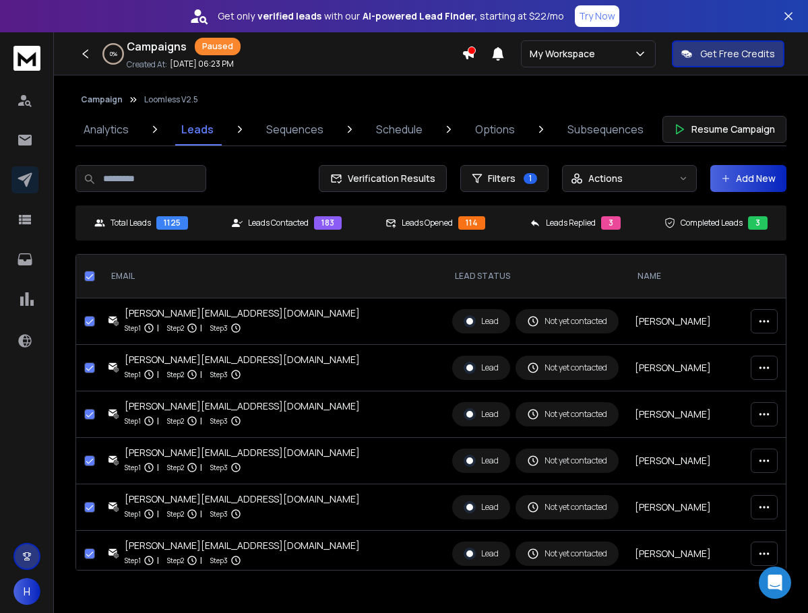
click at [106, 96] on button "Campaign" at bounding box center [102, 99] width 42 height 11
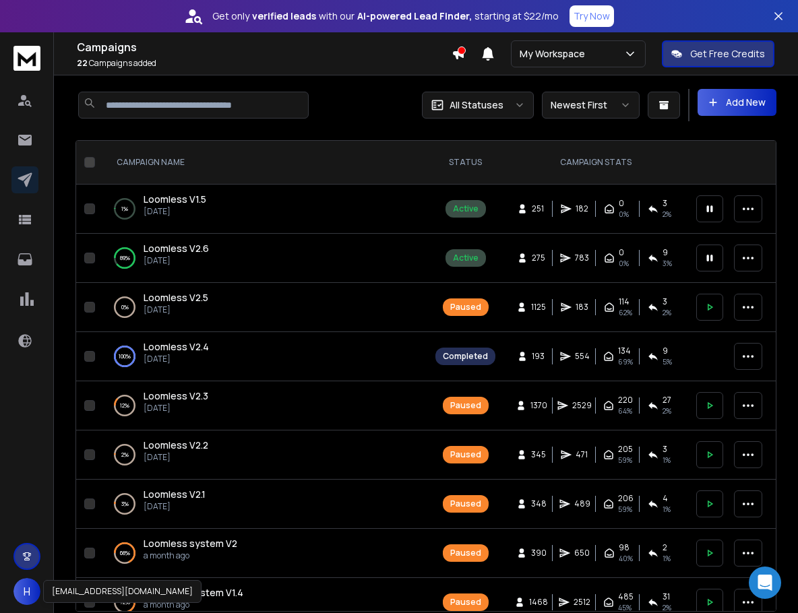
click at [29, 584] on span "H" at bounding box center [26, 591] width 27 height 27
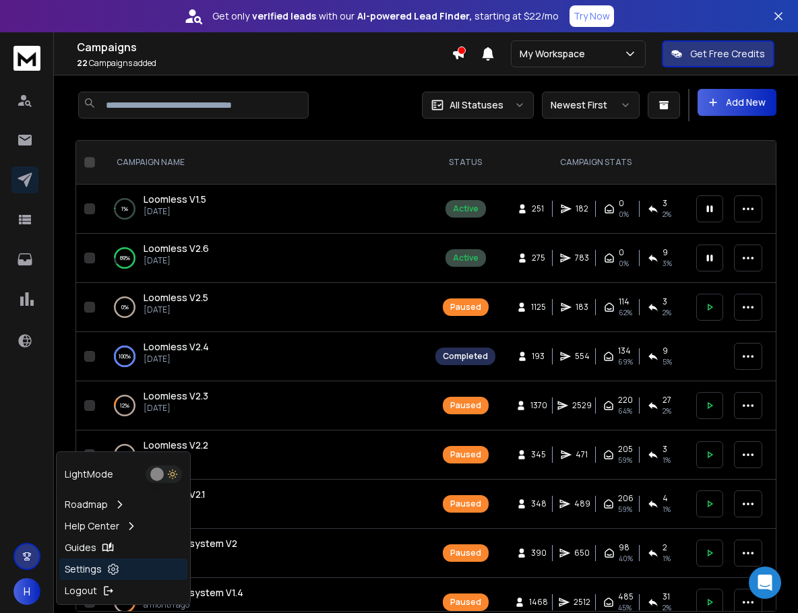
click at [94, 573] on p "Settings" at bounding box center [83, 569] width 37 height 13
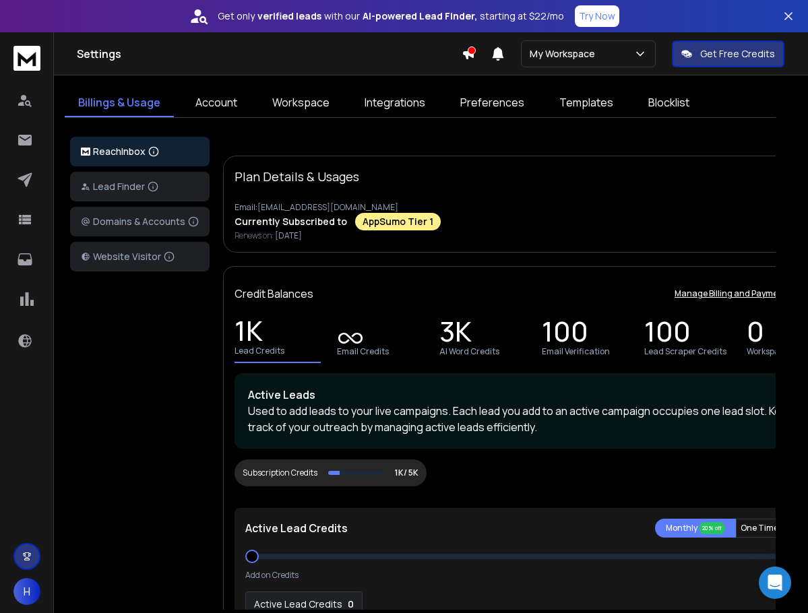
scroll to position [51, 0]
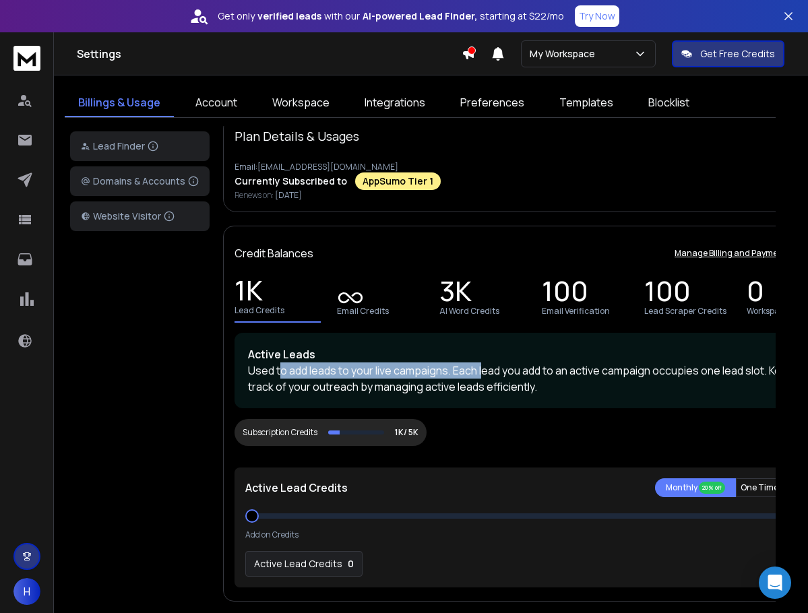
drag, startPoint x: 277, startPoint y: 364, endPoint x: 480, endPoint y: 365, distance: 202.8
click at [480, 365] on p "Used to add leads to your live campaigns. Each lead you add to an active campai…" at bounding box center [533, 379] width 571 height 32
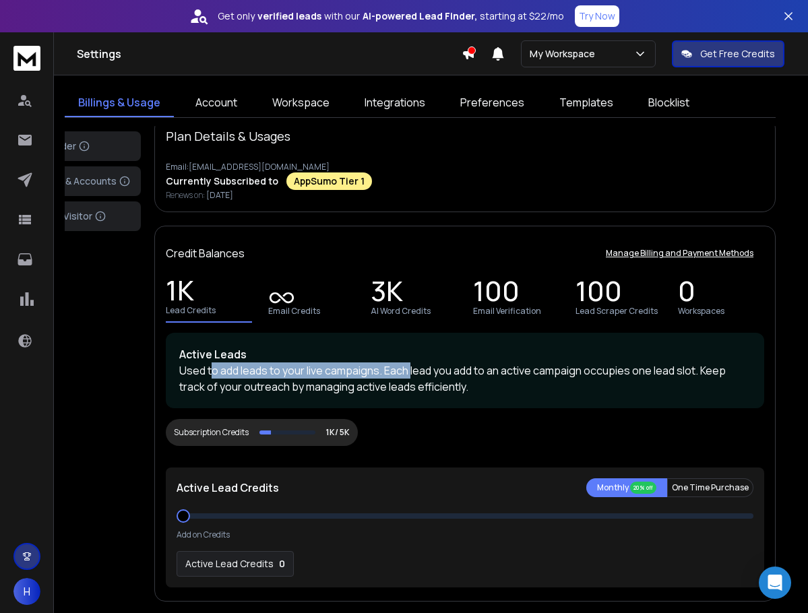
scroll to position [51, 70]
click at [179, 509] on span at bounding box center [183, 515] width 13 height 13
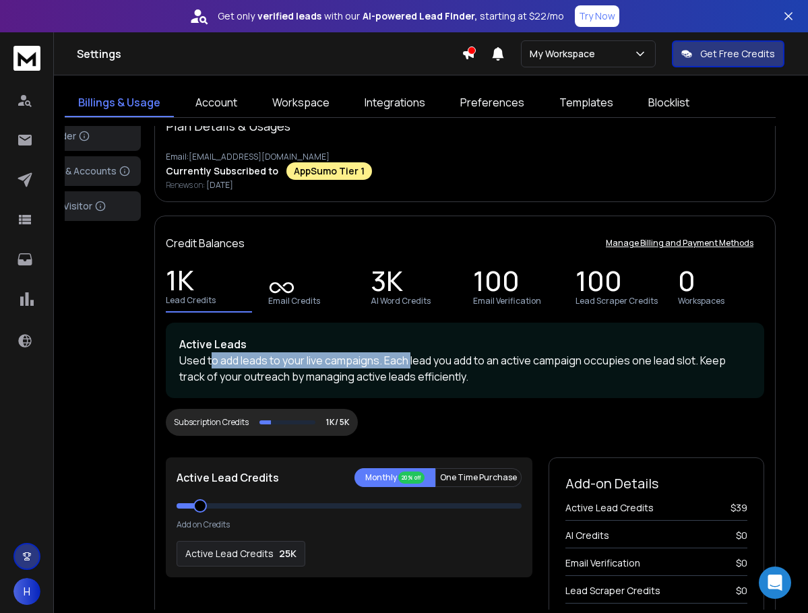
click at [196, 504] on span at bounding box center [199, 505] width 13 height 13
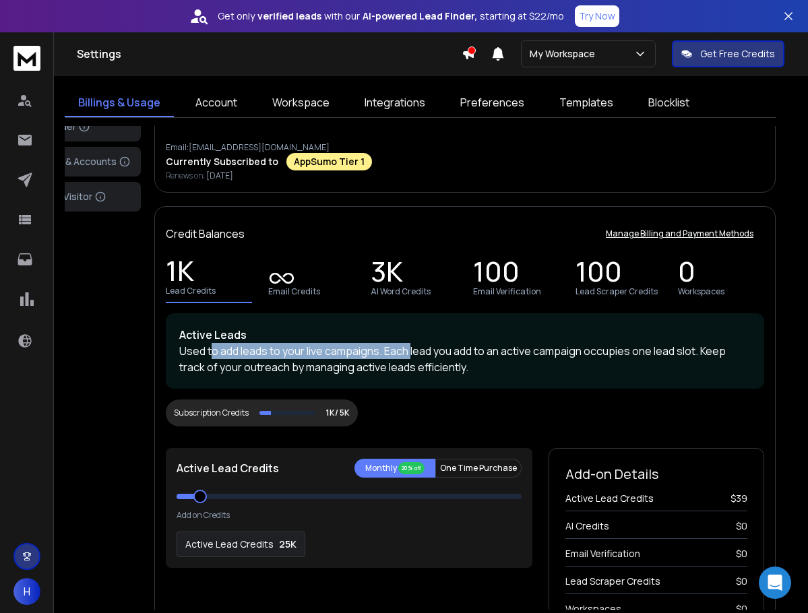
scroll to position [0, 70]
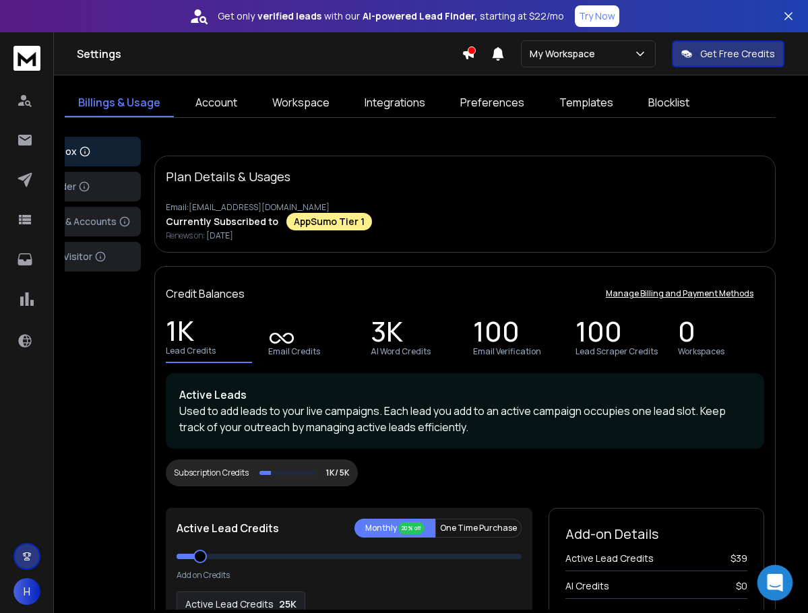
click at [766, 595] on div "Open Intercom Messenger" at bounding box center [775, 583] width 36 height 36
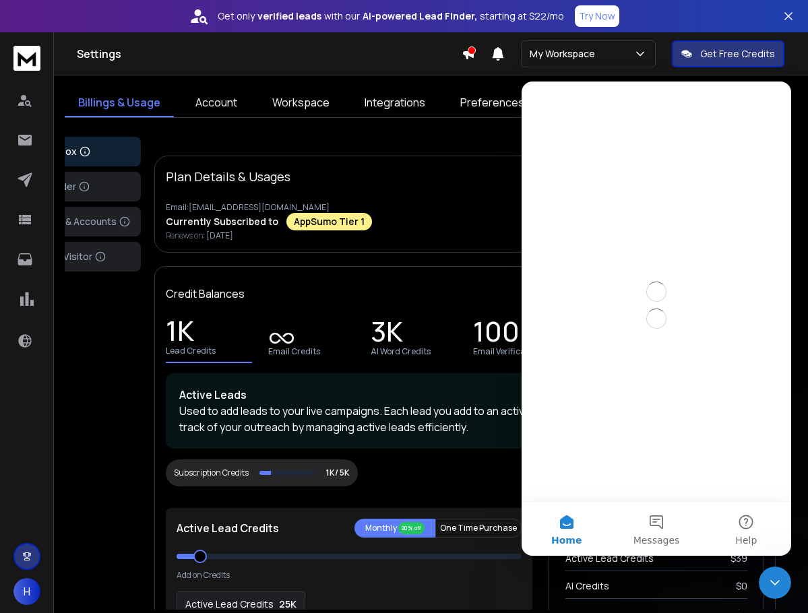
scroll to position [0, 0]
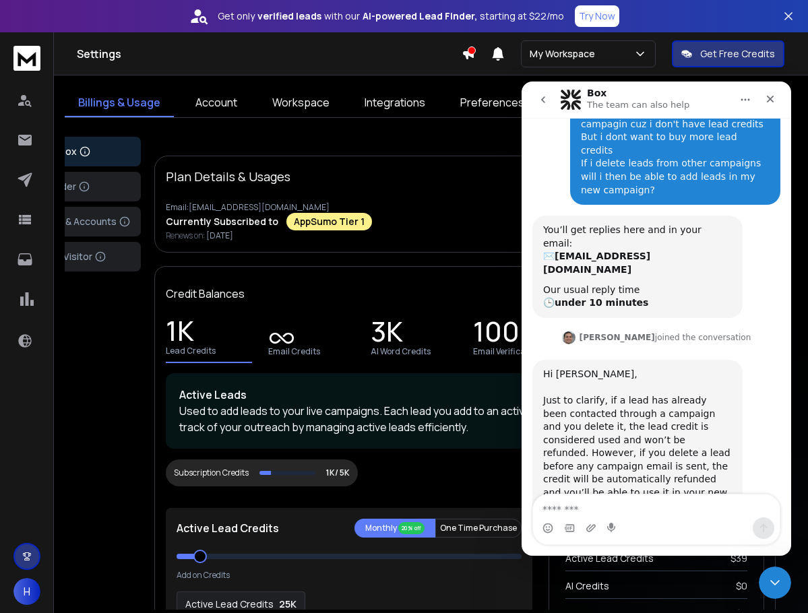
scroll to position [65, 0]
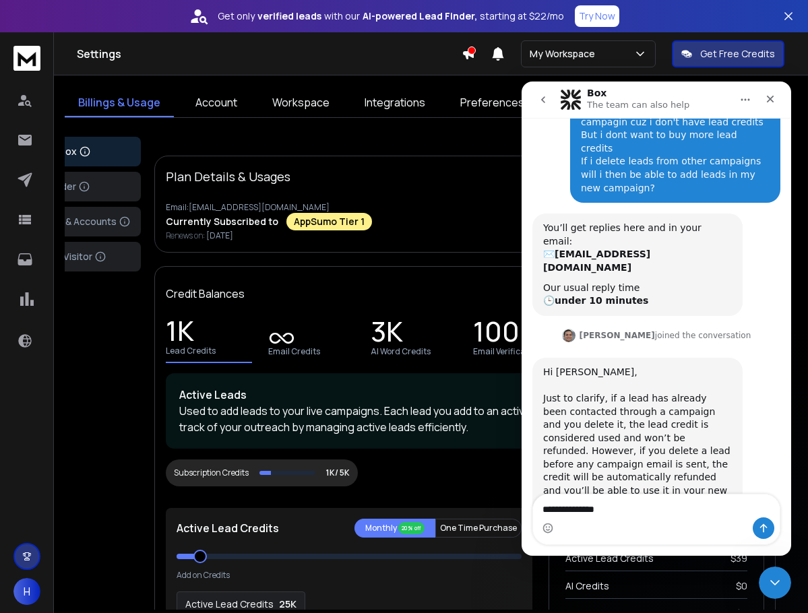
type textarea "**********"
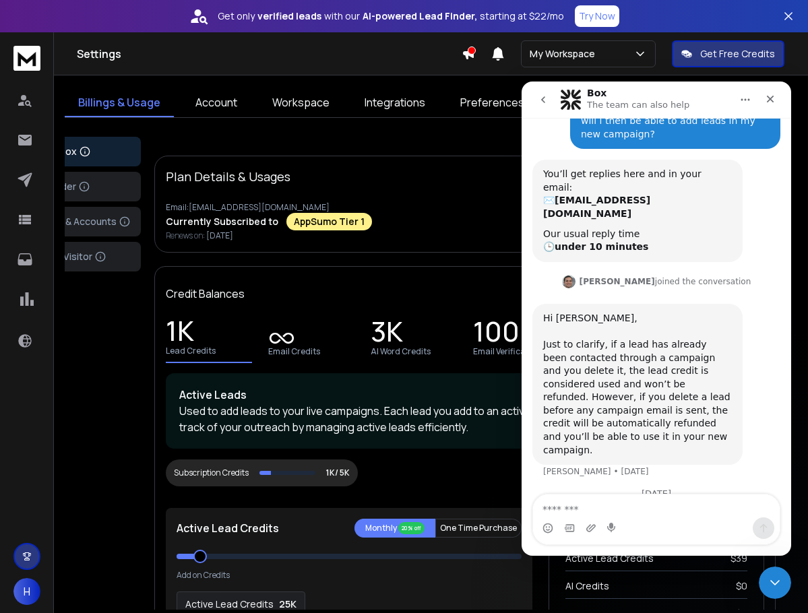
scroll to position [141, 0]
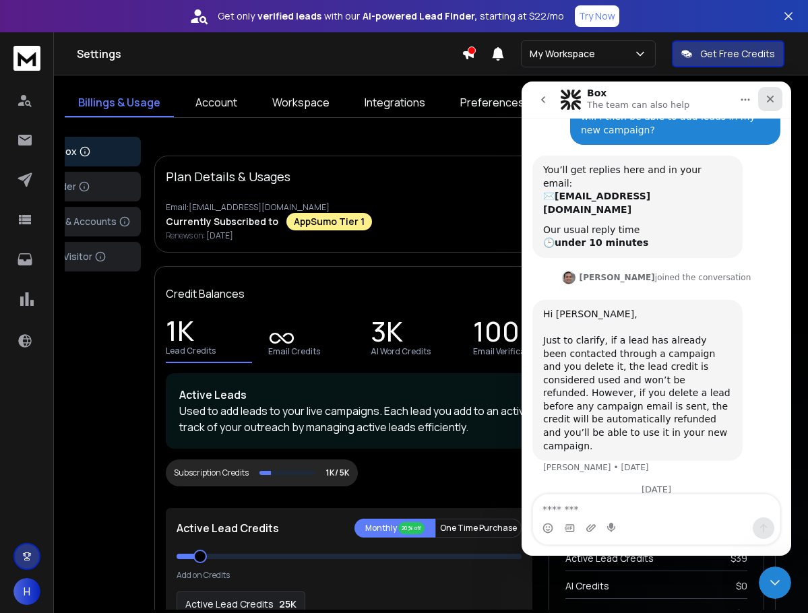
click at [770, 100] on icon "Close" at bounding box center [770, 99] width 7 height 7
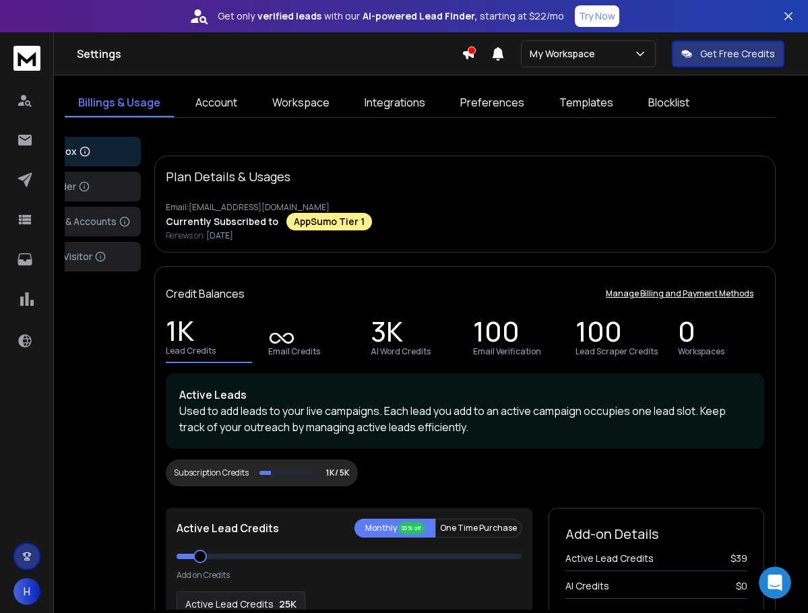
click at [186, 342] on p "1K" at bounding box center [180, 333] width 28 height 19
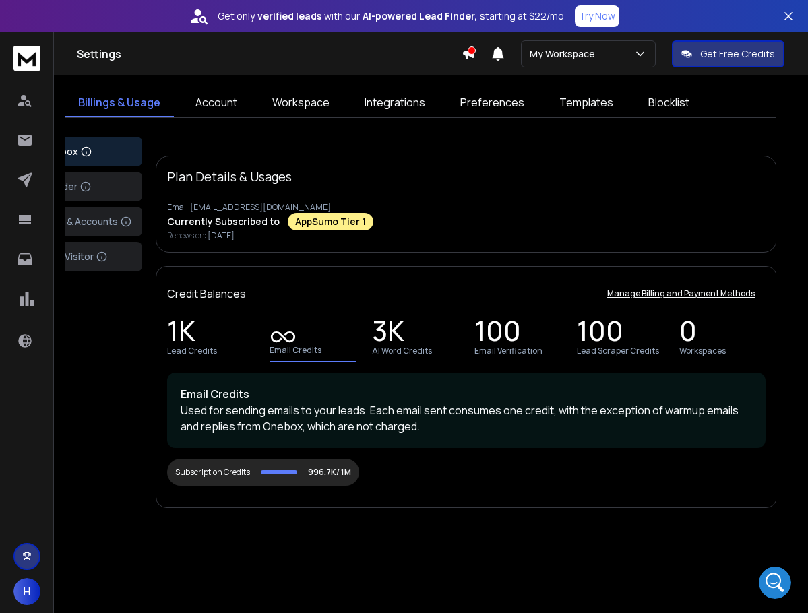
click at [291, 342] on icon "button" at bounding box center [283, 336] width 27 height 27
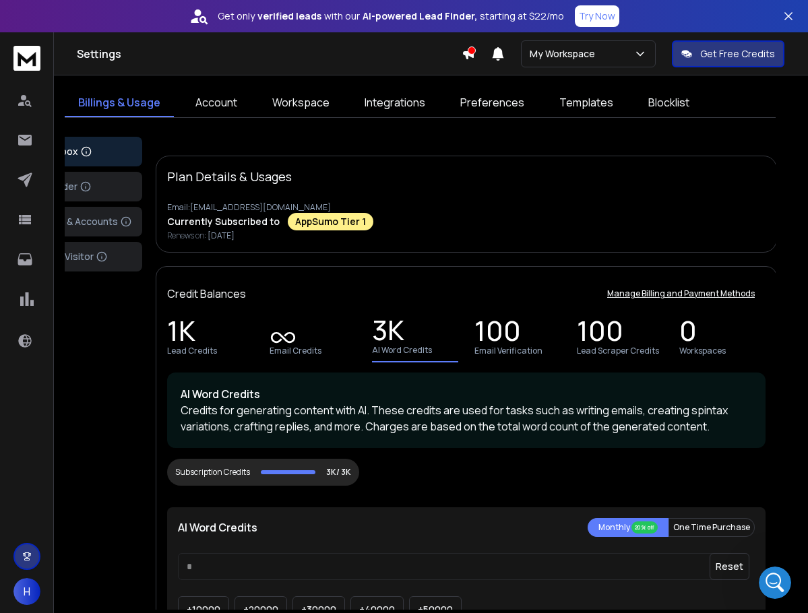
click at [395, 332] on p "3K" at bounding box center [388, 332] width 32 height 19
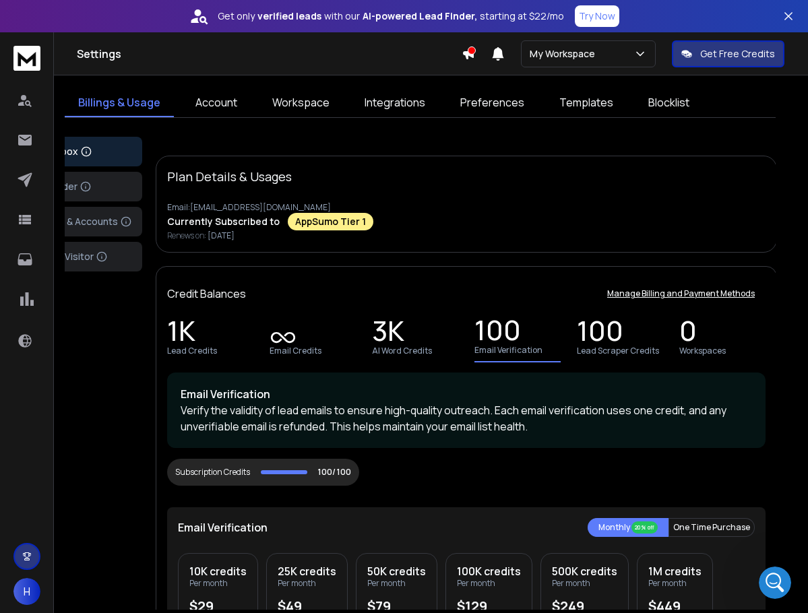
click at [501, 346] on p "Email Verification" at bounding box center [508, 350] width 68 height 11
click at [175, 350] on p "Lead Credits" at bounding box center [192, 351] width 50 height 11
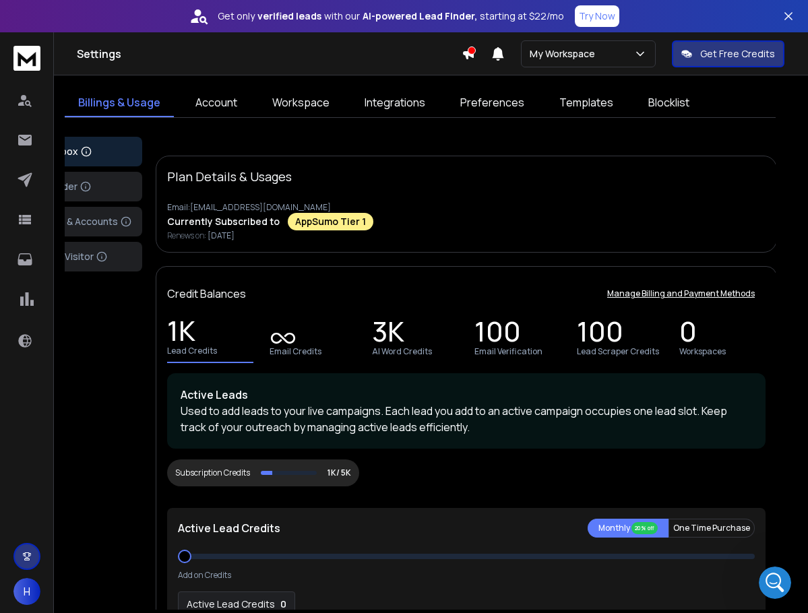
scroll to position [51, 67]
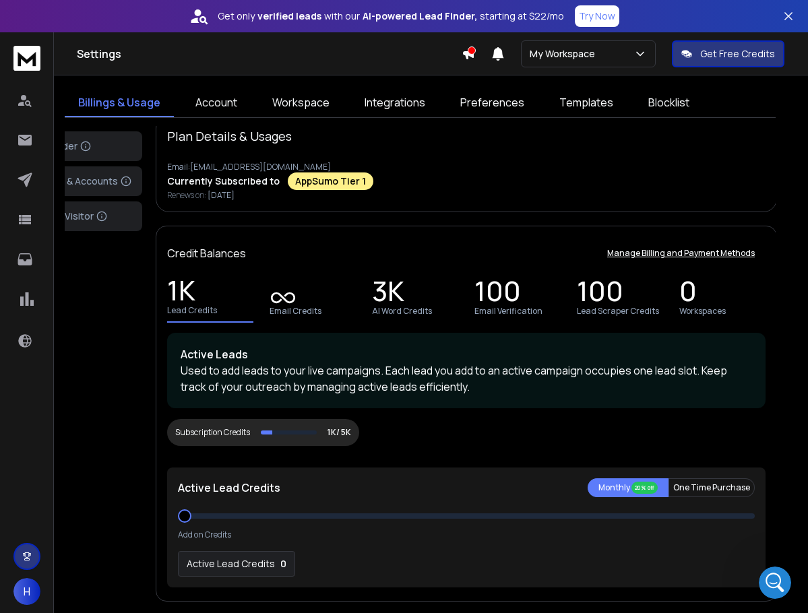
click at [214, 427] on div "Subscription Credits" at bounding box center [212, 432] width 75 height 11
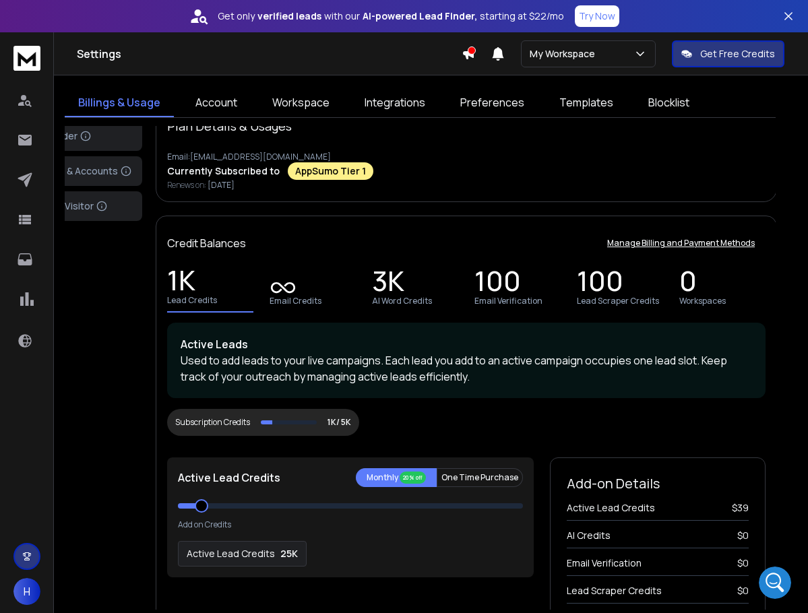
click at [195, 507] on span at bounding box center [201, 505] width 13 height 13
click at [286, 552] on p "25K" at bounding box center [289, 553] width 18 height 13
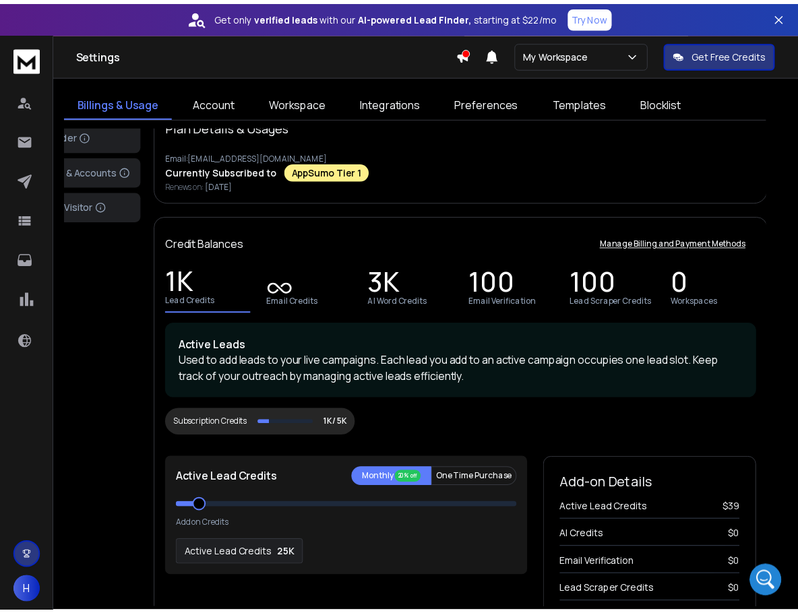
scroll to position [0, 67]
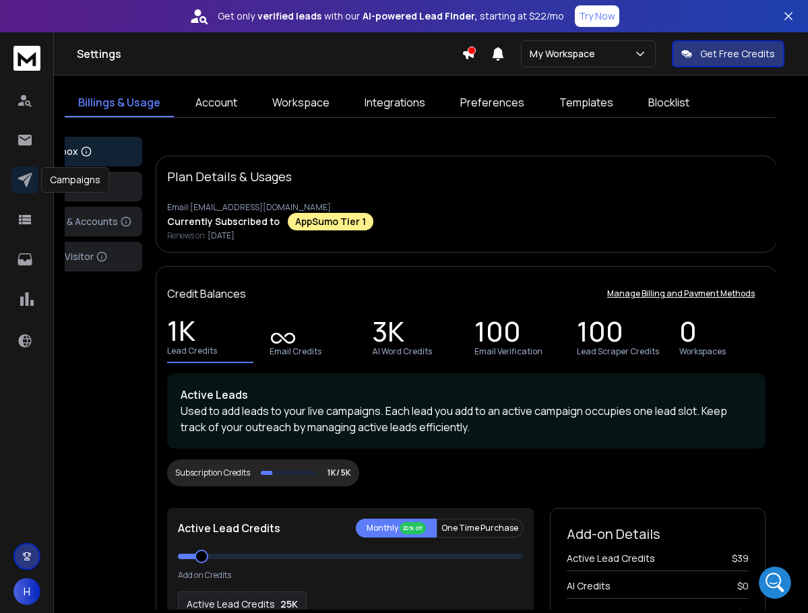
click at [24, 174] on icon at bounding box center [25, 180] width 16 height 16
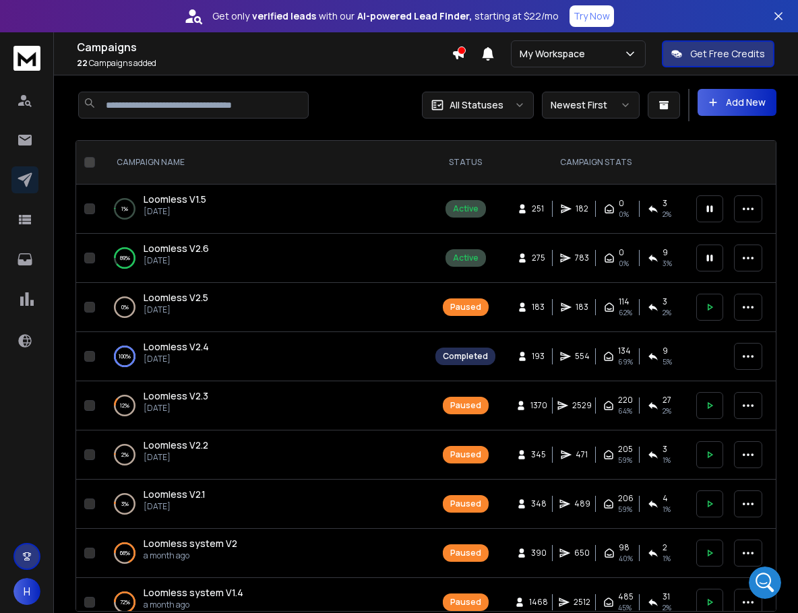
click at [175, 206] on p "[DATE]" at bounding box center [175, 211] width 63 height 11
click at [197, 249] on span "Loomless V2.6" at bounding box center [176, 248] width 65 height 13
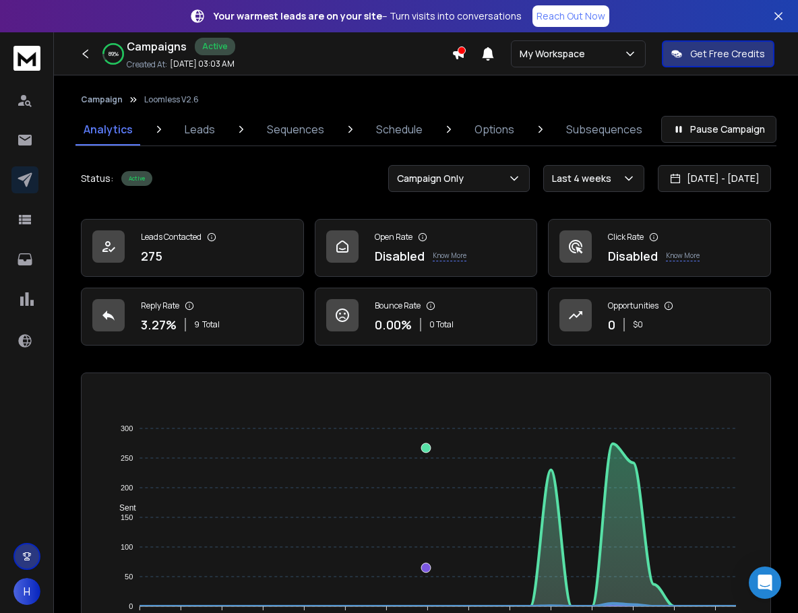
click at [108, 133] on p "Analytics" at bounding box center [108, 129] width 49 height 16
click at [102, 102] on button "Campaign" at bounding box center [102, 99] width 42 height 11
